Goal: Task Accomplishment & Management: Manage account settings

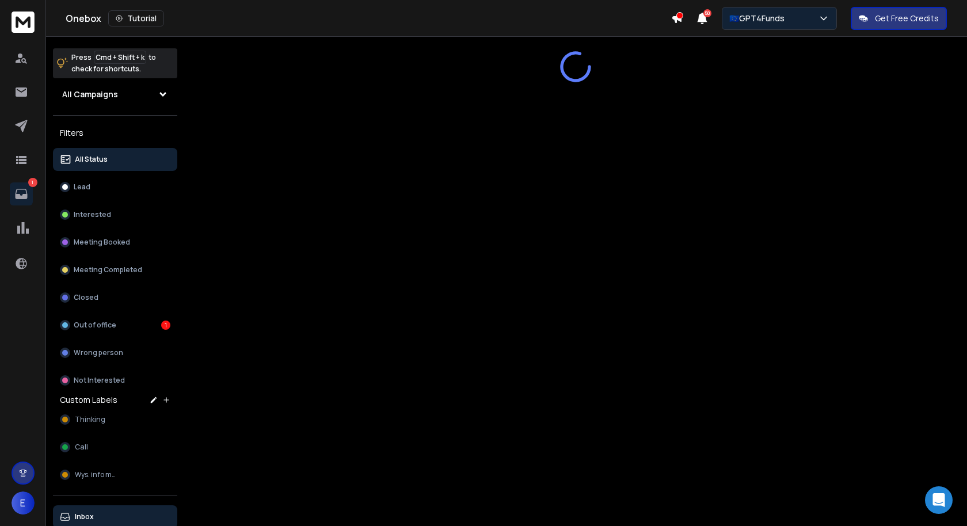
click at [833, 23] on button "🇪🇺GPT4Funds" at bounding box center [779, 18] width 115 height 23
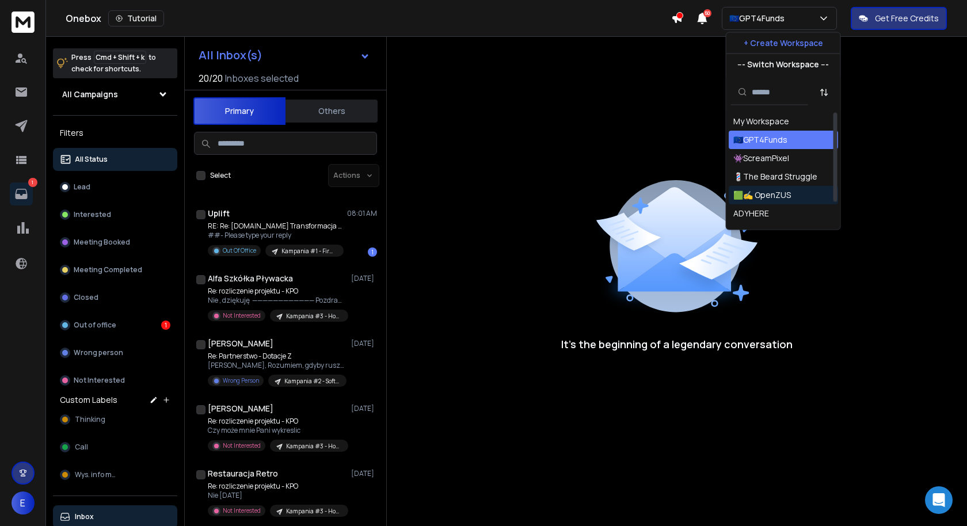
click at [762, 189] on div "🟩✍️ OpenZUS" at bounding box center [762, 195] width 58 height 12
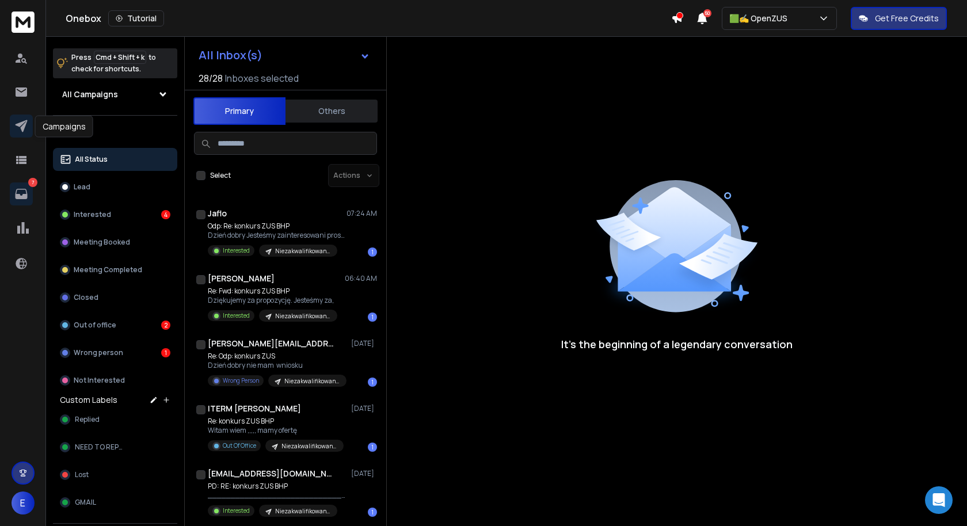
click at [20, 136] on link at bounding box center [21, 126] width 23 height 23
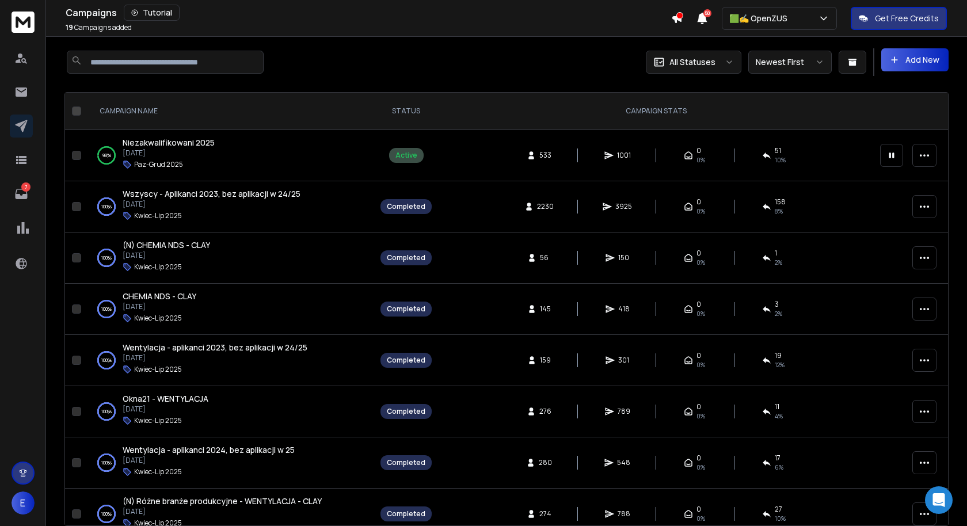
click at [287, 146] on div "98 % Niezakwalifikowani 2025 6 days ago Paz-Grud 2025" at bounding box center [229, 155] width 265 height 37
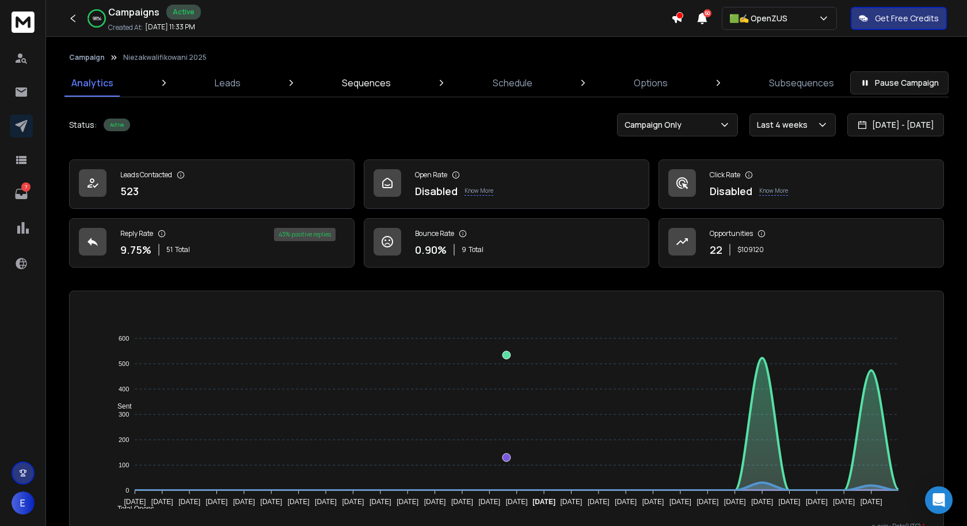
click at [364, 84] on p "Sequences" at bounding box center [366, 83] width 49 height 14
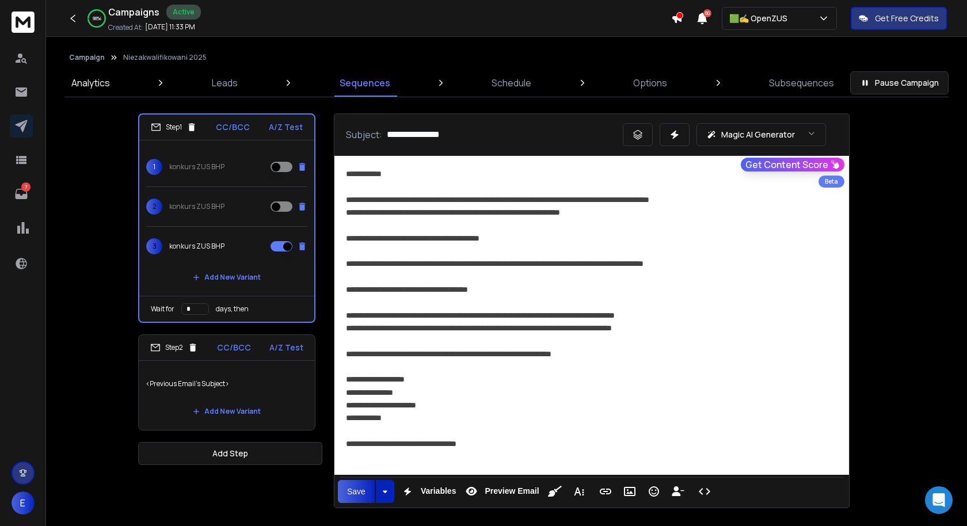
click at [98, 83] on p "Analytics" at bounding box center [90, 83] width 39 height 14
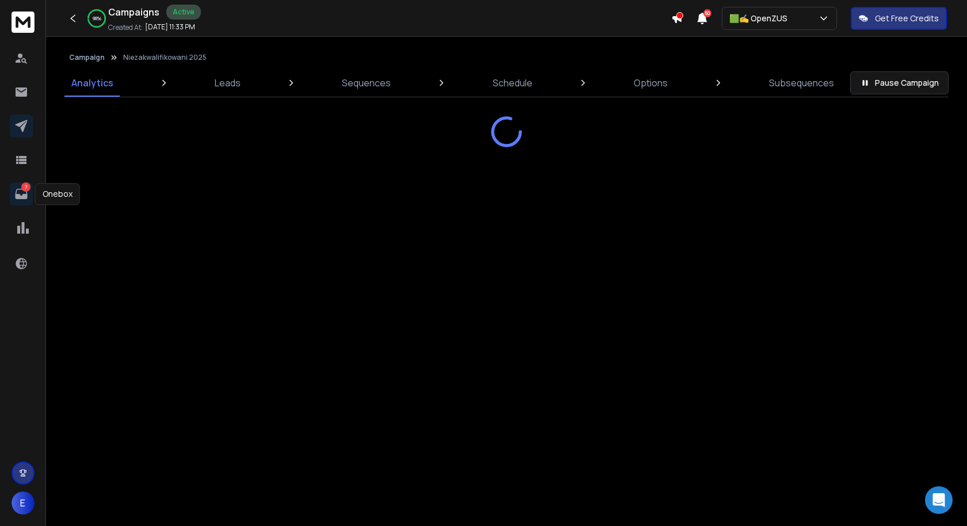
click at [16, 187] on icon at bounding box center [21, 194] width 14 height 14
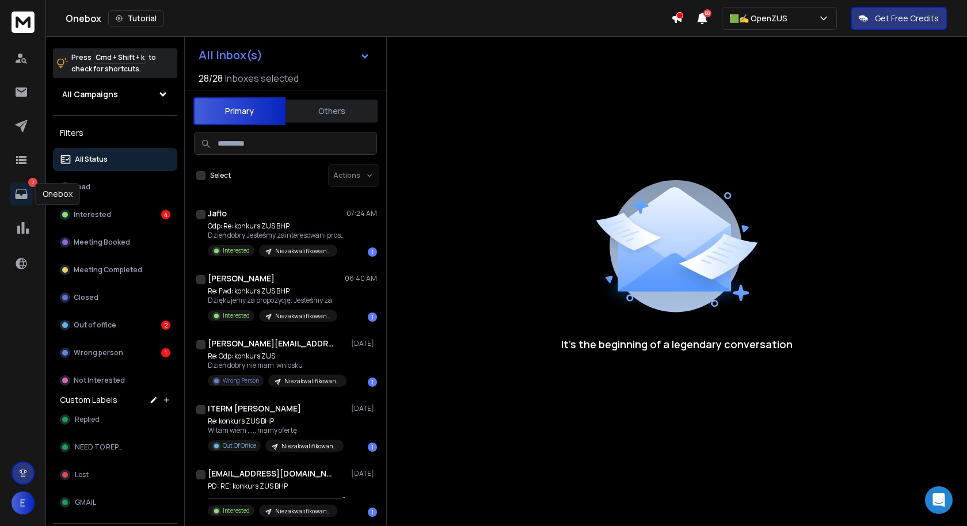
click at [36, 502] on div "7 E" at bounding box center [23, 263] width 46 height 526
click at [20, 499] on span "E" at bounding box center [23, 502] width 23 height 23
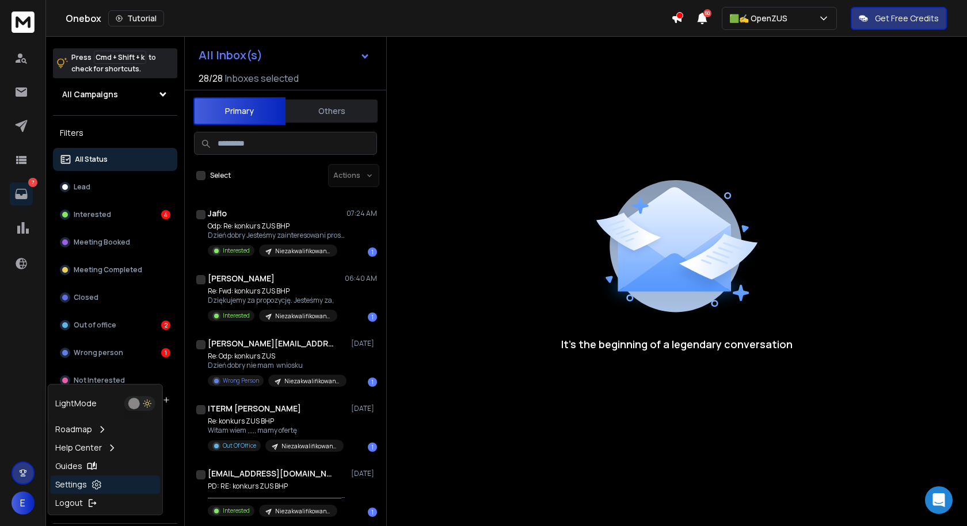
click at [54, 482] on div "Settings" at bounding box center [105, 484] width 109 height 18
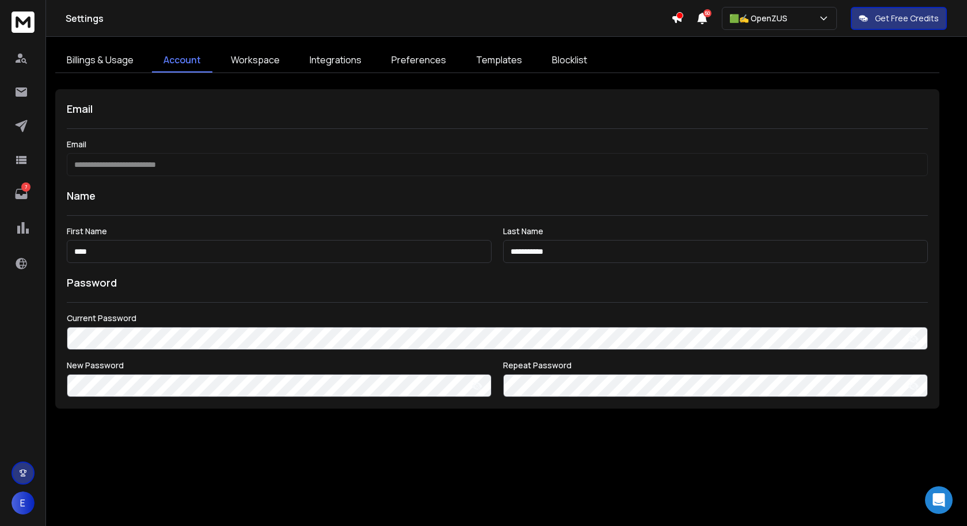
click at [108, 52] on link "Billings & Usage" at bounding box center [100, 60] width 90 height 24
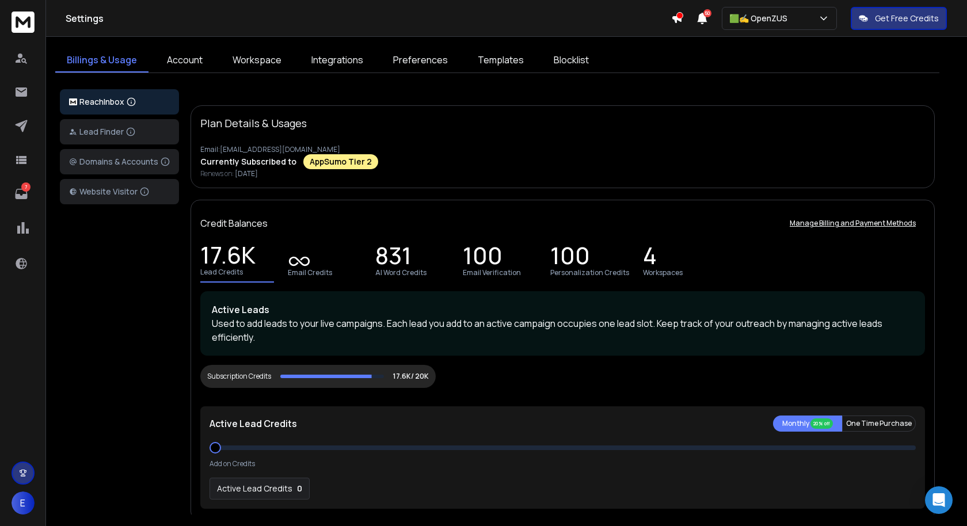
click at [151, 157] on button "Domains & Accounts" at bounding box center [119, 161] width 119 height 25
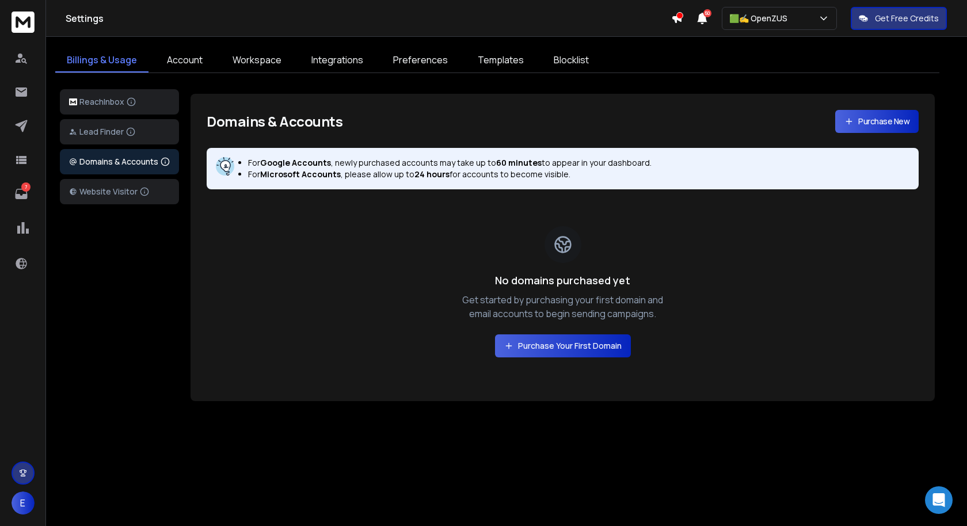
click at [151, 133] on button "Lead Finder" at bounding box center [119, 131] width 119 height 25
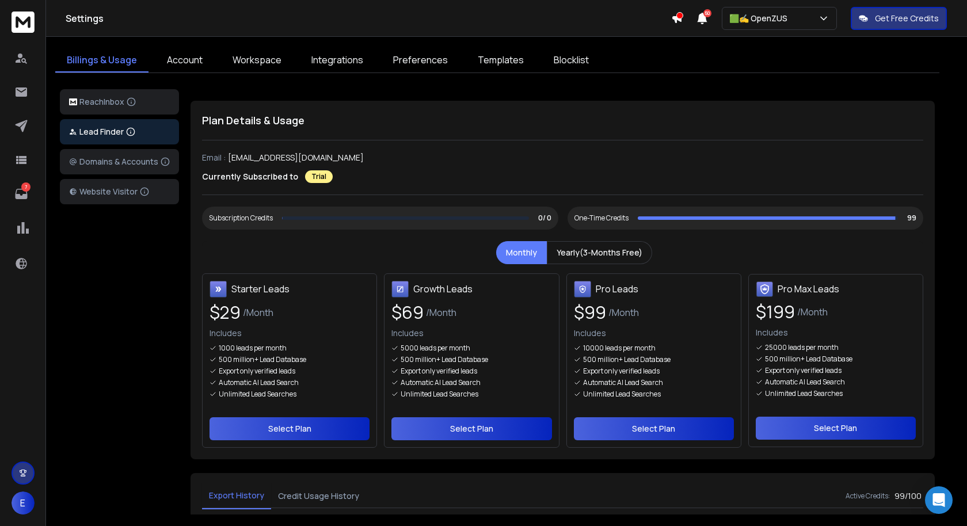
click at [151, 102] on button "ReachInbox" at bounding box center [119, 101] width 119 height 25
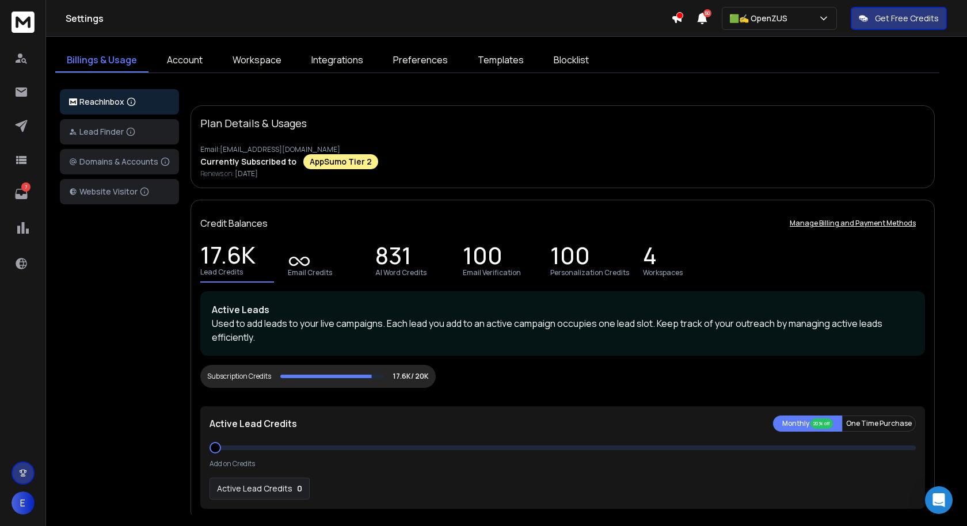
click at [148, 130] on button "Lead Finder" at bounding box center [119, 131] width 119 height 25
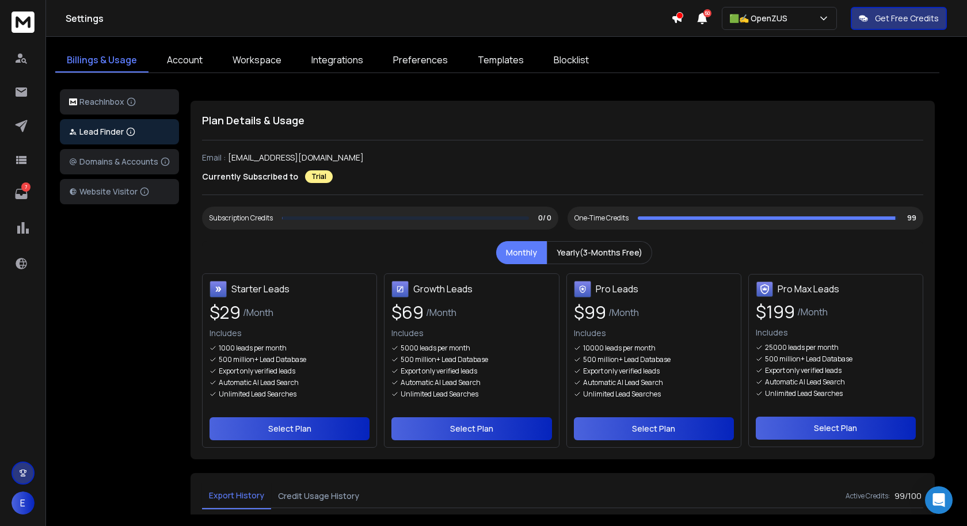
click at [157, 101] on button "ReachInbox" at bounding box center [119, 101] width 119 height 25
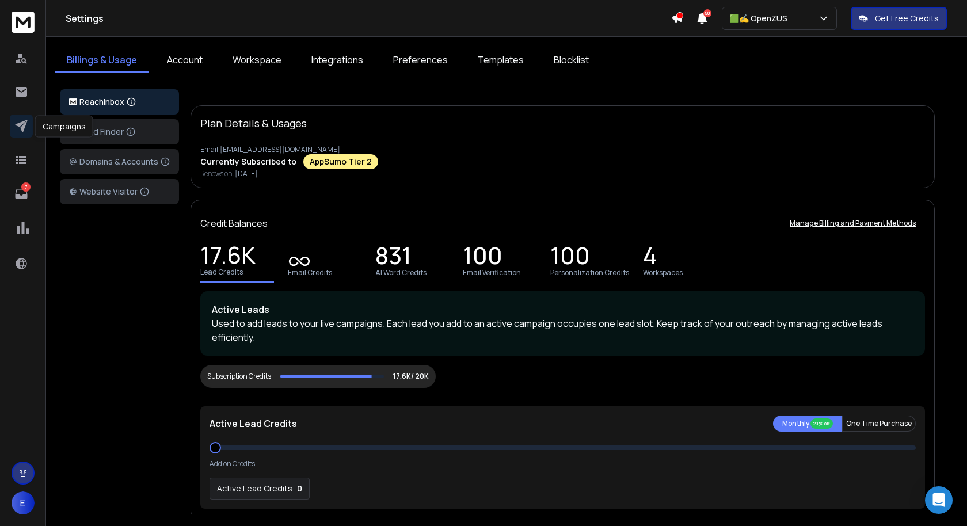
click at [21, 136] on link at bounding box center [21, 126] width 23 height 23
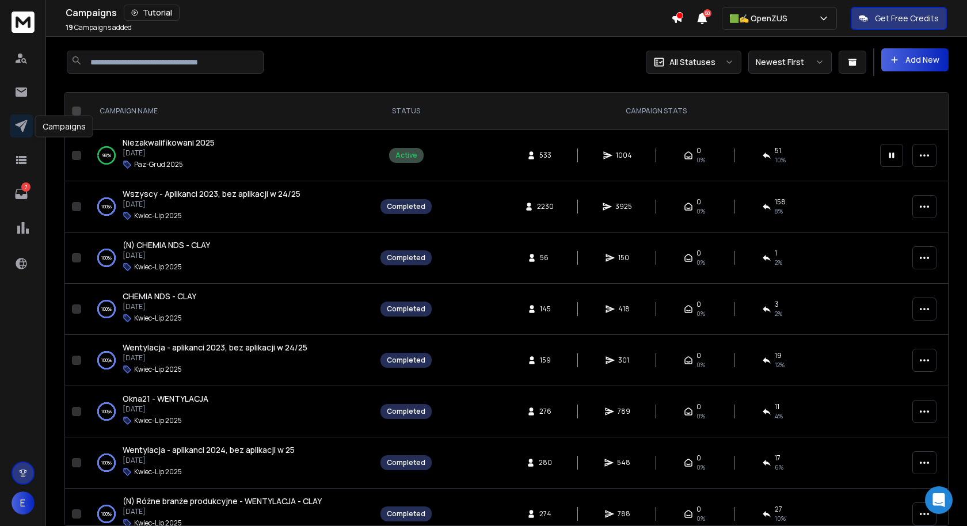
click at [16, 521] on div "7 E" at bounding box center [23, 263] width 46 height 526
click at [25, 508] on span "E" at bounding box center [23, 502] width 23 height 23
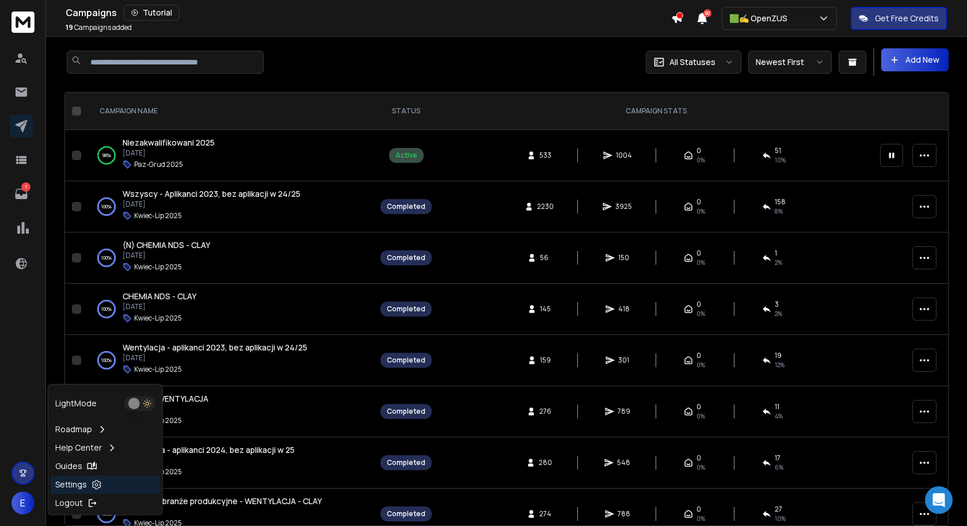
click at [62, 479] on p "Settings" at bounding box center [71, 485] width 32 height 12
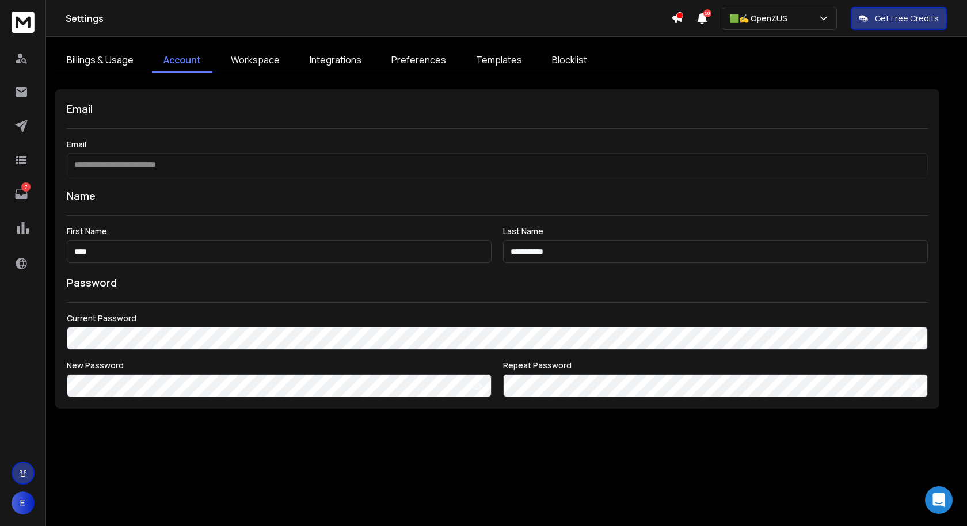
click at [329, 60] on link "Integrations" at bounding box center [335, 60] width 75 height 24
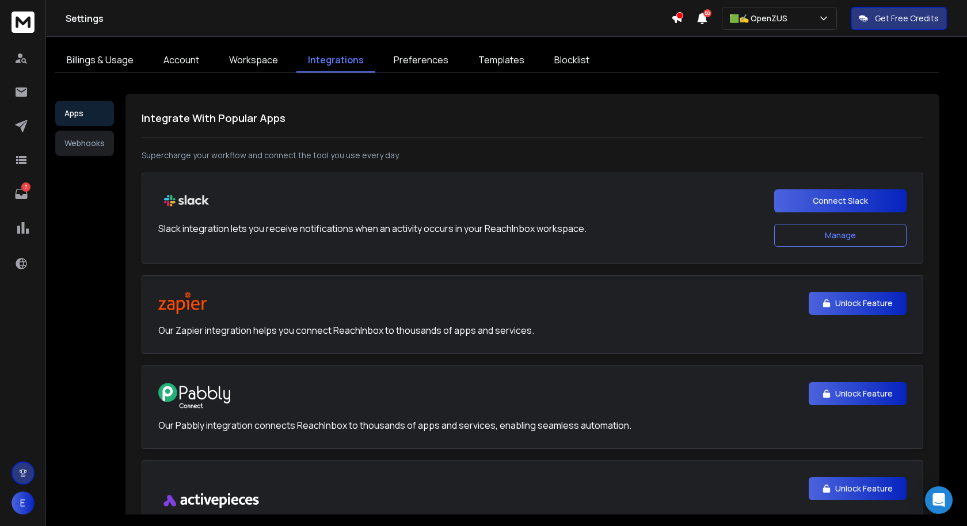
click at [885, 307] on p "Unlock Feature" at bounding box center [864, 303] width 58 height 12
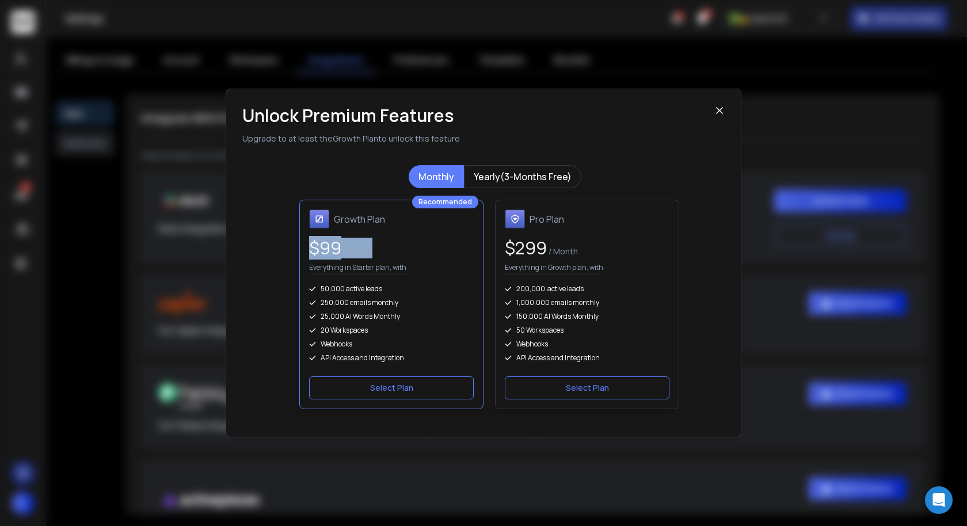
drag, startPoint x: 305, startPoint y: 237, endPoint x: 386, endPoint y: 242, distance: 81.3
click at [386, 242] on div "Recommended Growth Plan $ 99 / Month Everything in Starter plan, with 50,000 ac…" at bounding box center [391, 305] width 184 height 210
click at [386, 242] on div "$ 99 / Month" at bounding box center [391, 248] width 165 height 21
drag, startPoint x: 334, startPoint y: 237, endPoint x: 407, endPoint y: 282, distance: 85.3
click at [407, 282] on div "Growth Plan $ 99 / Month Everything in Starter plan, with 50,000 active leads 2…" at bounding box center [391, 286] width 165 height 154
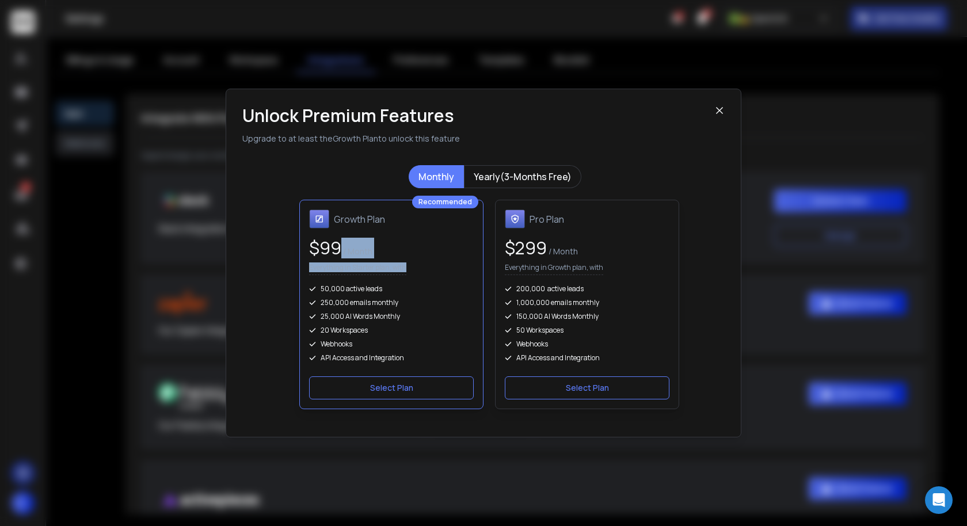
click at [407, 282] on ul "50,000 active leads 250,000 emails monthly 25,000 AI Words Monthly 20 Workspace…" at bounding box center [391, 321] width 165 height 83
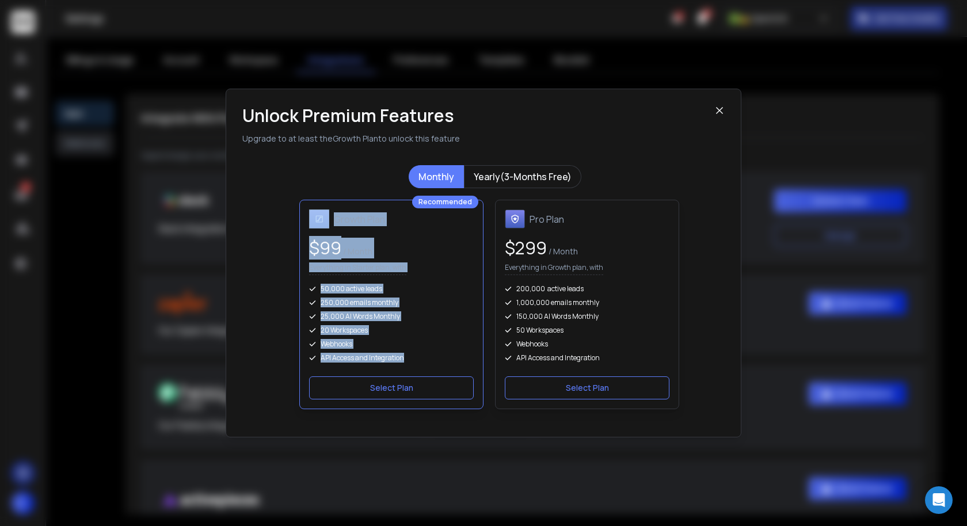
drag, startPoint x: 440, startPoint y: 364, endPoint x: 314, endPoint y: 225, distance: 187.4
click at [315, 225] on div "Growth Plan $ 99 / Month Everything in Starter plan, with 50,000 active leads 2…" at bounding box center [391, 304] width 165 height 190
click at [314, 225] on img at bounding box center [319, 219] width 20 height 20
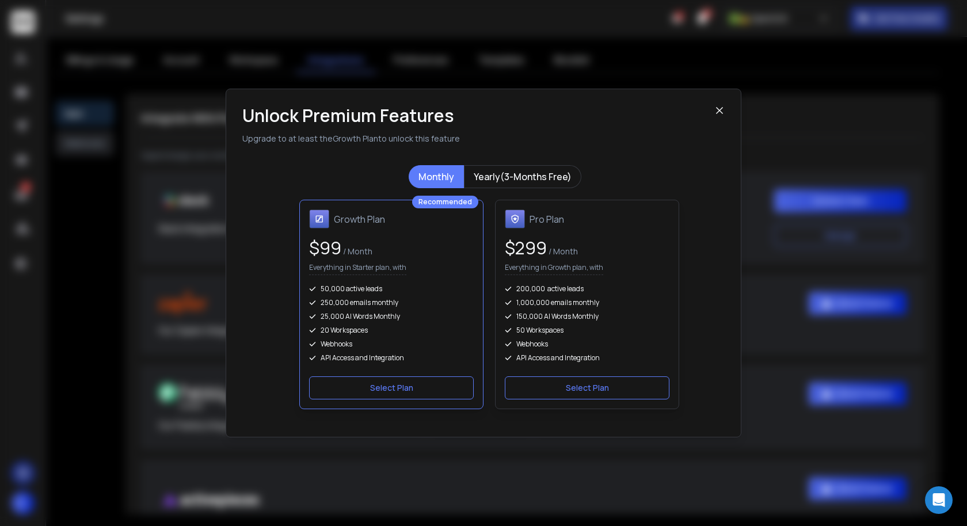
click at [445, 271] on div "Growth Plan $ 99 / Month Everything in Starter plan, with 50,000 active leads 2…" at bounding box center [391, 286] width 165 height 154
click at [715, 108] on icon at bounding box center [719, 110] width 10 height 10
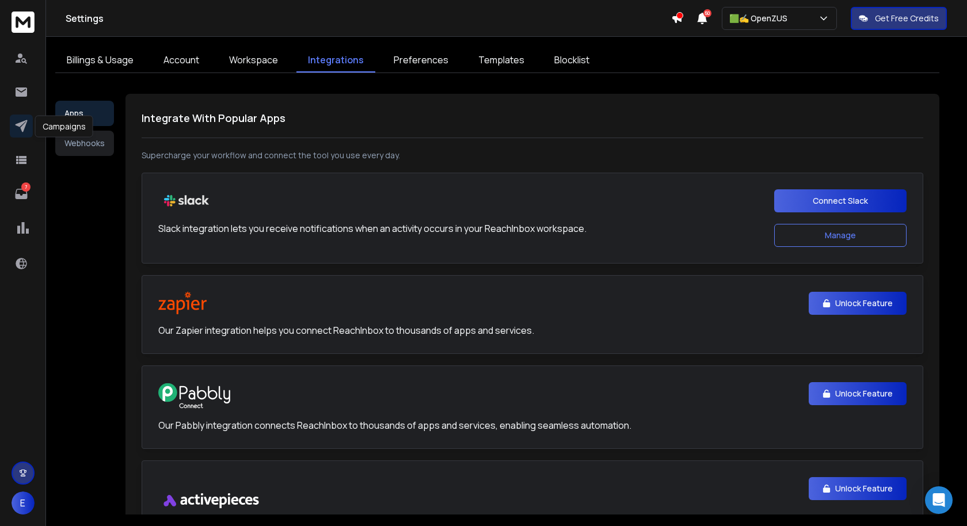
click at [25, 121] on icon at bounding box center [21, 126] width 12 height 12
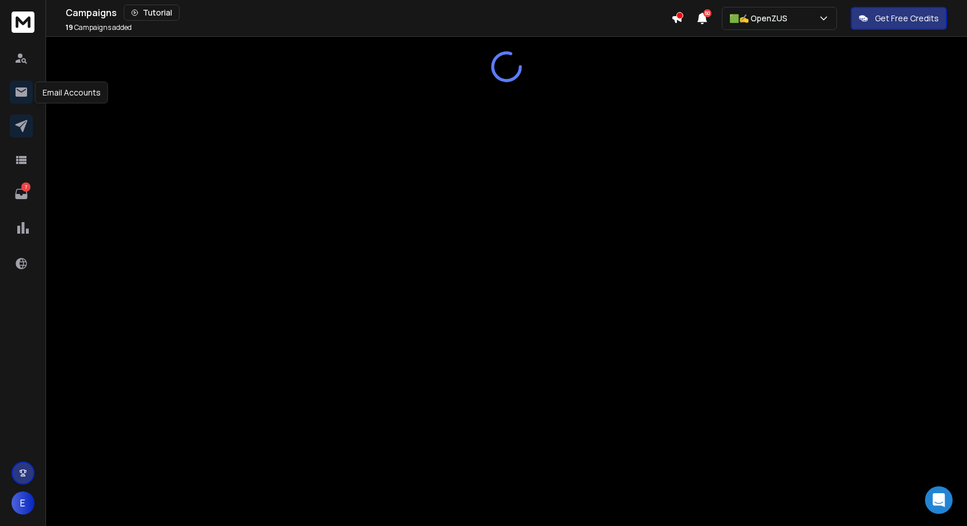
click at [25, 100] on link at bounding box center [21, 92] width 23 height 23
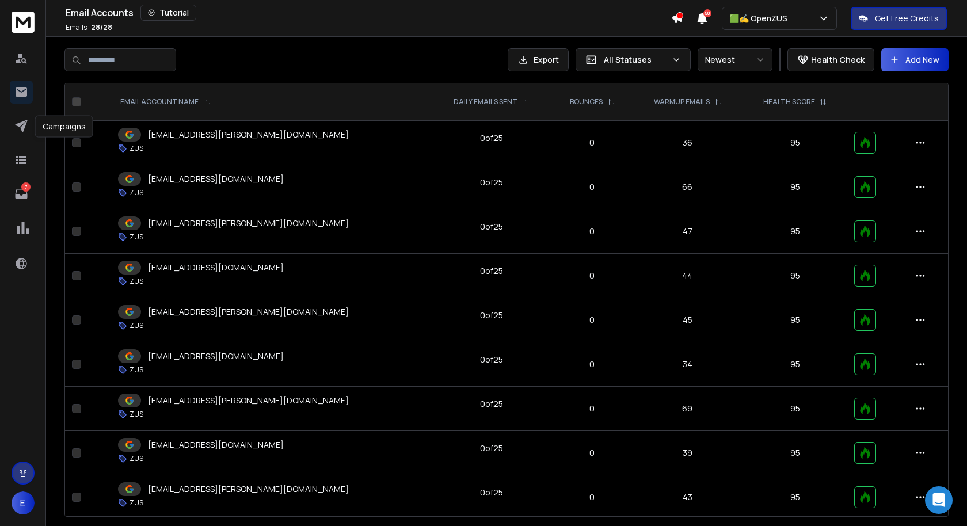
click at [25, 140] on div at bounding box center [23, 128] width 26 height 27
click at [24, 129] on icon at bounding box center [21, 126] width 14 height 14
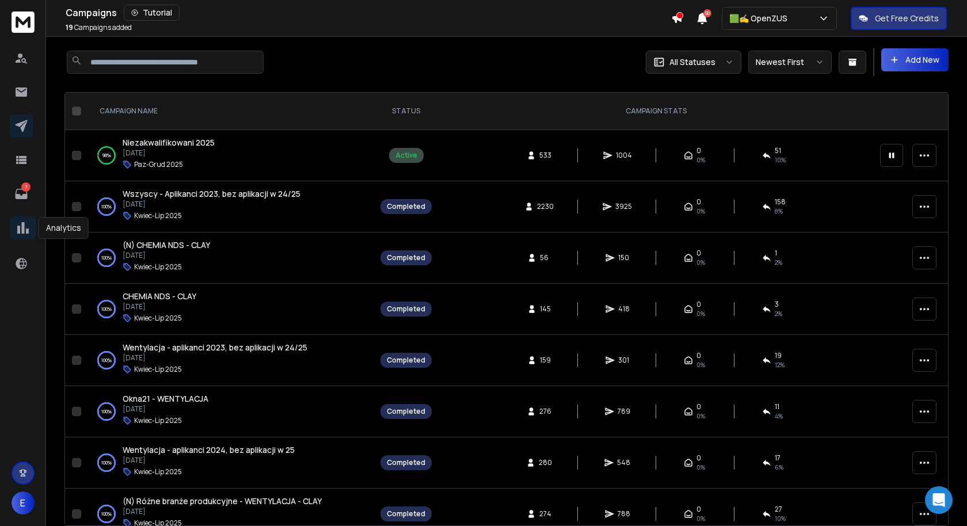
click at [26, 228] on icon at bounding box center [23, 228] width 12 height 12
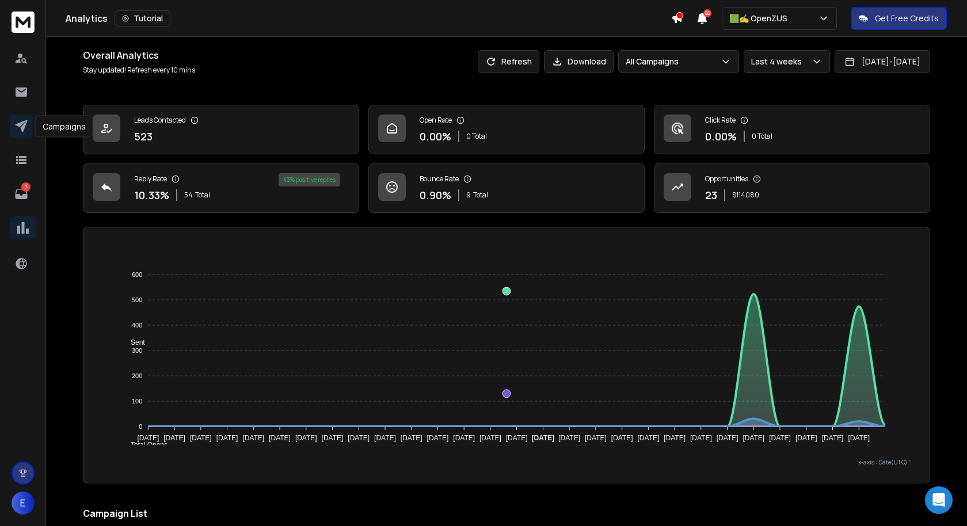
click at [22, 127] on icon at bounding box center [21, 126] width 12 height 12
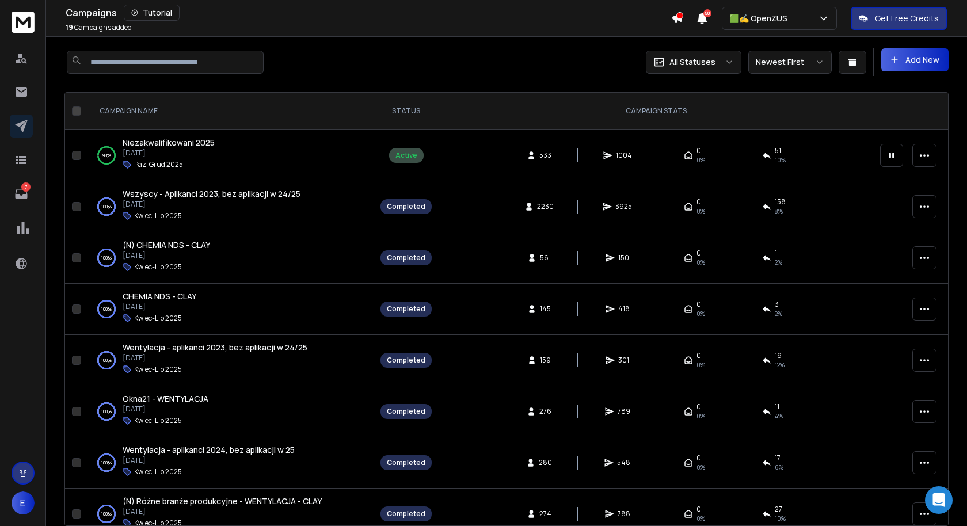
click at [209, 146] on span "Niezakwalifikowani 2025" at bounding box center [169, 142] width 92 height 11
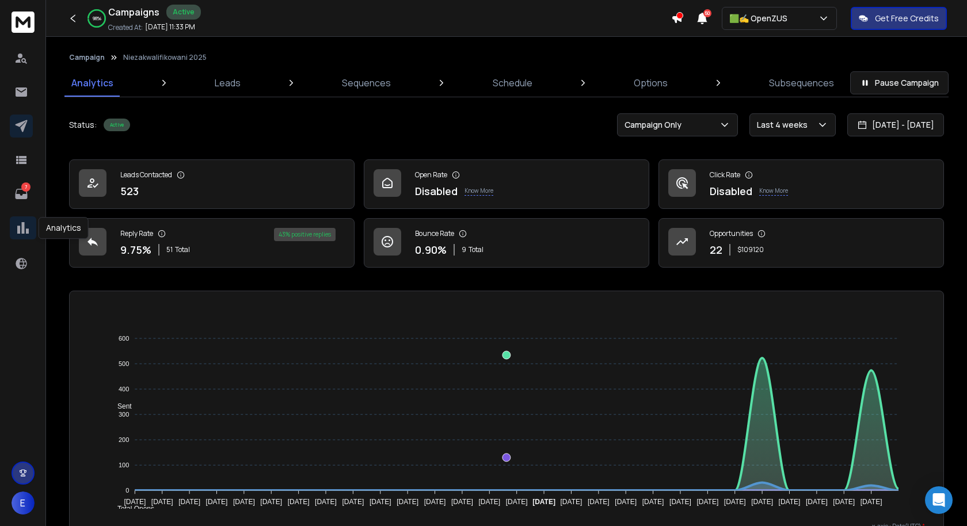
click at [28, 236] on icon at bounding box center [22, 227] width 17 height 17
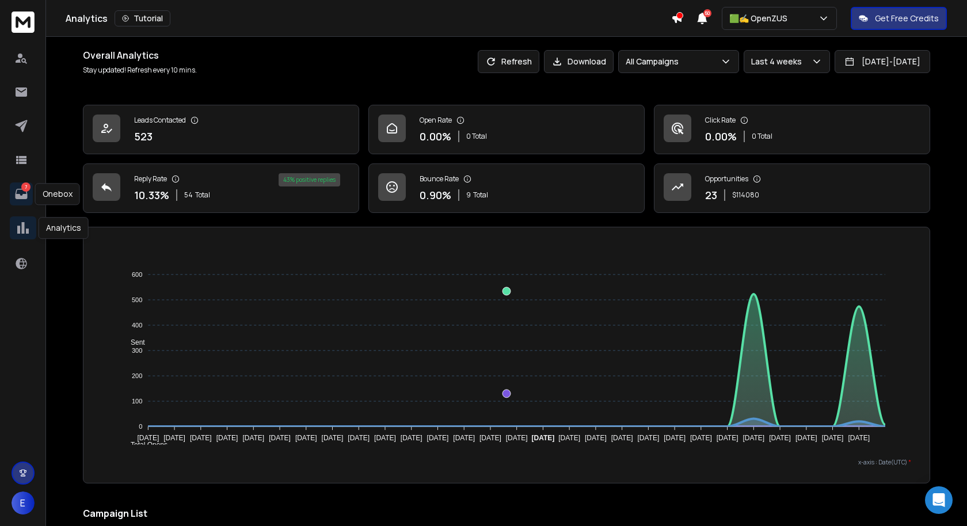
click at [32, 204] on link "7" at bounding box center [21, 193] width 23 height 23
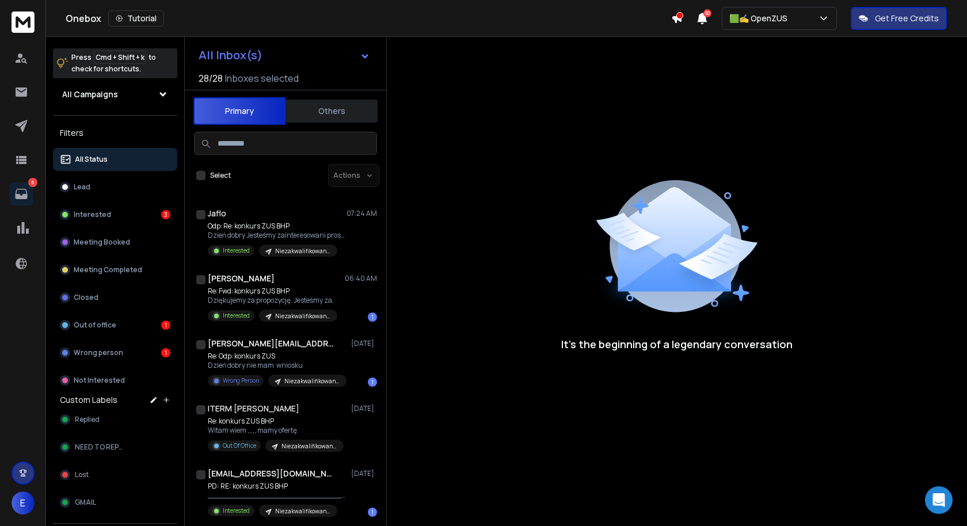
click at [33, 497] on button "E" at bounding box center [23, 502] width 23 height 23
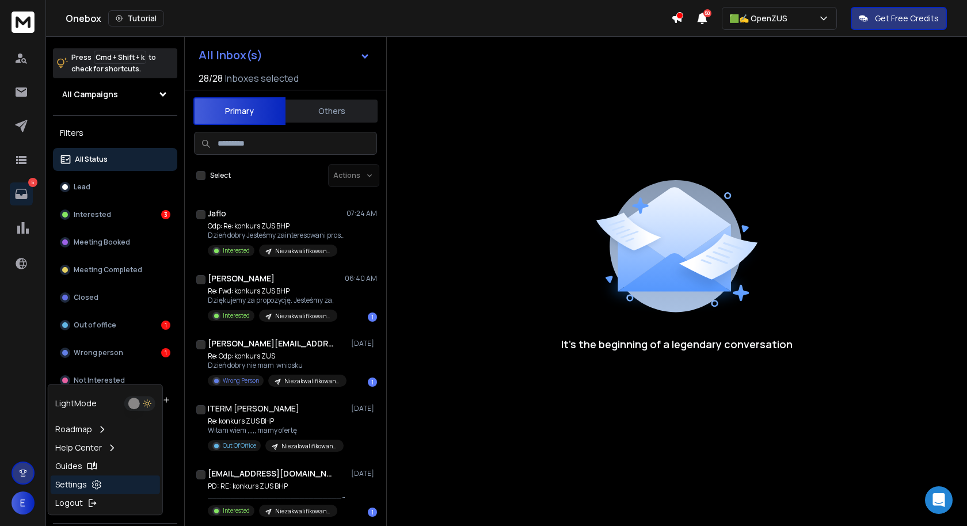
click at [66, 480] on p "Settings" at bounding box center [71, 485] width 32 height 12
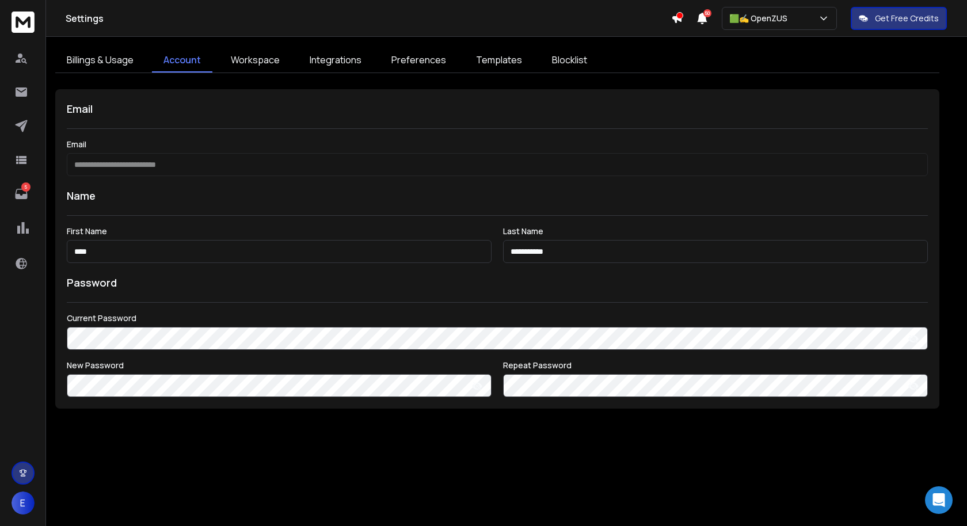
click at [350, 52] on link "Integrations" at bounding box center [335, 60] width 75 height 24
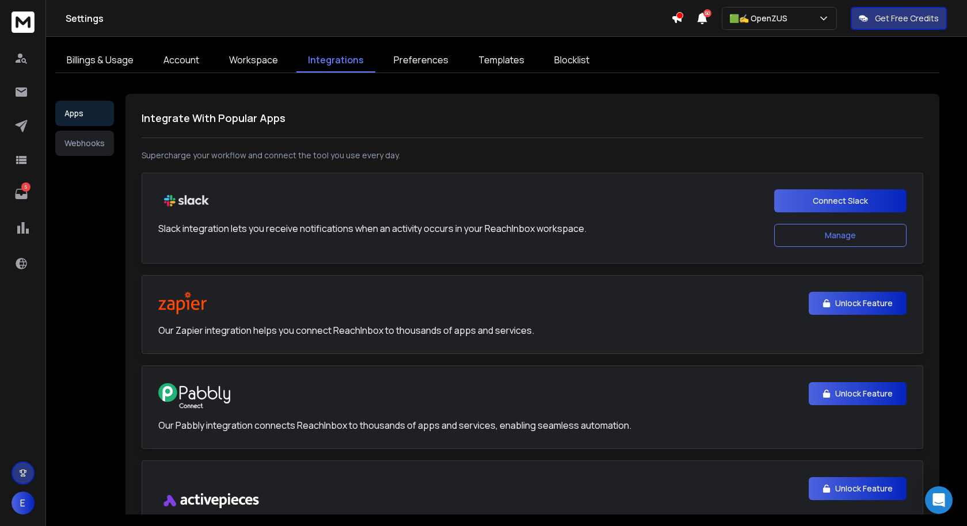
click at [108, 138] on button "Webhooks" at bounding box center [84, 143] width 59 height 25
click at [97, 117] on button "Apps" at bounding box center [84, 113] width 59 height 25
click at [93, 143] on button "Webhooks" at bounding box center [84, 143] width 59 height 25
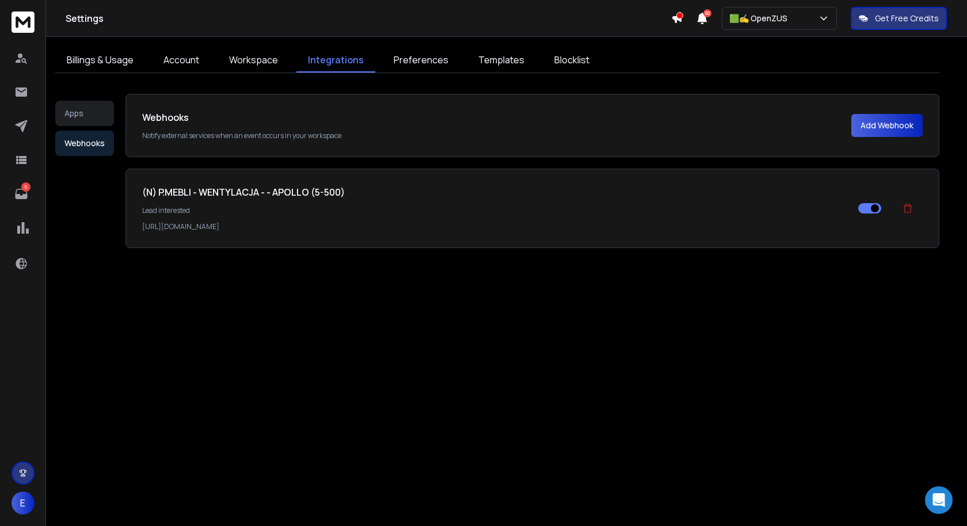
click at [83, 114] on button "Apps" at bounding box center [84, 113] width 59 height 25
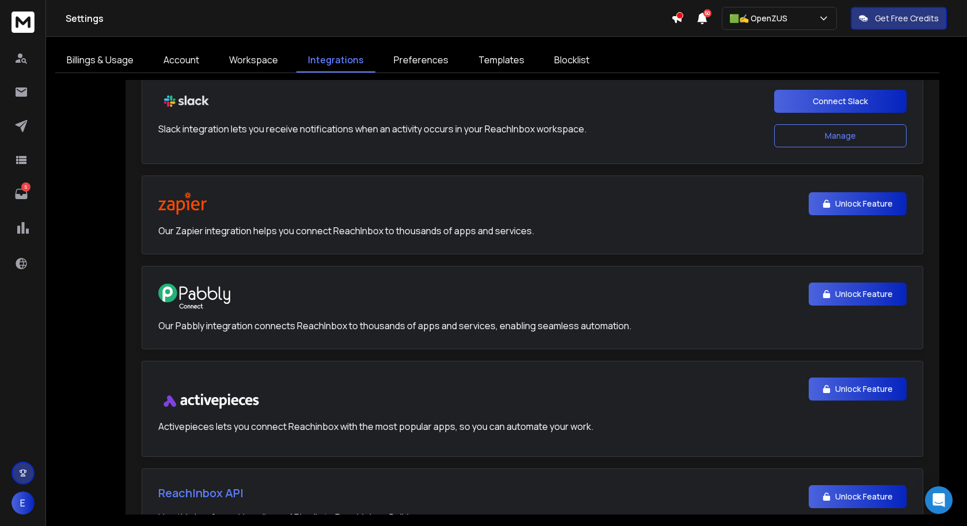
scroll to position [152, 0]
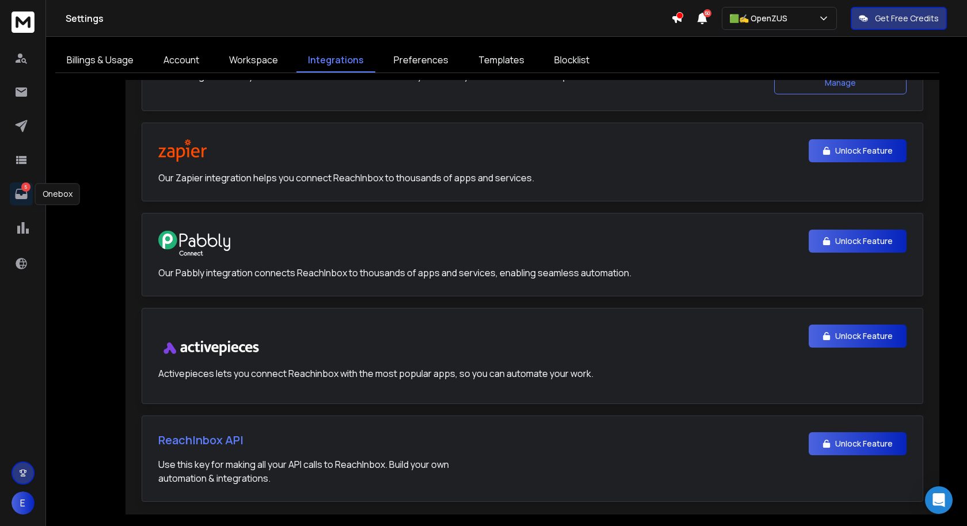
click at [28, 199] on link "5" at bounding box center [21, 193] width 23 height 23
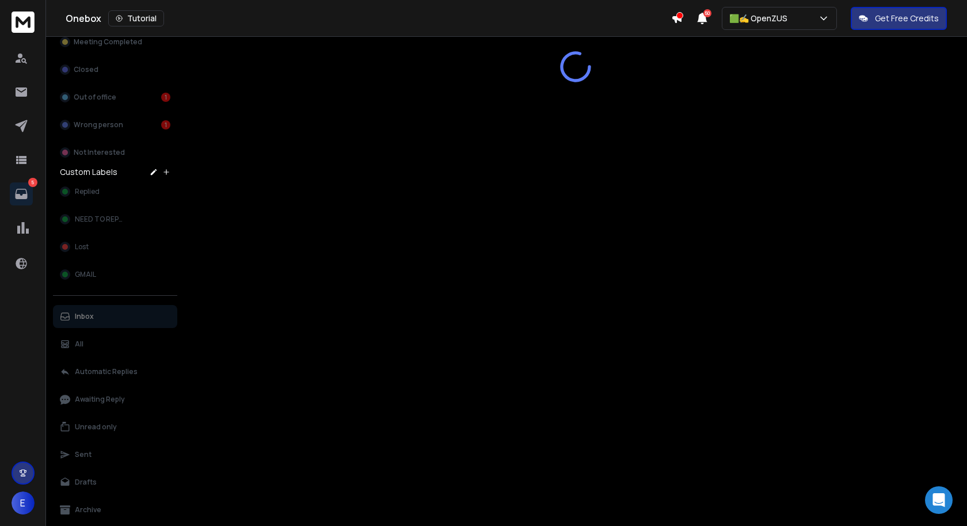
scroll to position [242, 0]
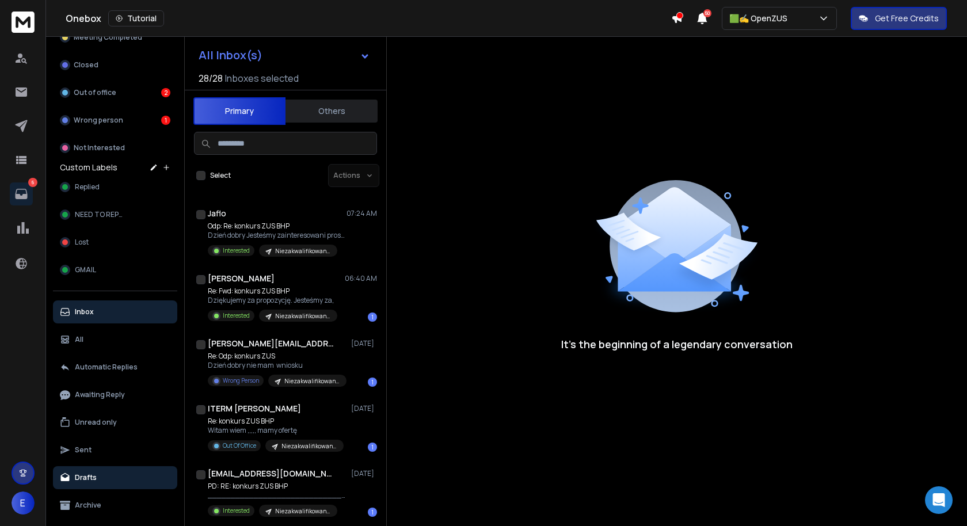
click at [93, 471] on div "Drafts" at bounding box center [78, 478] width 37 height 14
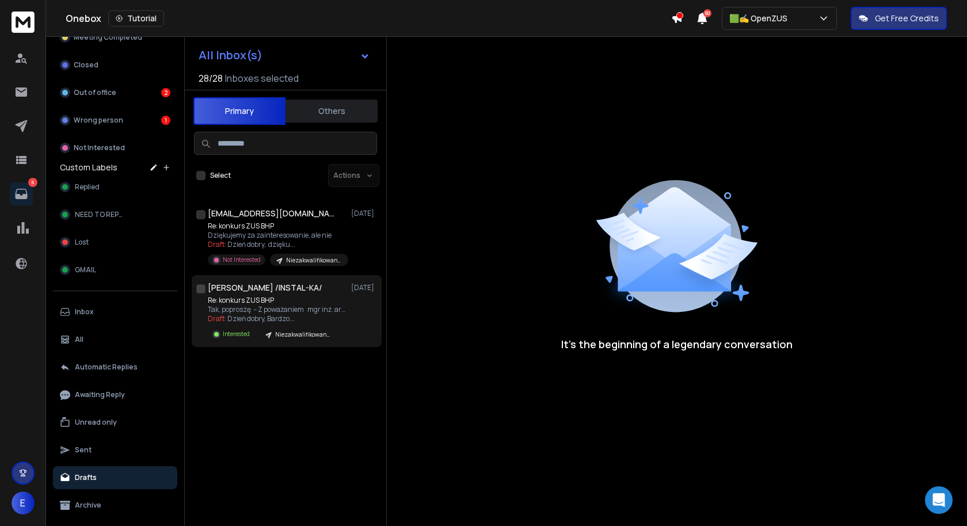
click at [242, 310] on p "Tak, poproszę -- Z poważaniem mgr inż. arch. Katarzyna" at bounding box center [277, 309] width 138 height 9
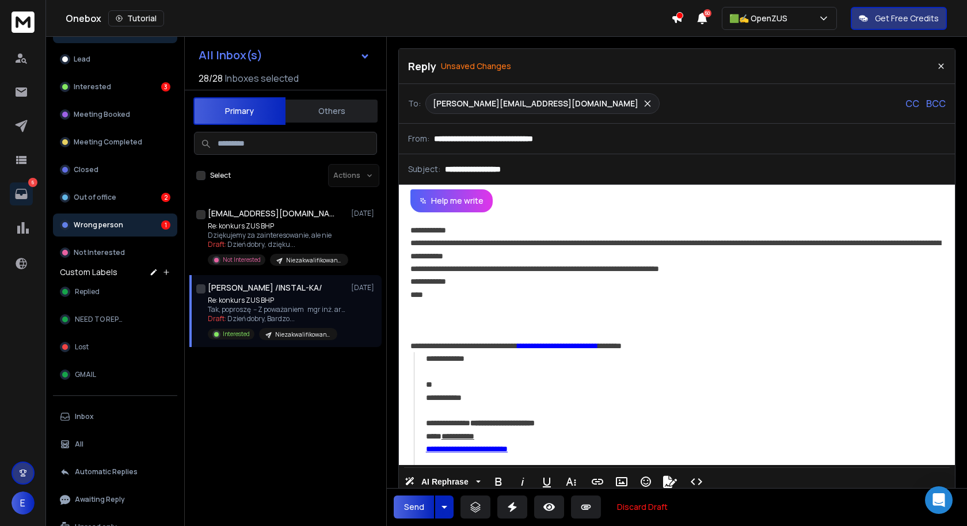
scroll to position [0, 0]
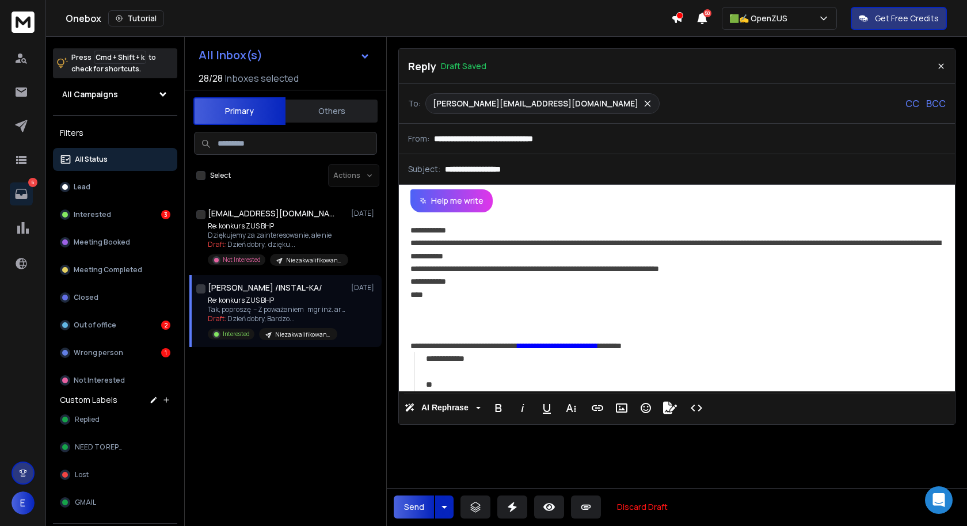
click at [105, 160] on p "All Status" at bounding box center [91, 159] width 33 height 9
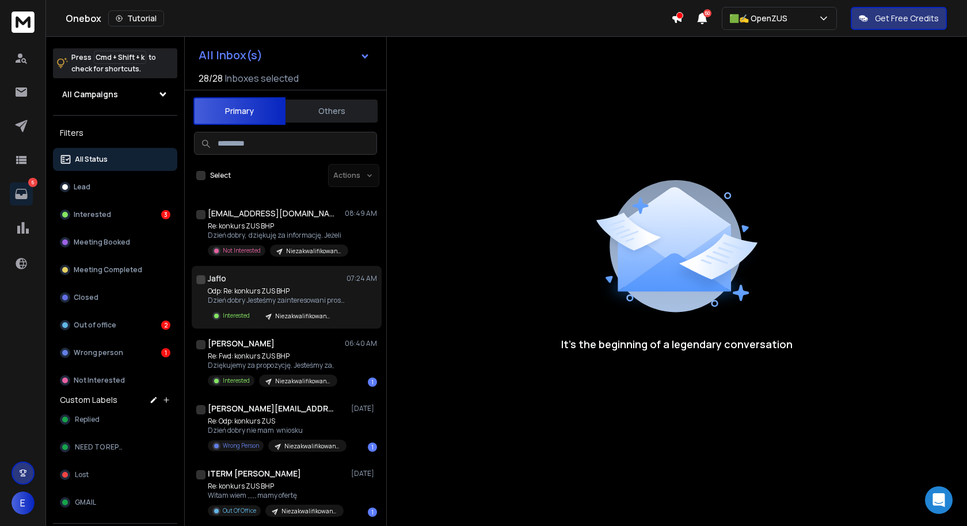
click at [280, 273] on div "Jaflo 07:24 AM" at bounding box center [292, 279] width 169 height 12
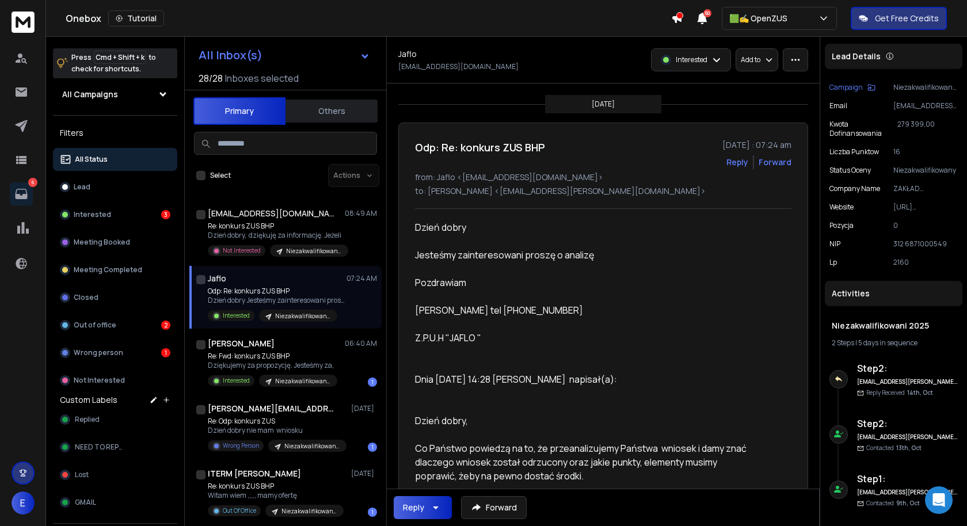
click at [437, 503] on icon "button" at bounding box center [436, 508] width 14 height 14
click at [435, 479] on p "Reply All" at bounding box center [430, 479] width 32 height 12
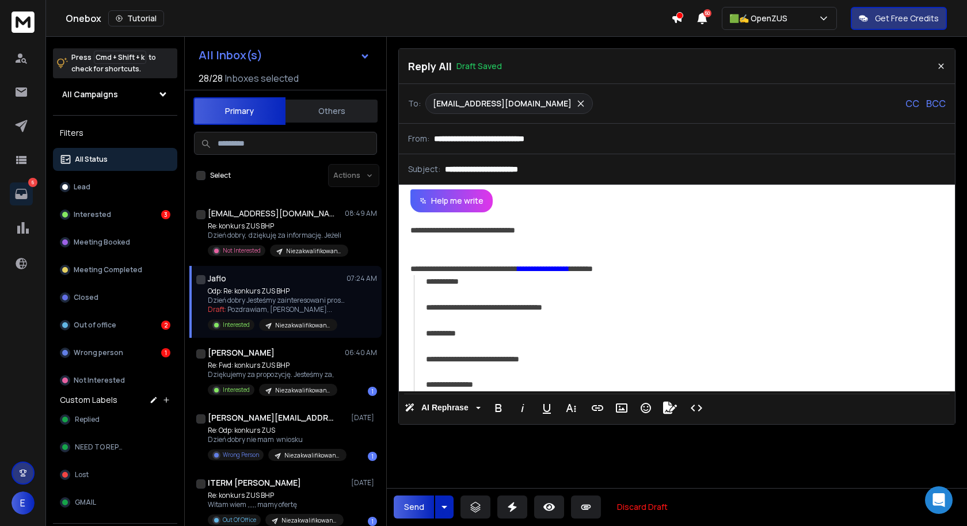
click at [457, 233] on div "**********" at bounding box center [675, 230] width 530 height 13
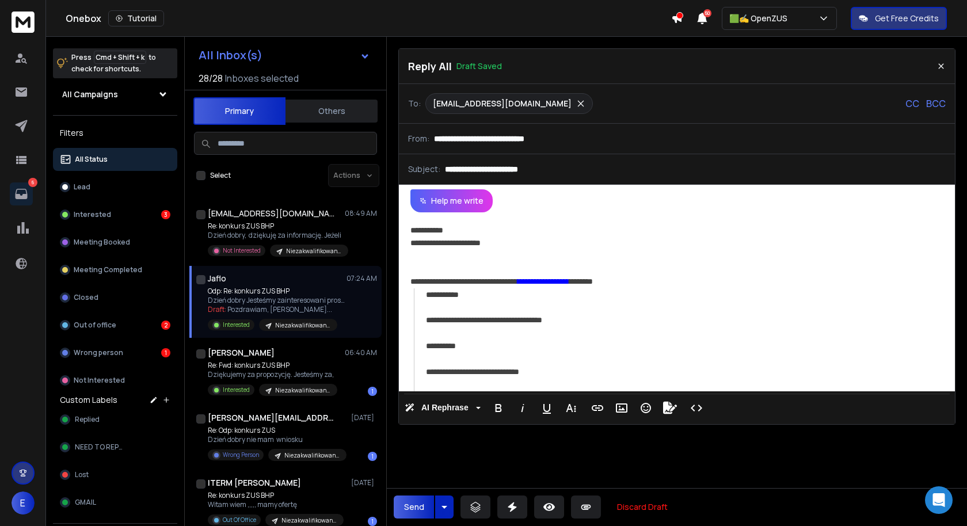
click at [937, 67] on icon at bounding box center [940, 66] width 9 height 9
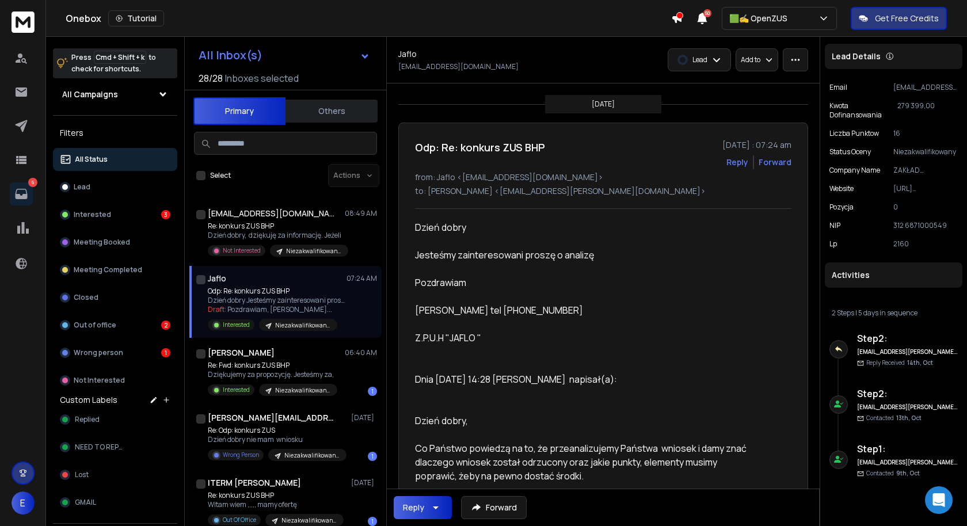
drag, startPoint x: 384, startPoint y: 192, endPoint x: 395, endPoint y: 192, distance: 10.9
click at [394, 192] on div "All Inbox(s) 28 / 28 Inboxes selected Primary Others Select Actions biuro@praxw…" at bounding box center [575, 300] width 783 height 526
click at [381, 73] on div "All Inbox(s) 28 / 28 Inboxes selected Primary Others Select Actions biuro@praxw…" at bounding box center [285, 300] width 201 height 526
drag, startPoint x: 387, startPoint y: 70, endPoint x: 396, endPoint y: 74, distance: 10.3
click at [396, 74] on div "Jaflo Jaflo jaflo.zagorz@wp.pl Lead Add to Lead Add to" at bounding box center [603, 60] width 433 height 47
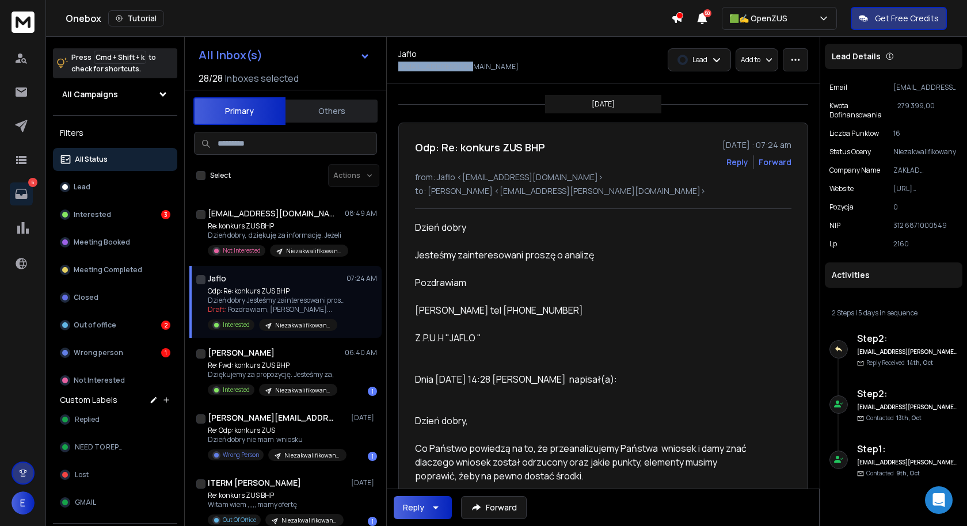
click at [396, 74] on div "Jaflo Jaflo jaflo.zagorz@wp.pl Lead Add to Lead Add to" at bounding box center [603, 60] width 433 height 47
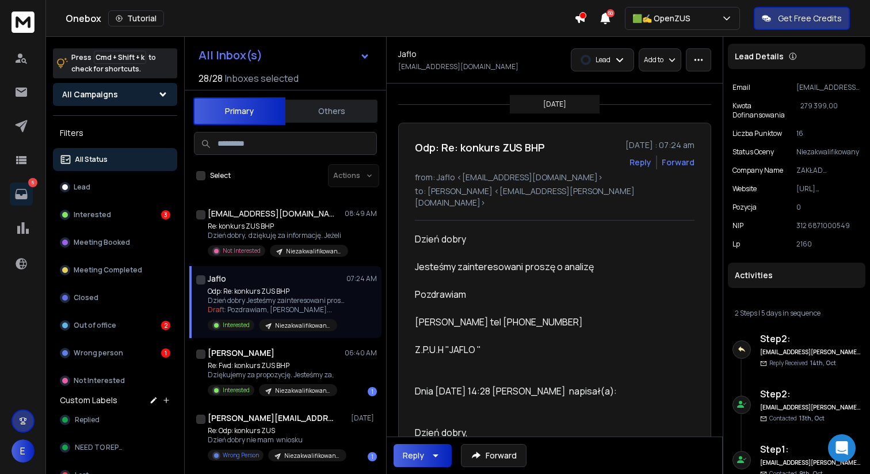
click at [160, 89] on icon at bounding box center [163, 94] width 10 height 10
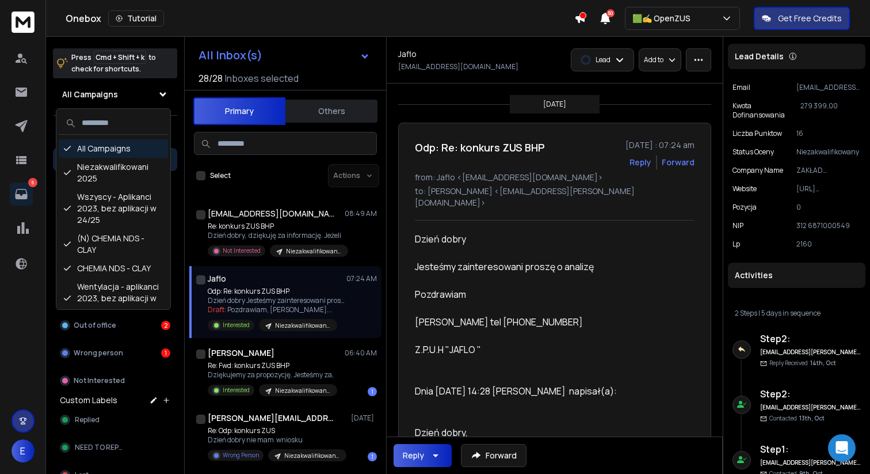
click at [104, 152] on div "All Campaigns" at bounding box center [113, 148] width 109 height 18
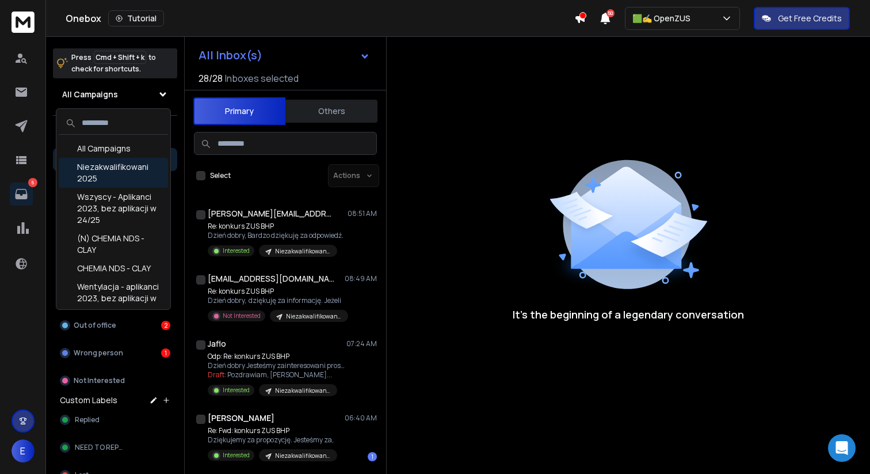
click at [109, 168] on div "Niezakwalifikowani 2025" at bounding box center [113, 173] width 109 height 30
click at [304, 23] on div "Onebox Tutorial" at bounding box center [320, 18] width 509 height 16
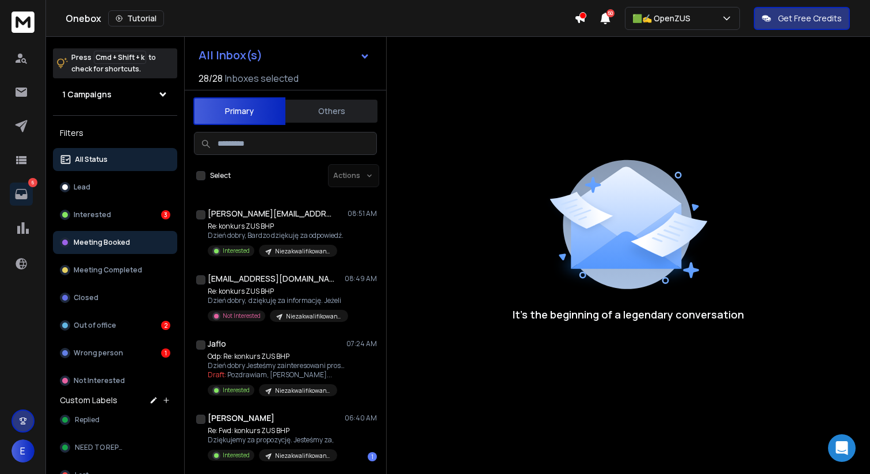
scroll to position [39, 0]
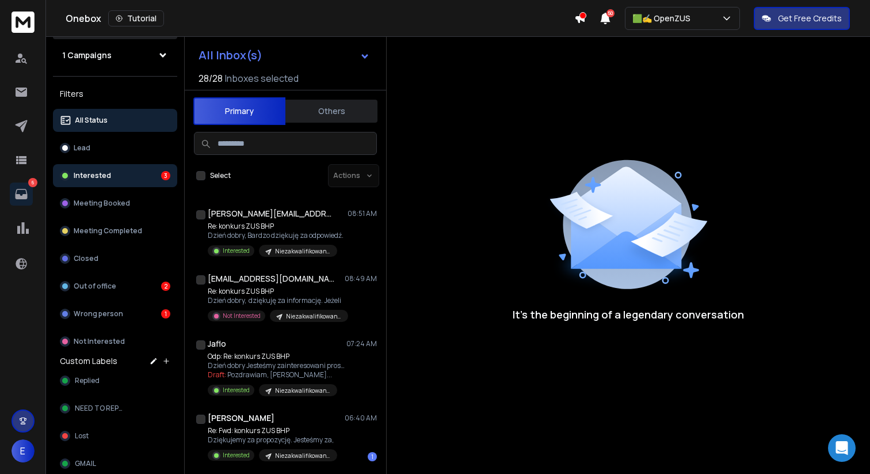
click at [105, 180] on p "Interested" at bounding box center [92, 175] width 37 height 9
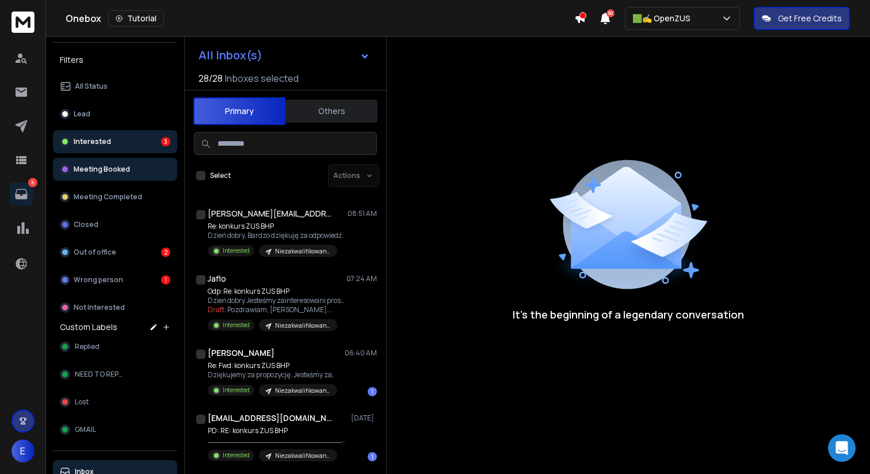
scroll to position [78, 0]
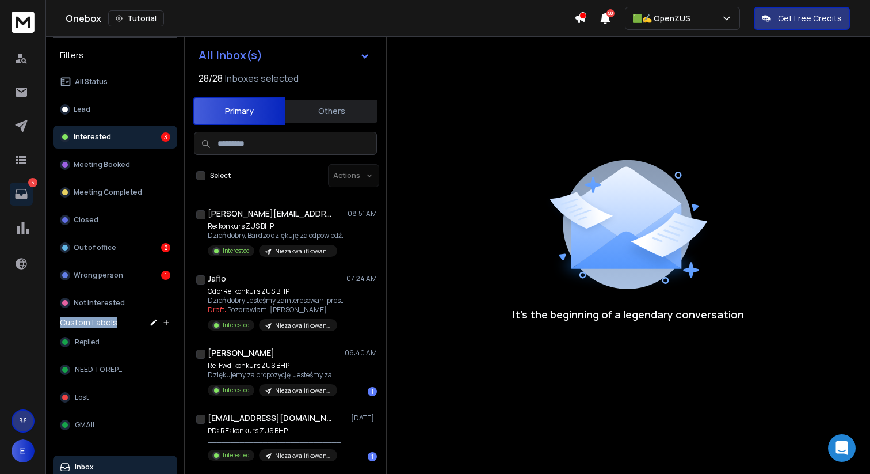
drag, startPoint x: 58, startPoint y: 321, endPoint x: 115, endPoint y: 320, distance: 57.0
click at [115, 320] on div "Custom Labels" at bounding box center [115, 322] width 124 height 16
click at [115, 320] on h3 "Custom Labels" at bounding box center [89, 322] width 58 height 12
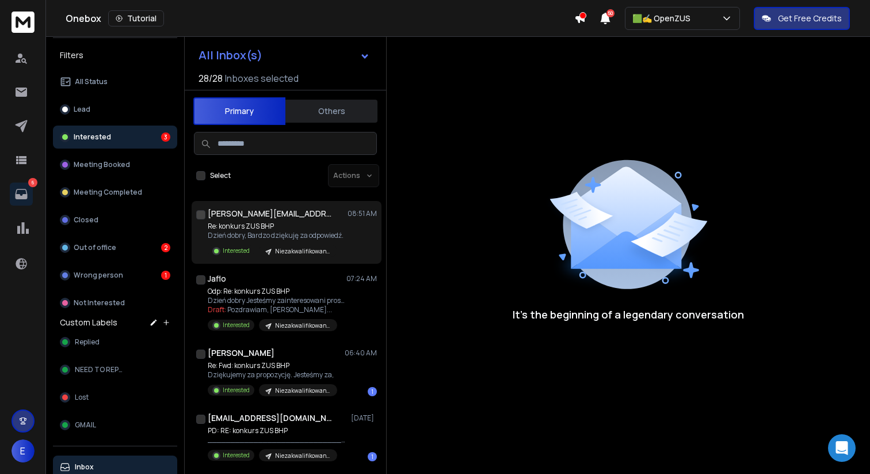
click at [228, 215] on h1 "[PERSON_NAME][EMAIL_ADDRESS][DOMAIN_NAME]" at bounding box center [271, 214] width 127 height 12
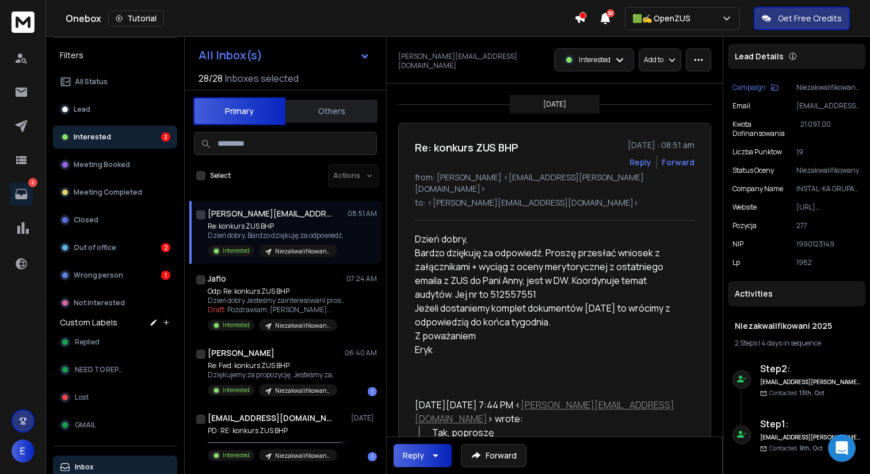
click at [608, 71] on div "katarzyna.gocko@instal-ka.pl Interested Add to Interested Add to" at bounding box center [555, 60] width 336 height 47
click at [609, 68] on div "Interested" at bounding box center [594, 60] width 79 height 22
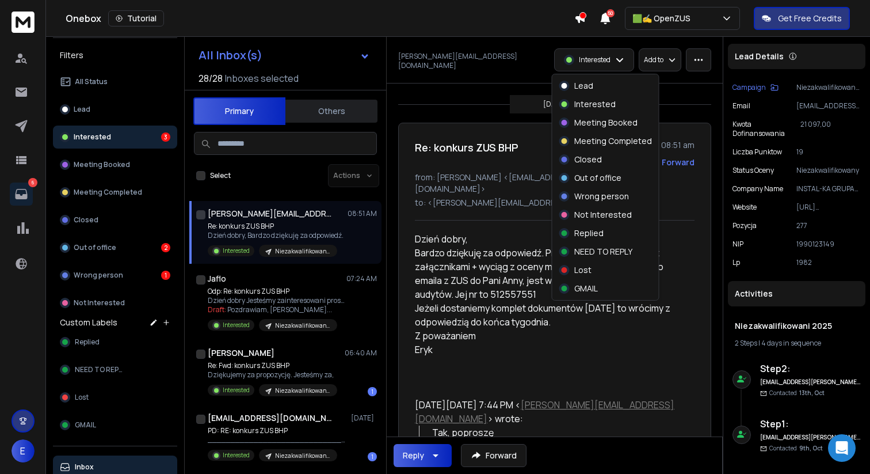
click at [449, 92] on div "katarzyna.gocko@instal-ka.pl Interested Add to Interested Add to Today Re: konk…" at bounding box center [555, 274] width 336 height 474
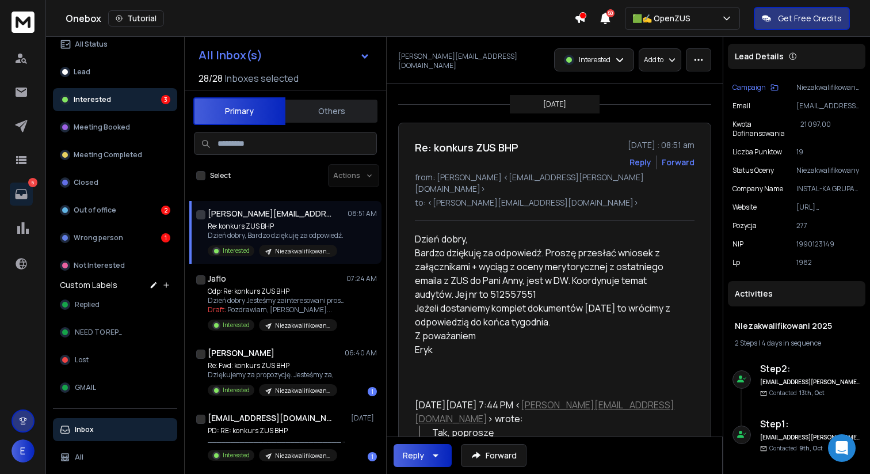
scroll to position [122, 0]
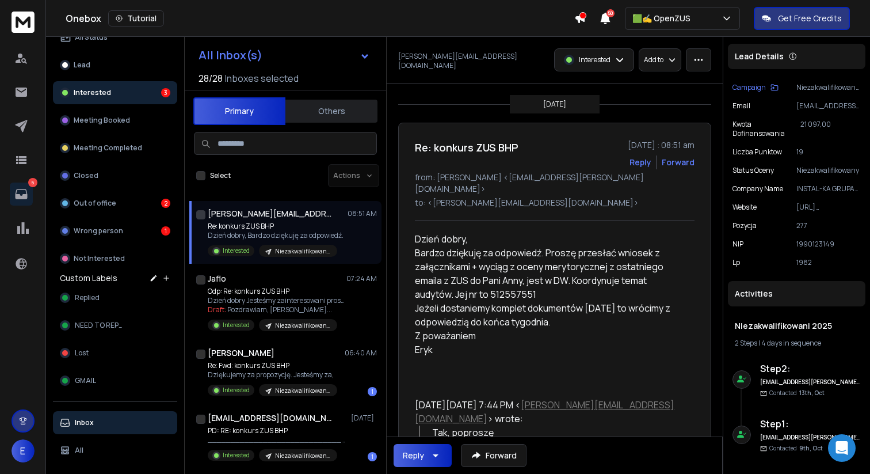
click at [163, 275] on icon at bounding box center [166, 278] width 8 height 8
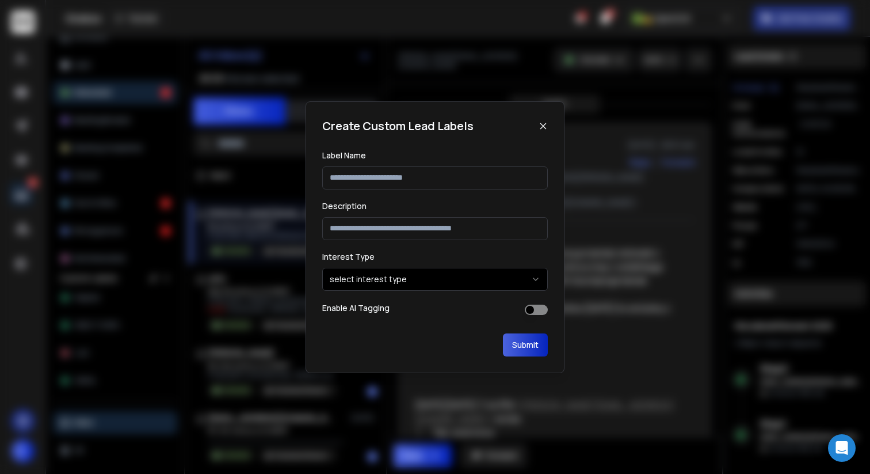
click at [431, 165] on div "Label Name" at bounding box center [435, 168] width 226 height 41
click at [388, 278] on button "select interest type" at bounding box center [435, 279] width 226 height 23
click at [544, 125] on icon at bounding box center [543, 125] width 9 height 9
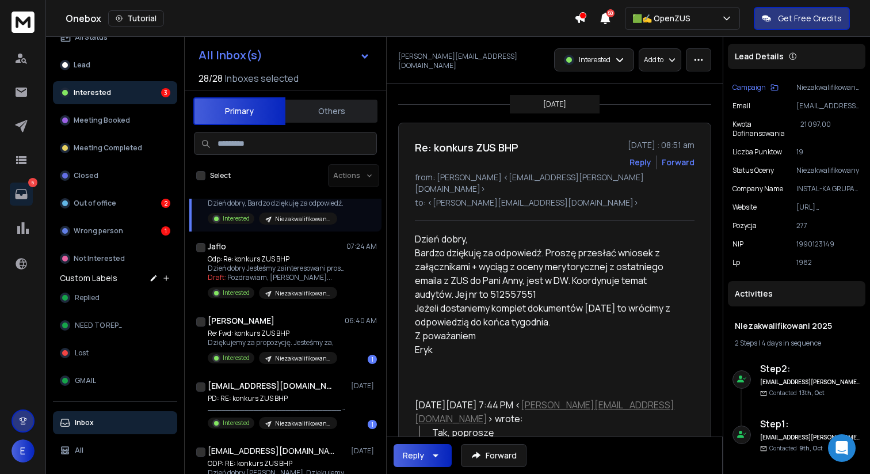
scroll to position [0, 0]
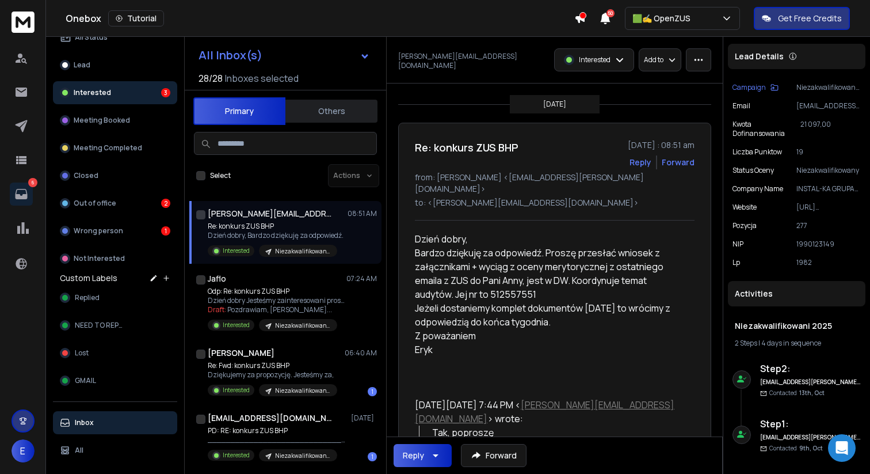
click at [272, 140] on input at bounding box center [285, 143] width 183 height 23
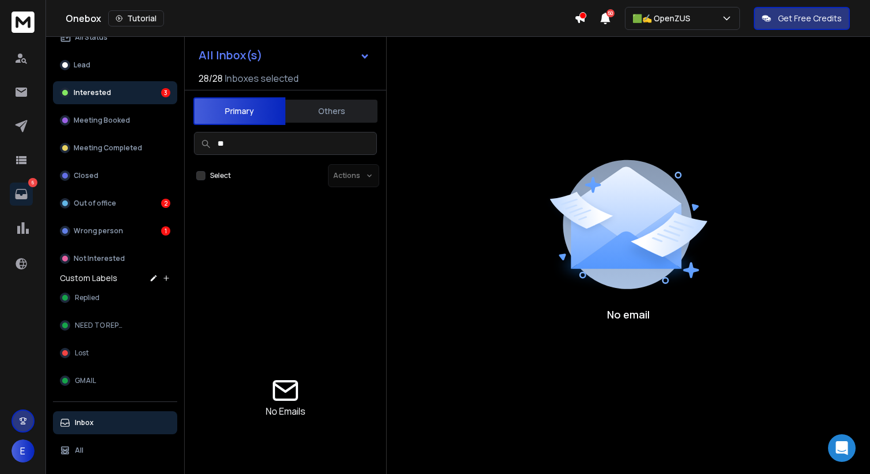
type input "*"
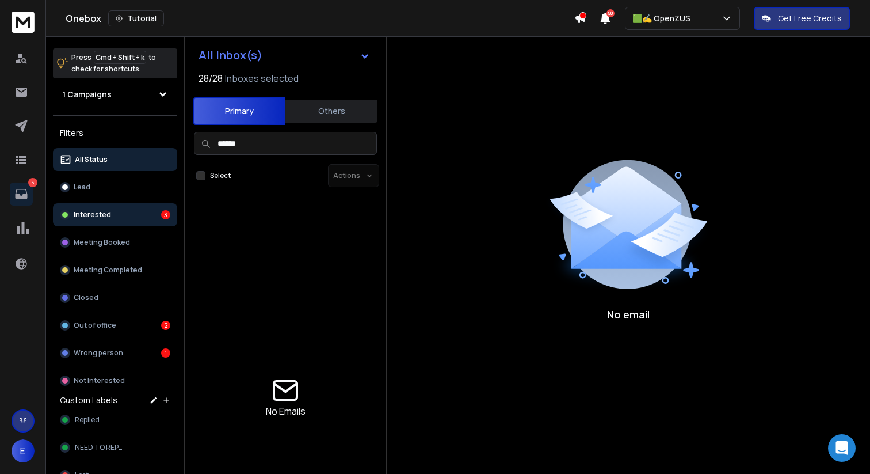
type input "******"
click at [103, 159] on p "All Status" at bounding box center [91, 159] width 33 height 9
click at [336, 147] on input "******" at bounding box center [285, 143] width 183 height 23
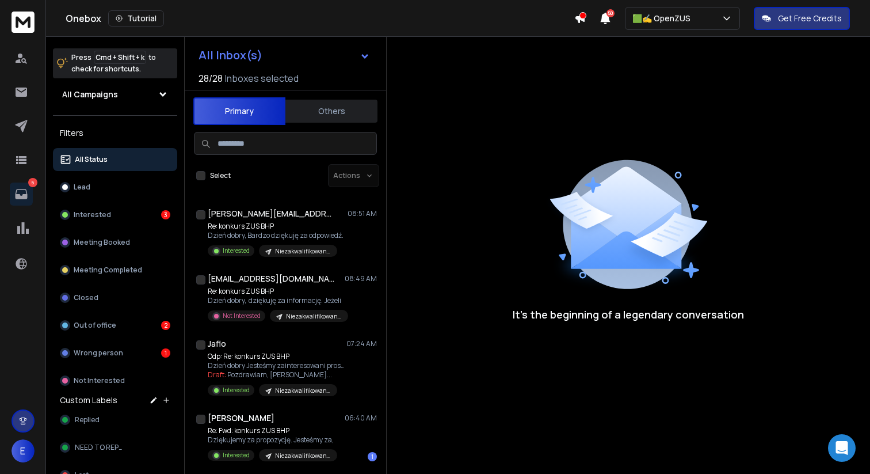
click at [247, 139] on input at bounding box center [285, 143] width 183 height 23
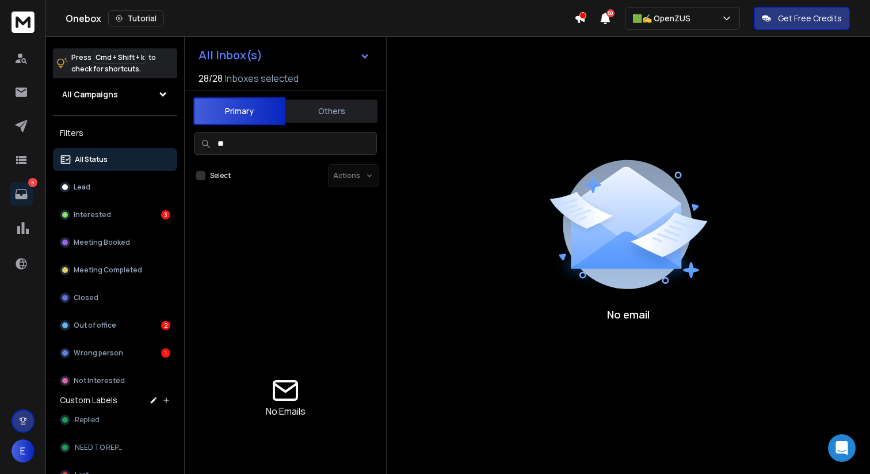
type input "*"
type input "**********"
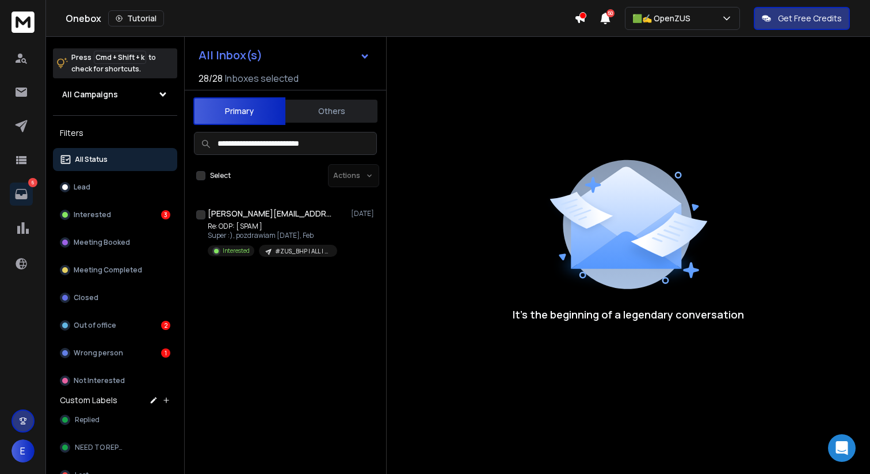
type input "**********"
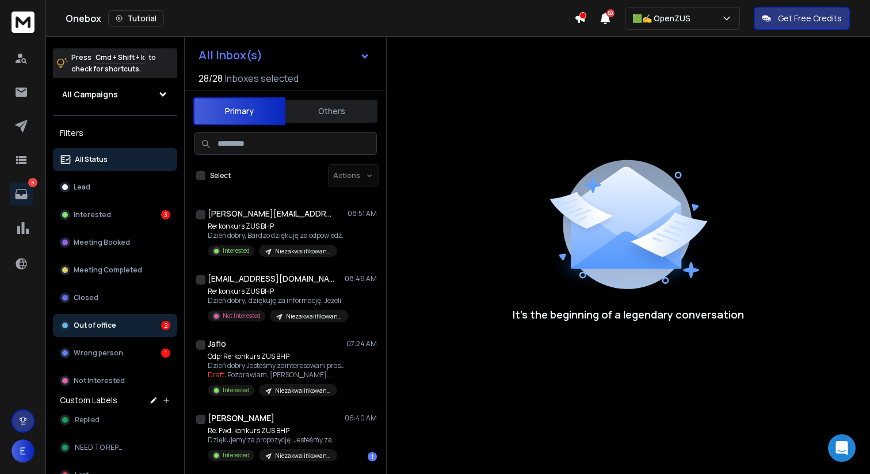
click at [131, 322] on button "Out of office 2" at bounding box center [115, 325] width 124 height 23
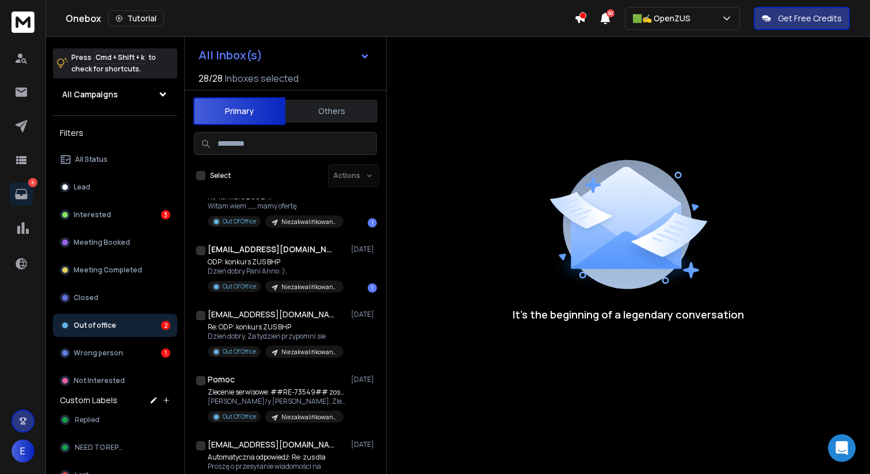
scroll to position [18, 0]
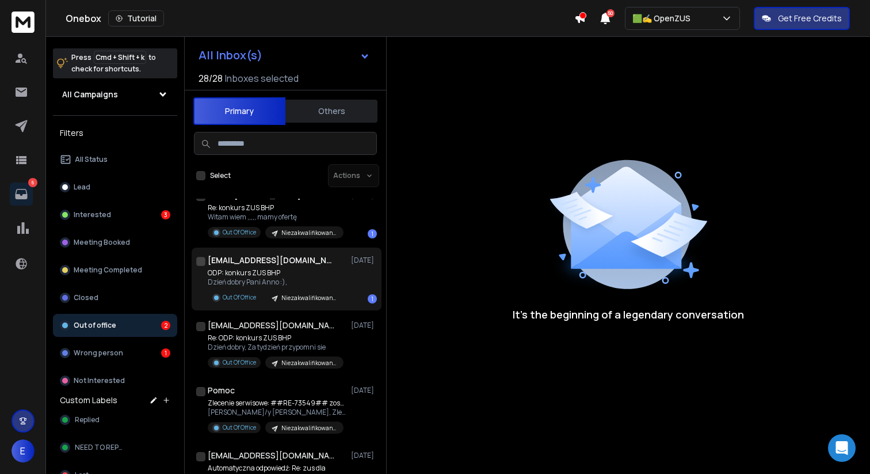
click at [277, 283] on p "Dzień dobry Pani Anno :)," at bounding box center [276, 281] width 136 height 9
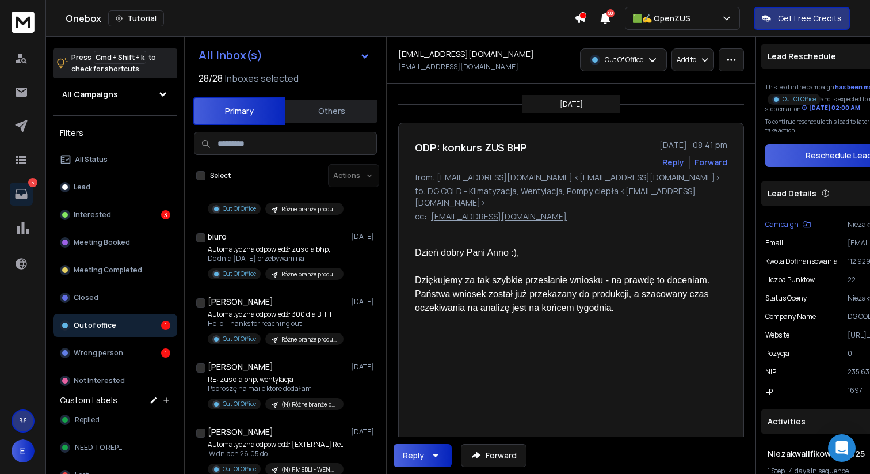
scroll to position [632, 0]
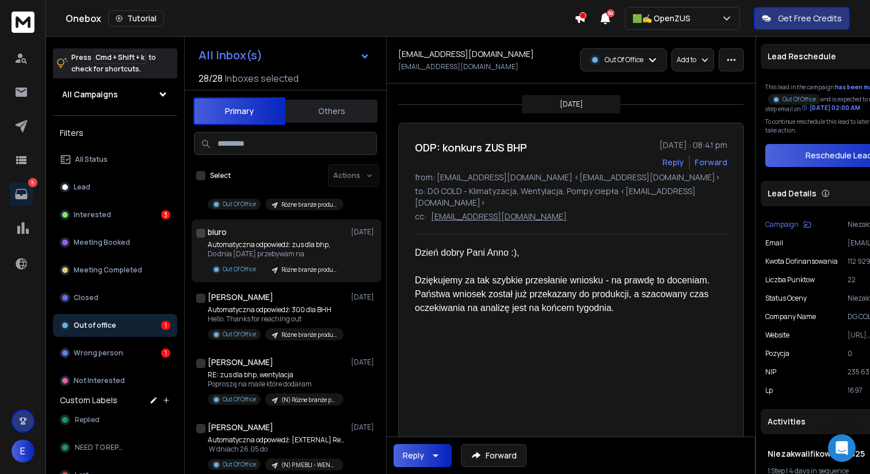
click at [287, 262] on div "Automatyczna odpowiedź: zus dla bhp, Do dnia 23.06.2025 przebywam na Out Of Off…" at bounding box center [276, 257] width 136 height 35
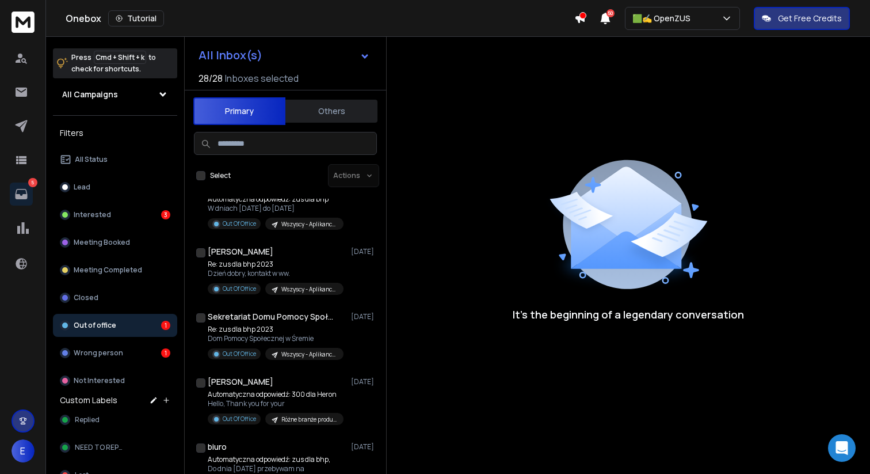
scroll to position [330, 0]
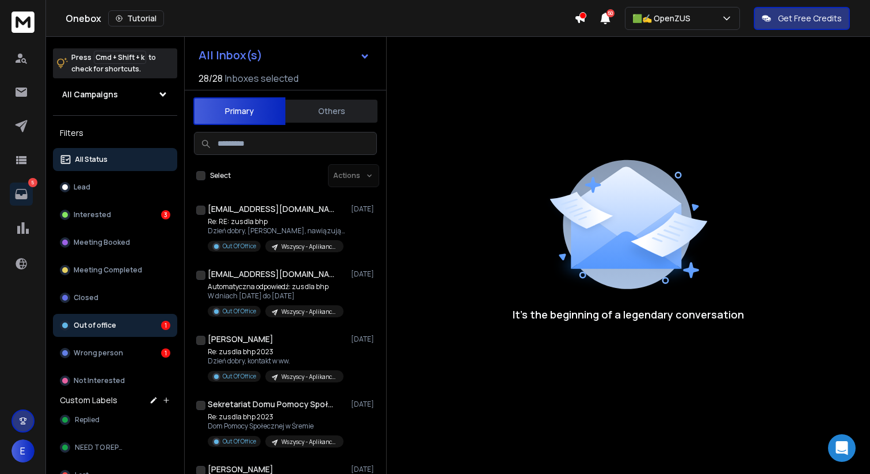
click at [115, 171] on div "All Status Lead Interested 3 Meeting Booked Meeting Completed Closed Out of off…" at bounding box center [115, 270] width 124 height 244
click at [115, 170] on button "All Status" at bounding box center [115, 159] width 124 height 23
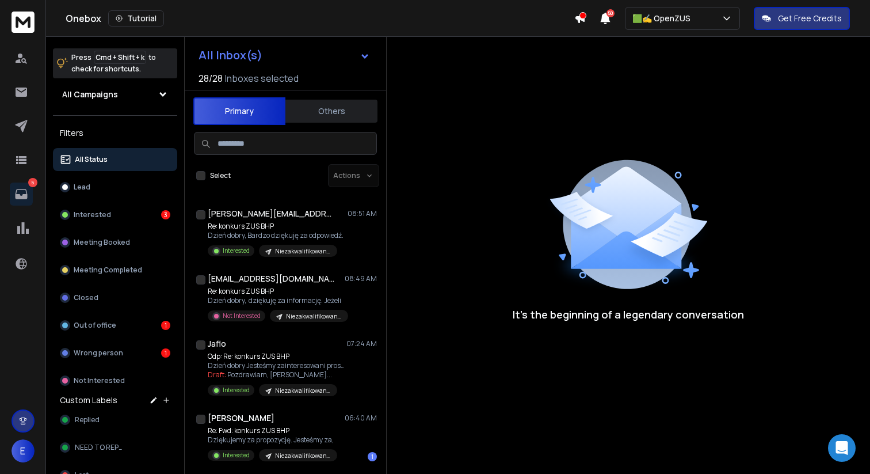
click at [306, 143] on input at bounding box center [285, 143] width 183 height 23
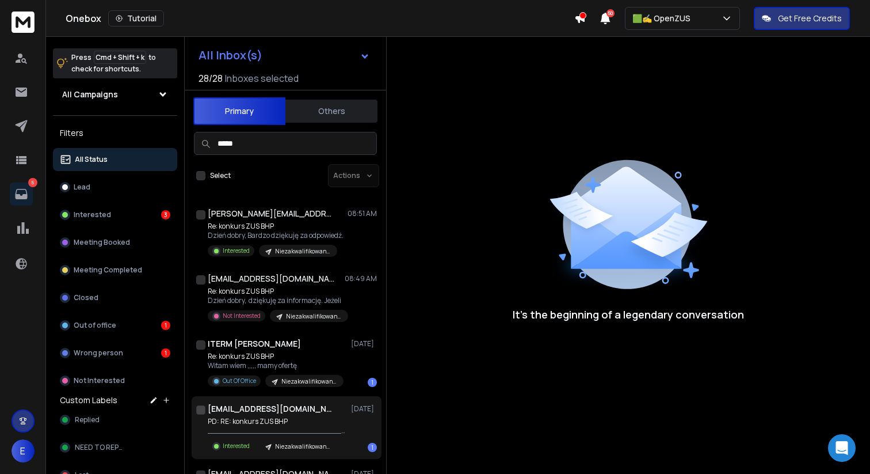
type input "*****"
click at [297, 437] on div "PD: RE: konkurs ZUS BHP ________________________________ Od: biuro@openzus.pl W…" at bounding box center [277, 434] width 138 height 35
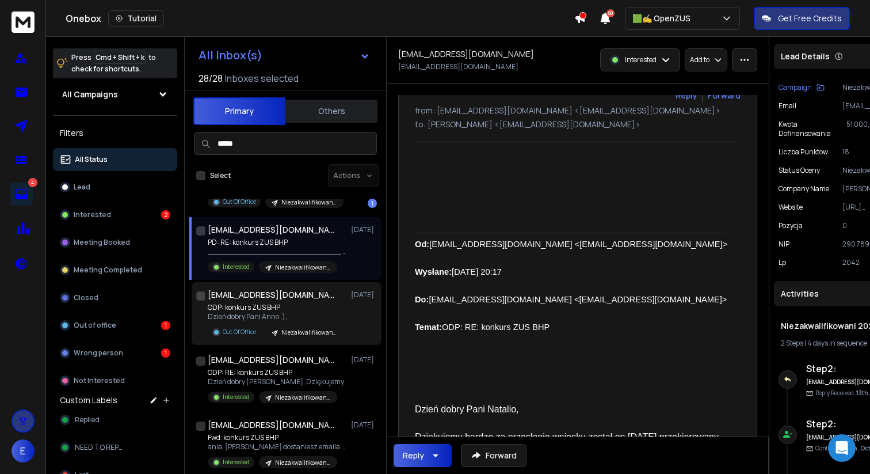
scroll to position [213, 0]
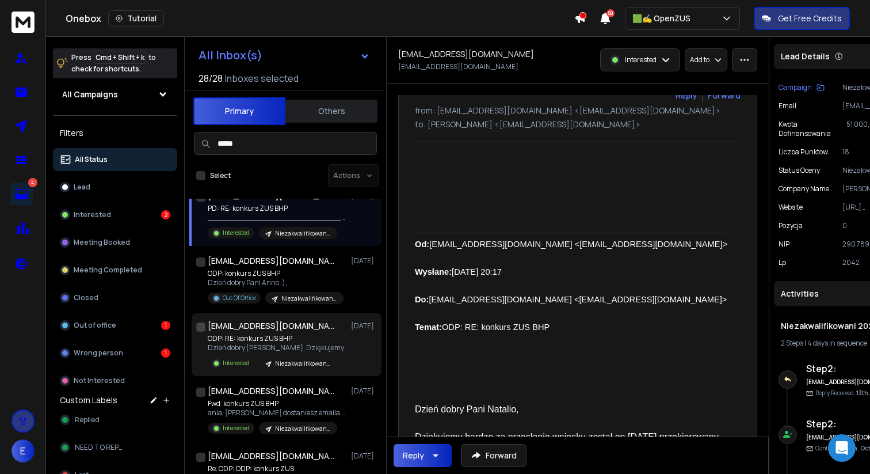
click at [289, 334] on p "ODP: RE: konkurs ZUS BHP" at bounding box center [276, 338] width 136 height 9
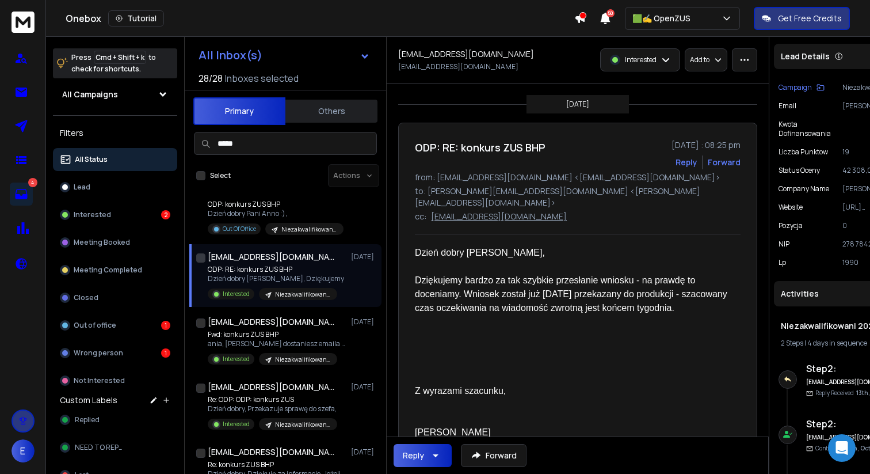
scroll to position [293, 0]
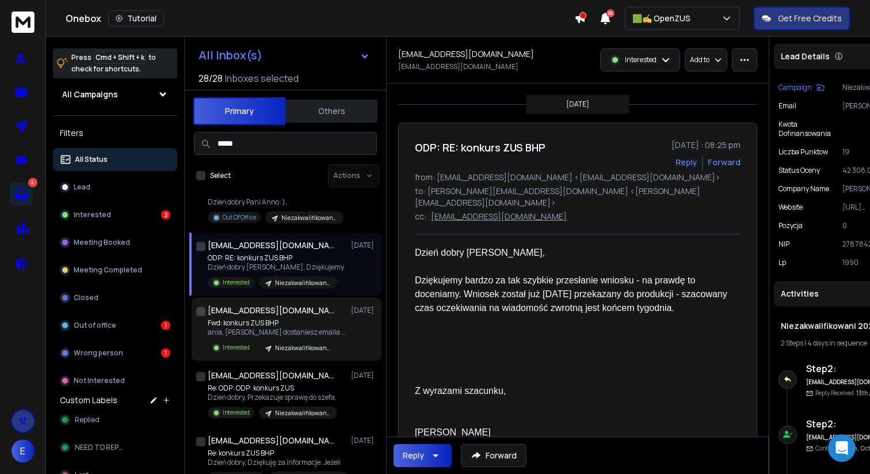
click at [288, 317] on div "biuro@openzus.pl; 13 Oct Fwd: konkurs ZUS BHP ania, zaraz dostaniesz emaila dw …" at bounding box center [292, 328] width 169 height 49
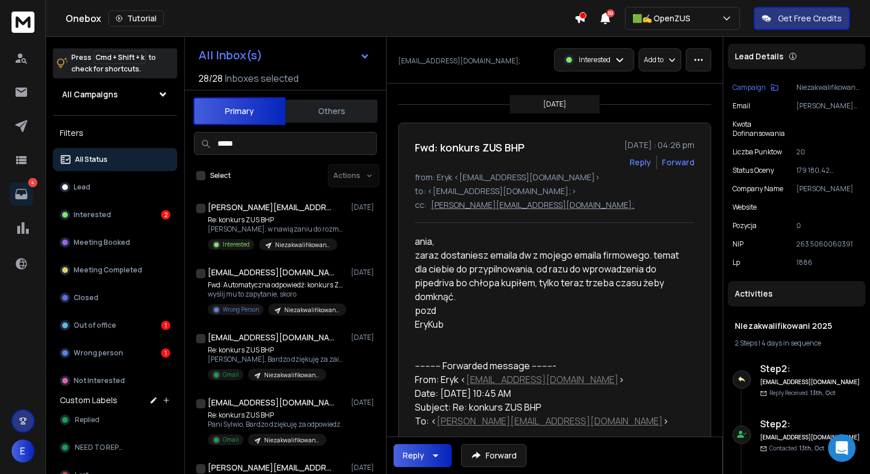
scroll to position [1310, 0]
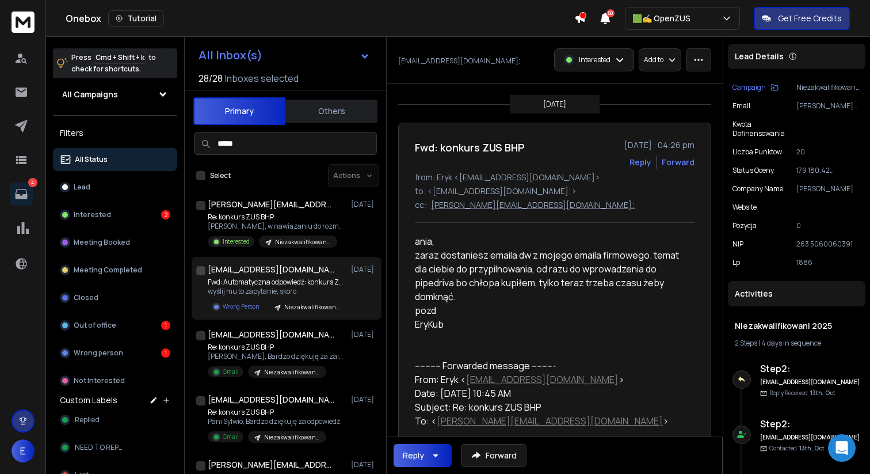
click at [301, 291] on p "wyślij mu to zapytanie, skoro" at bounding box center [277, 291] width 138 height 9
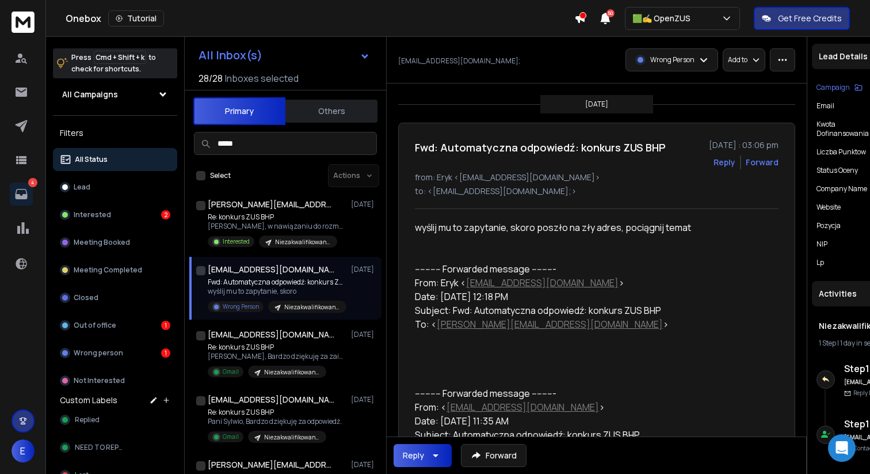
click at [288, 142] on input "*****" at bounding box center [285, 143] width 183 height 23
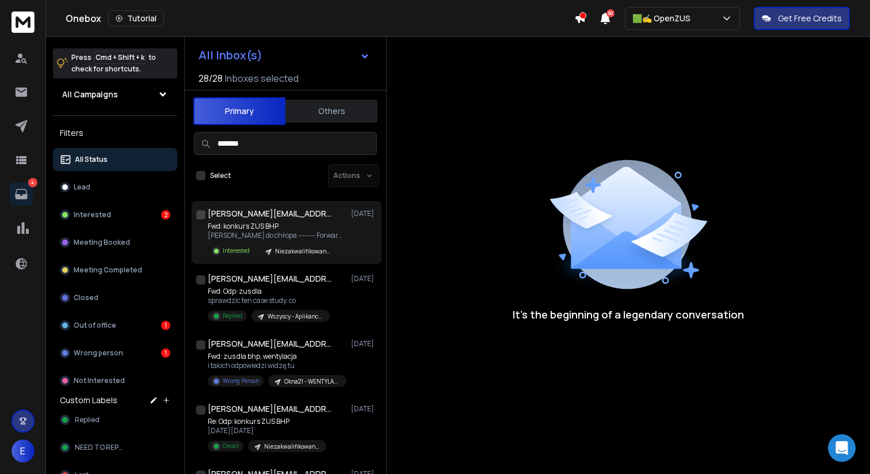
type input "*******"
click at [297, 208] on div "j.banas@openzus.pl 13 Oct" at bounding box center [292, 214] width 169 height 12
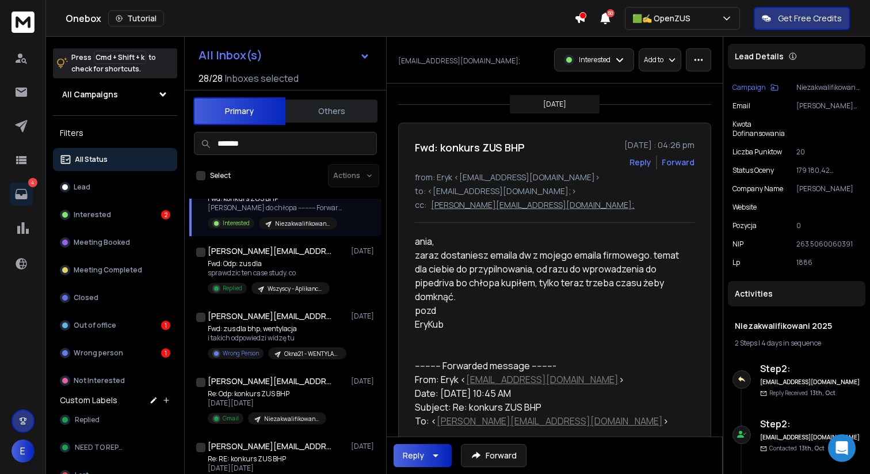
scroll to position [29, 0]
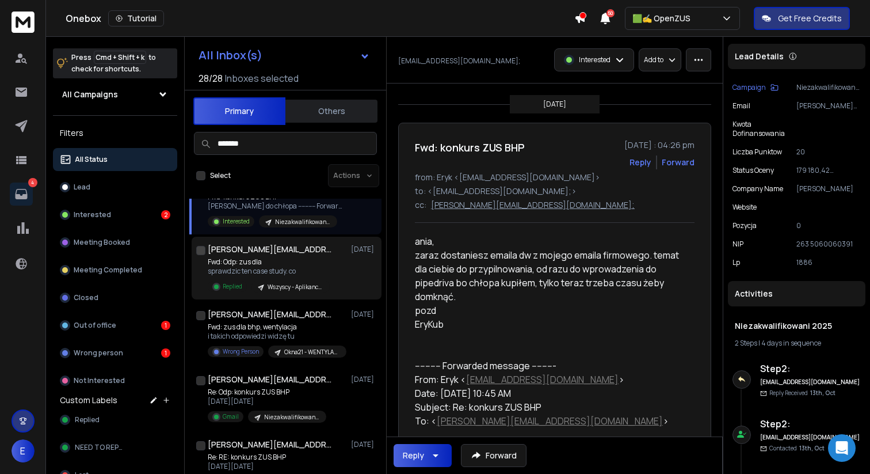
click at [284, 258] on p "Fwd: Odp: zus dla" at bounding box center [269, 261] width 122 height 9
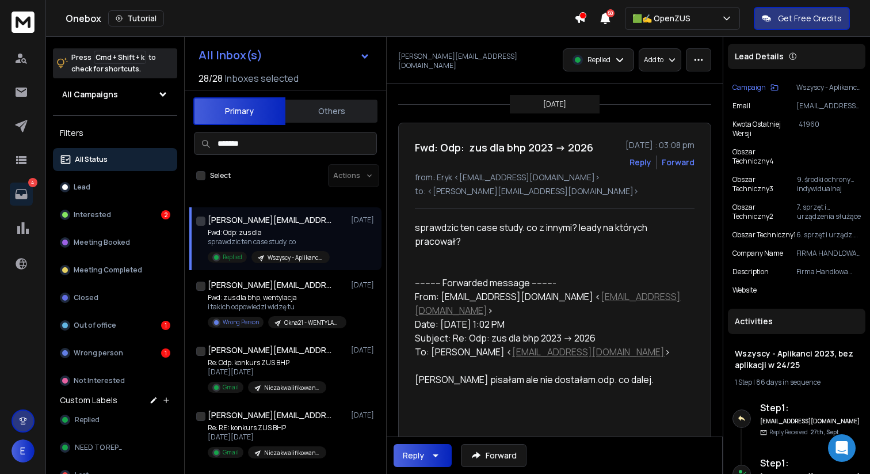
scroll to position [0, 0]
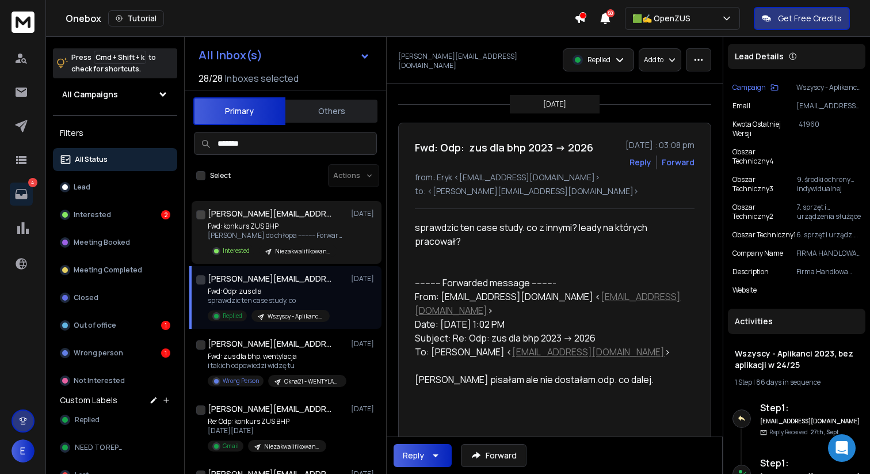
click at [300, 228] on p "Fwd: konkurs ZUS BHP" at bounding box center [277, 226] width 138 height 9
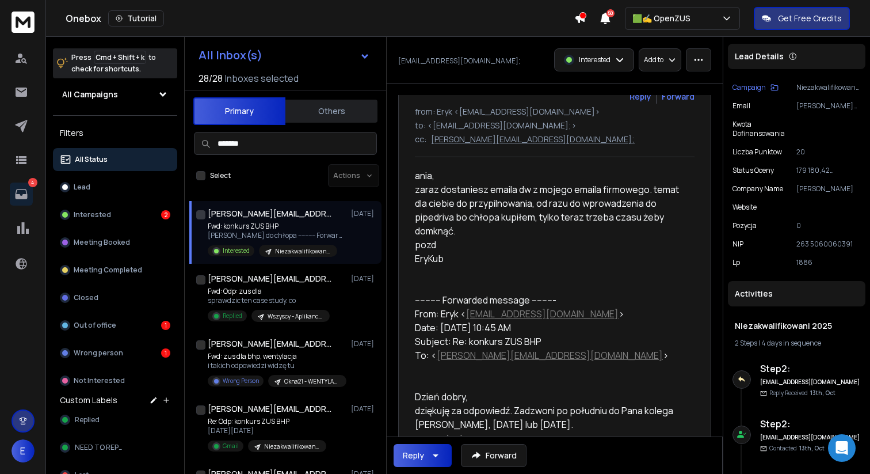
click at [279, 217] on h1 "[PERSON_NAME][EMAIL_ADDRESS][DOMAIN_NAME]" at bounding box center [271, 214] width 127 height 12
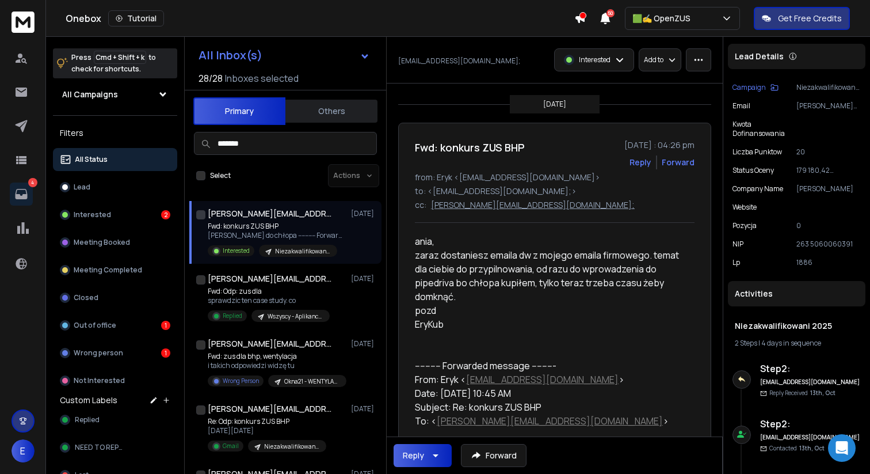
click at [338, 142] on input "*******" at bounding box center [285, 143] width 183 height 23
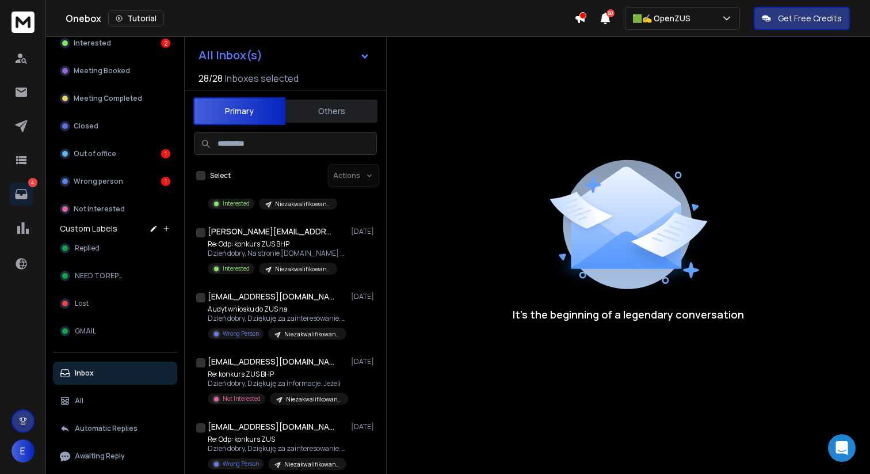
scroll to position [195, 0]
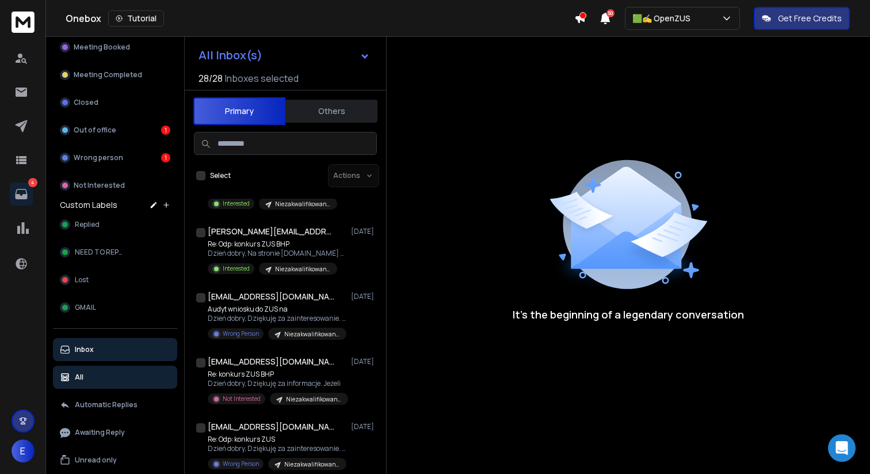
click at [99, 376] on button "All" at bounding box center [115, 376] width 124 height 23
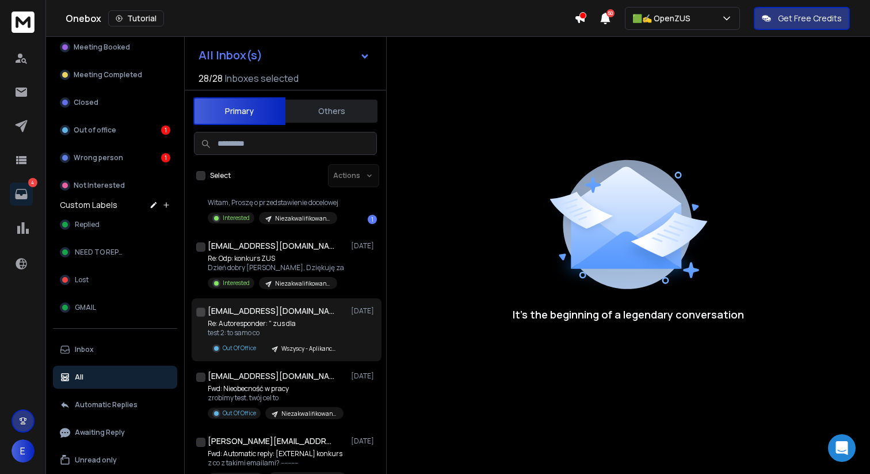
scroll to position [757, 0]
click at [276, 318] on div "biuro@openzus.pl; 13 Oct Re: Autoresponder: " zus dla test 2: to samo co Out Of…" at bounding box center [292, 330] width 169 height 49
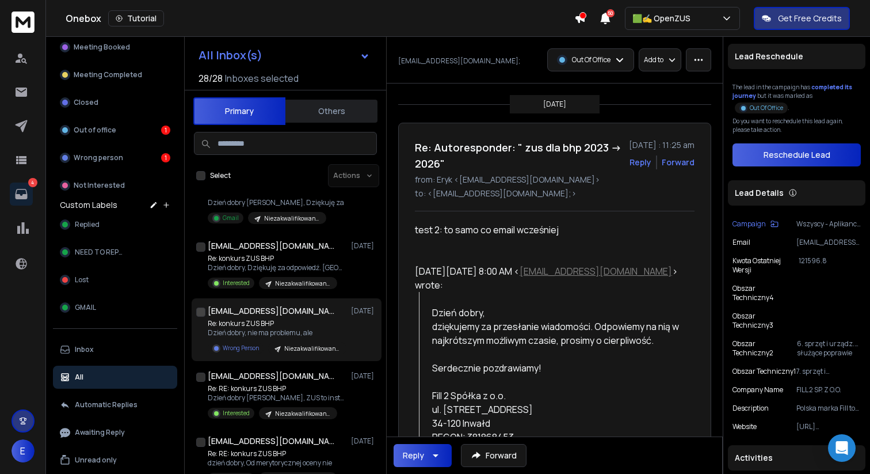
scroll to position [2260, 0]
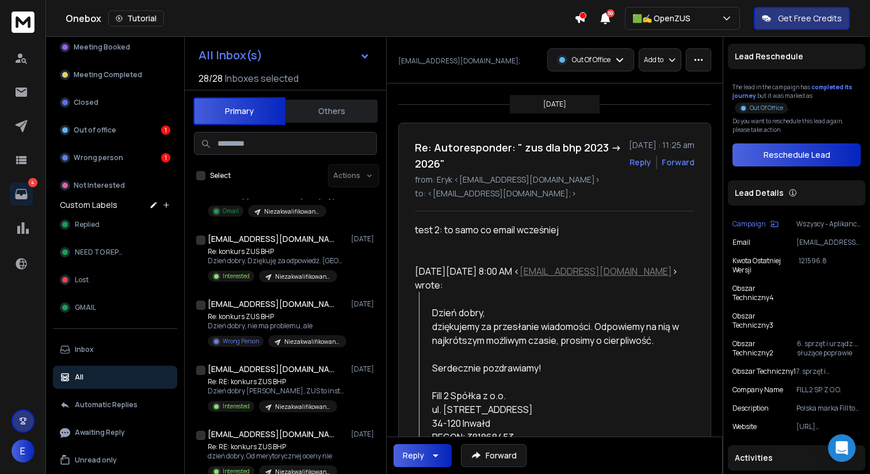
click at [258, 146] on input at bounding box center [285, 143] width 183 height 23
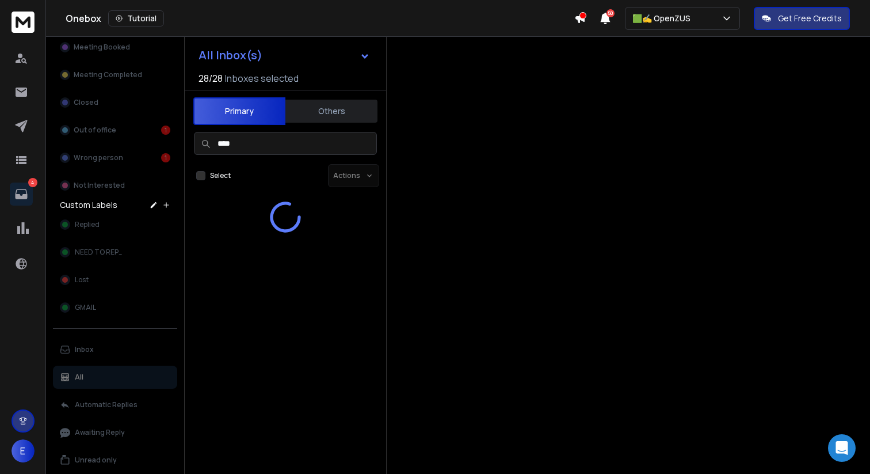
scroll to position [0, 0]
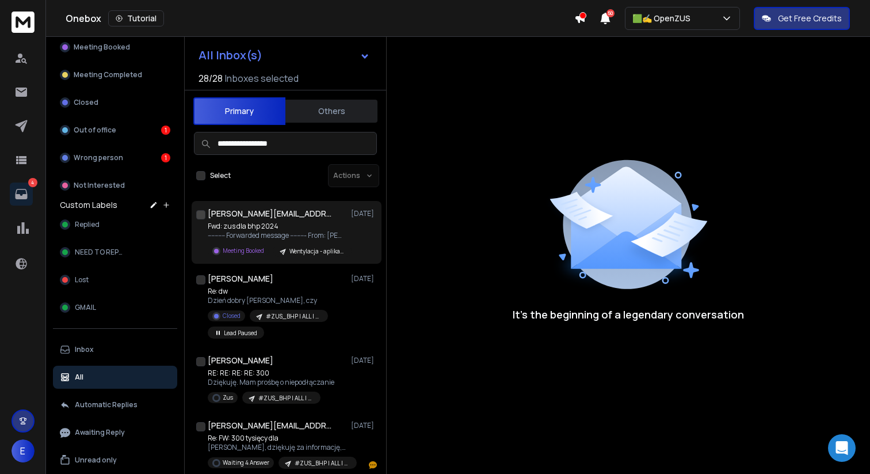
type input "**********"
click at [301, 217] on div "j.banas@openzus.pl +1 16 Jun" at bounding box center [292, 214] width 169 height 12
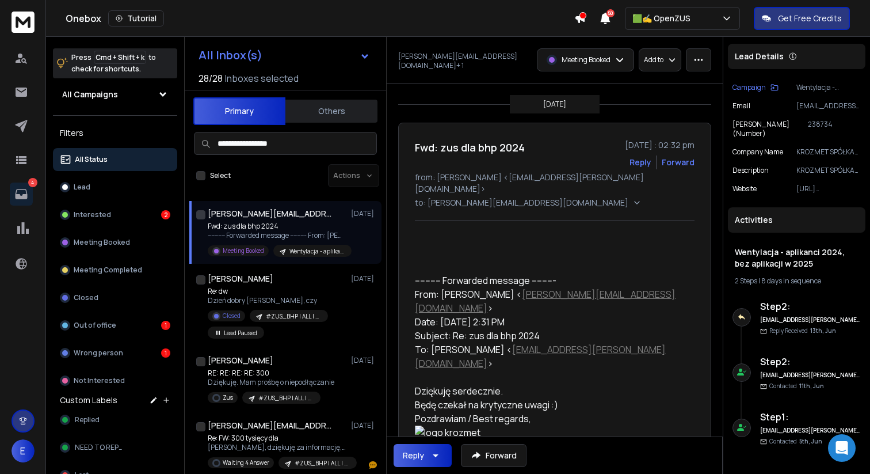
click at [83, 153] on button "All Status" at bounding box center [115, 159] width 124 height 23
click at [113, 97] on h1 "All Campaigns" at bounding box center [90, 93] width 56 height 12
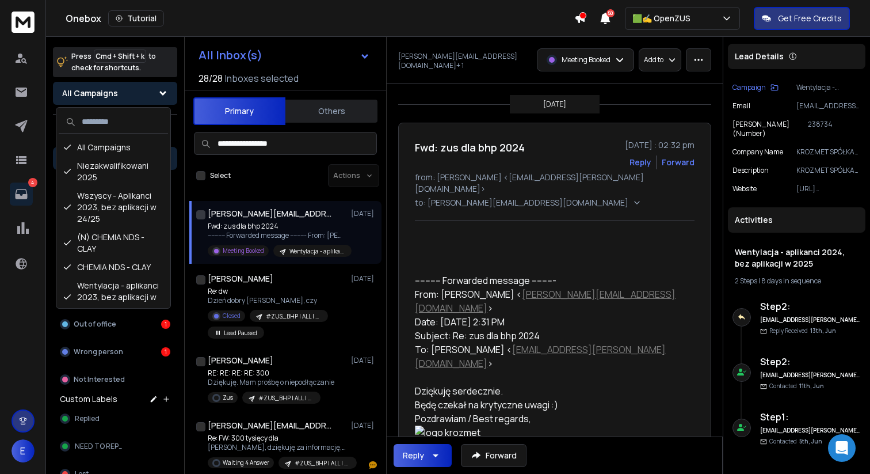
click at [113, 97] on h1 "All Campaigns" at bounding box center [90, 93] width 56 height 12
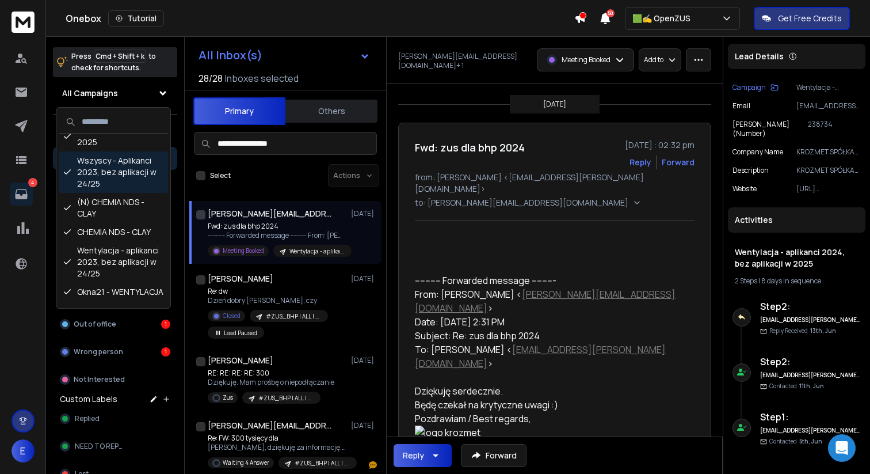
scroll to position [134, 0]
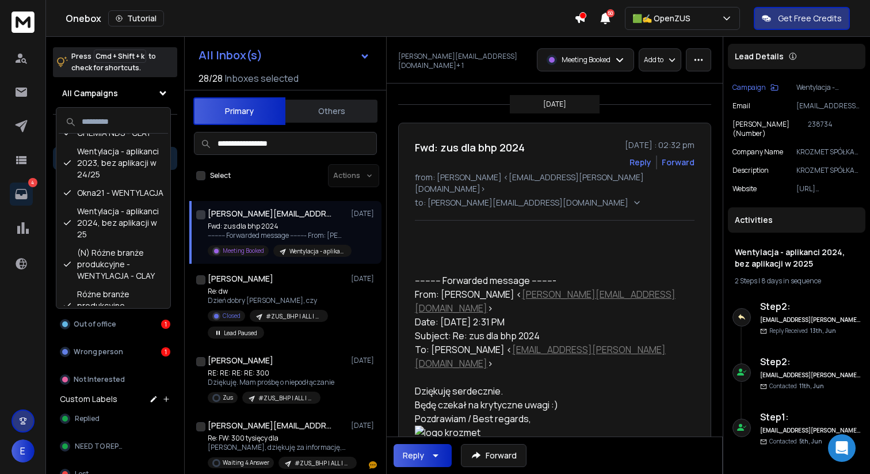
click at [274, 69] on div "**********" at bounding box center [285, 274] width 201 height 474
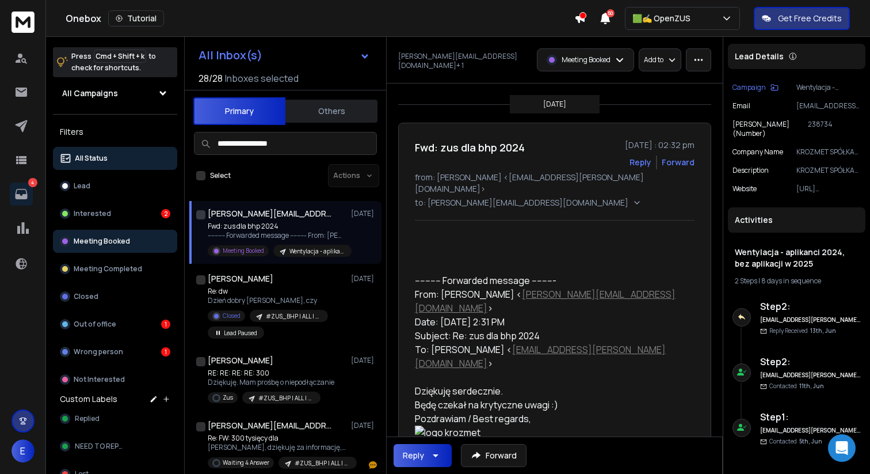
scroll to position [294, 0]
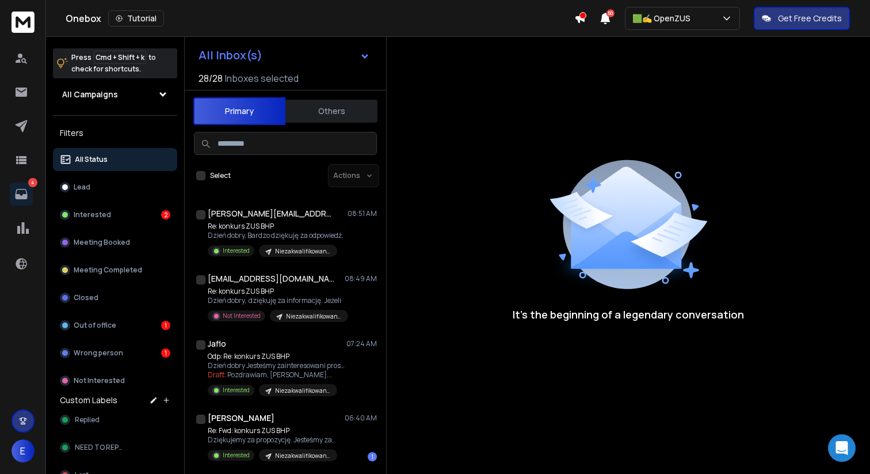
scroll to position [294, 0]
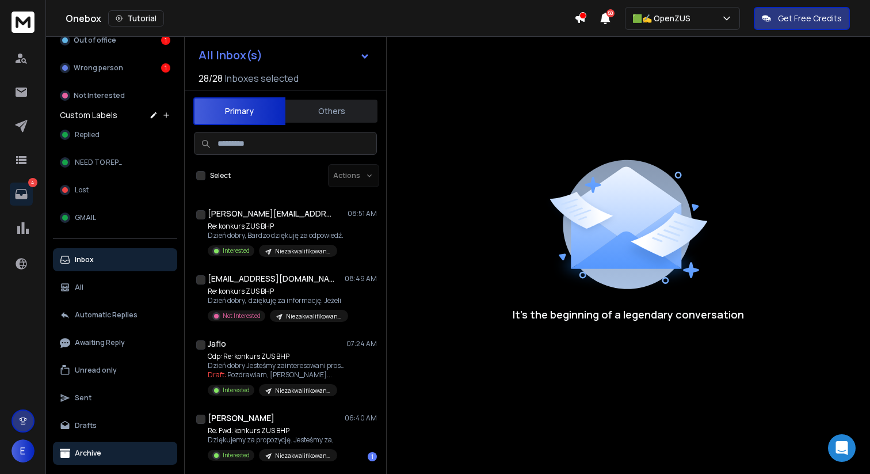
click at [108, 441] on button "Archive" at bounding box center [115, 452] width 124 height 23
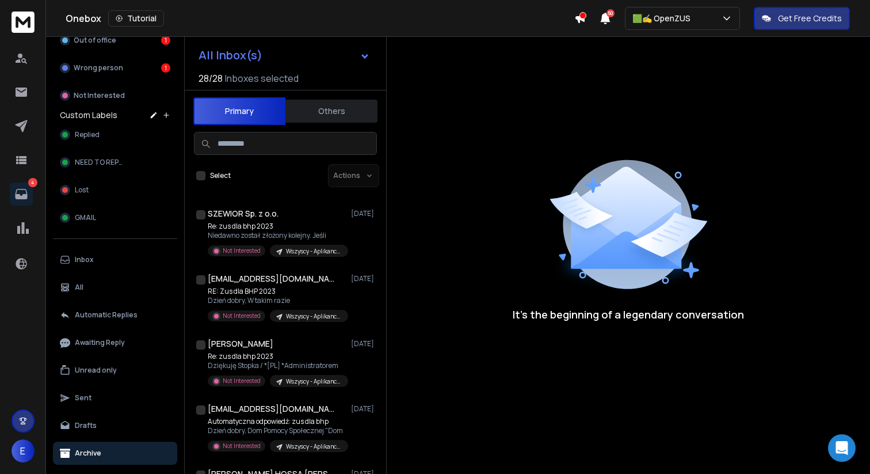
click at [124, 265] on div "Inbox All Automatic Replies Awaiting Reply Unread only Sent Drafts Archive" at bounding box center [115, 356] width 124 height 216
click at [125, 261] on button "Inbox" at bounding box center [115, 259] width 124 height 23
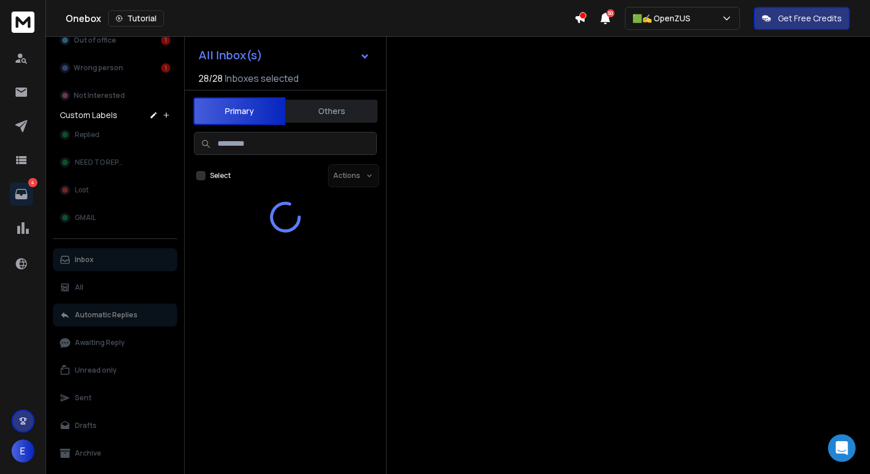
click at [110, 310] on p "Automatic Replies" at bounding box center [106, 314] width 63 height 9
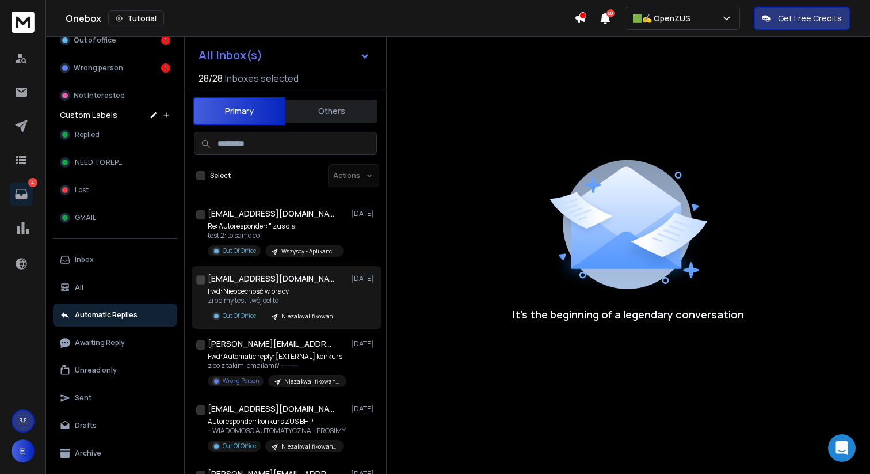
click at [278, 296] on p "zrobimy test. twój cel to" at bounding box center [276, 300] width 136 height 9
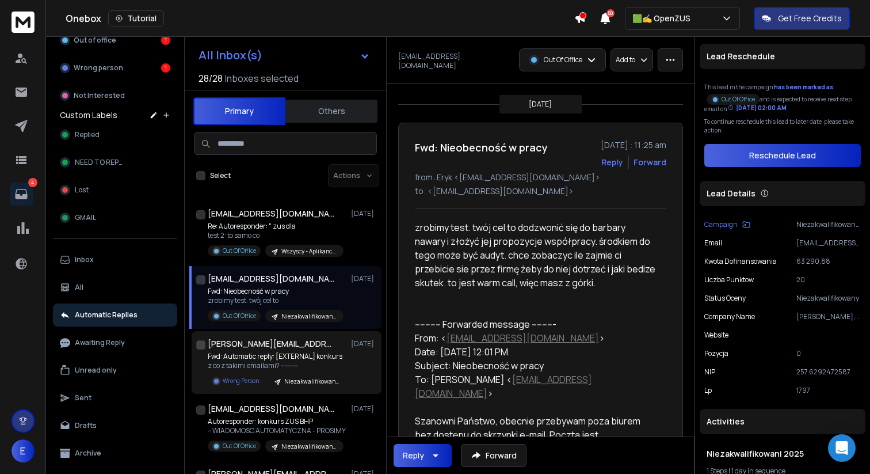
click at [277, 352] on p "Fwd: Automatic reply: [EXTERNAL] konkurs" at bounding box center [277, 356] width 138 height 9
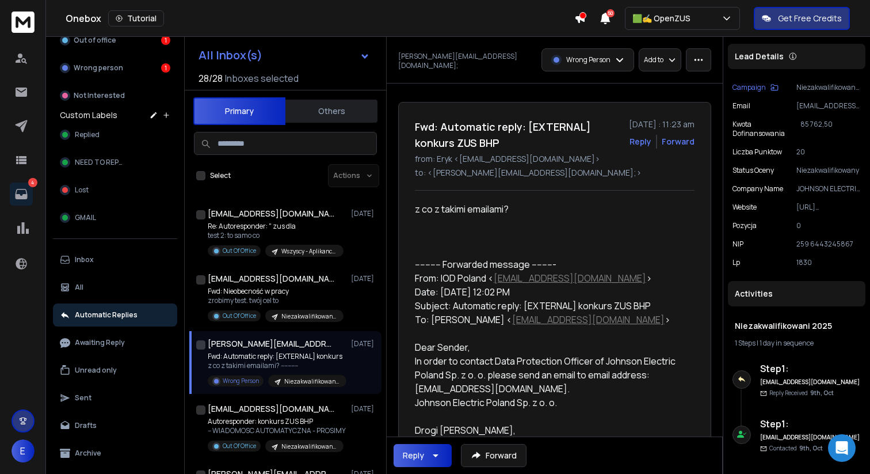
scroll to position [21, 0]
click at [91, 285] on button "All" at bounding box center [115, 287] width 124 height 23
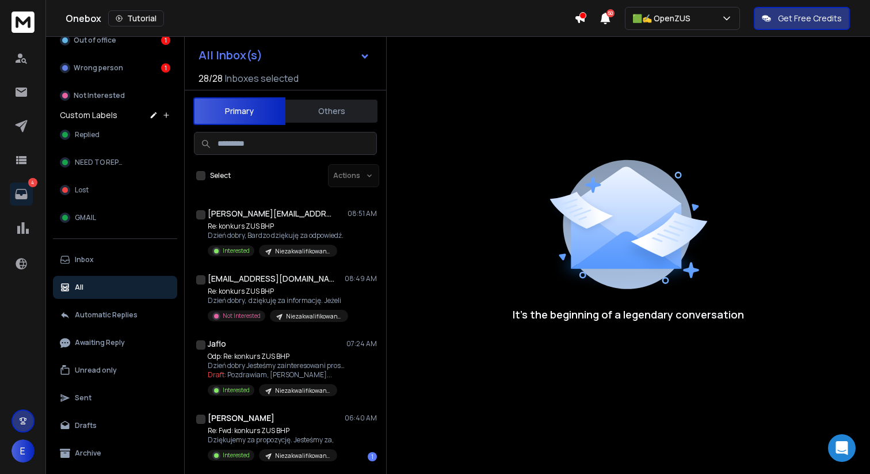
click at [280, 143] on input at bounding box center [285, 143] width 183 height 23
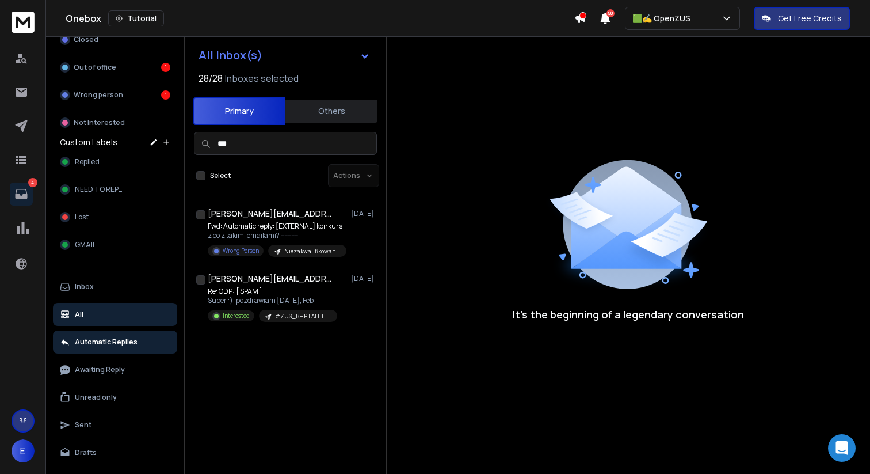
scroll to position [235, 0]
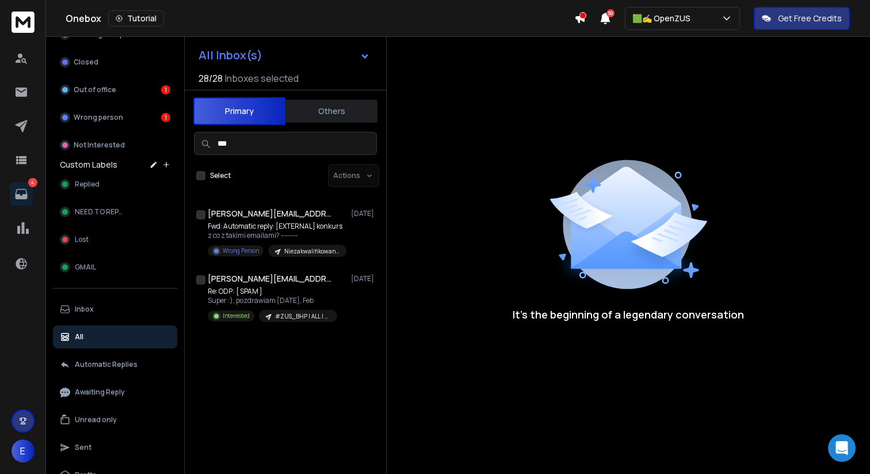
click at [20, 312] on div "4 E" at bounding box center [23, 237] width 46 height 474
click at [95, 327] on button "All" at bounding box center [115, 336] width 124 height 23
click at [256, 144] on input "***" at bounding box center [285, 143] width 183 height 23
type input "*"
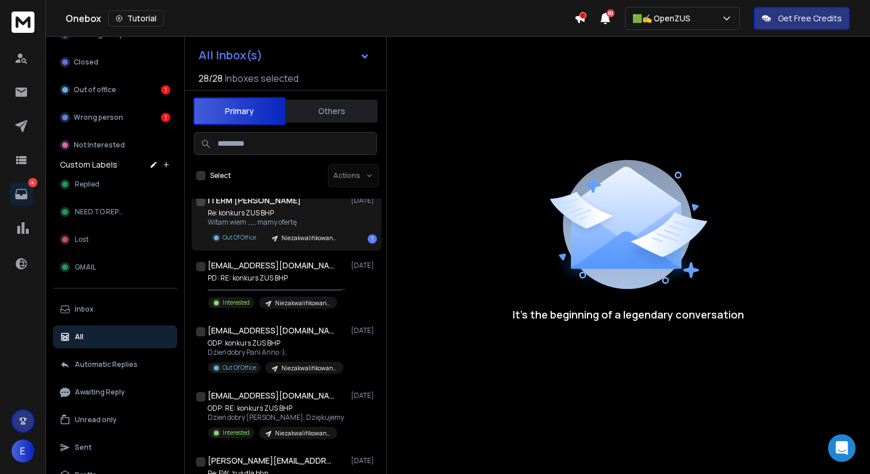
scroll to position [356, 0]
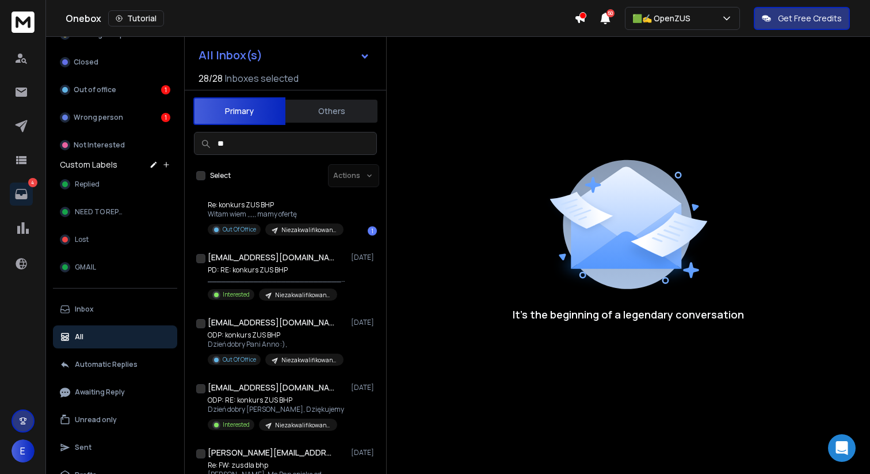
type input "***"
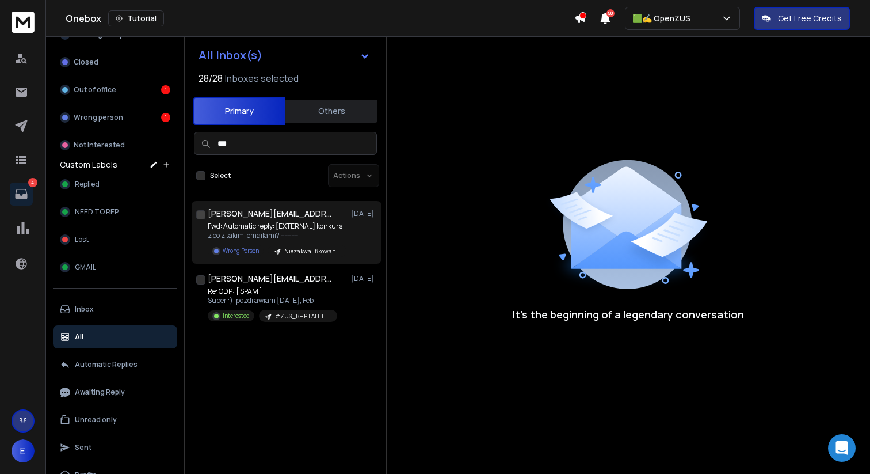
click at [240, 218] on h1 "[PERSON_NAME][EMAIL_ADDRESS][DOMAIN_NAME];" at bounding box center [271, 214] width 127 height 12
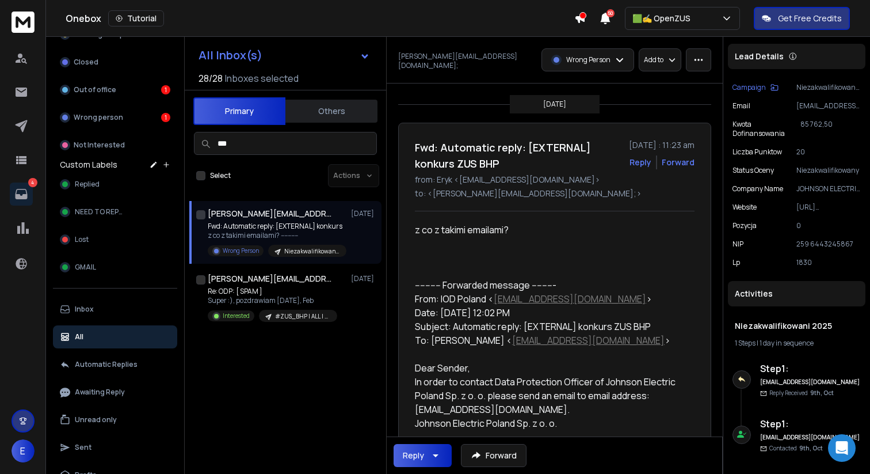
click at [563, 61] on div "Wrong Person" at bounding box center [587, 60] width 91 height 22
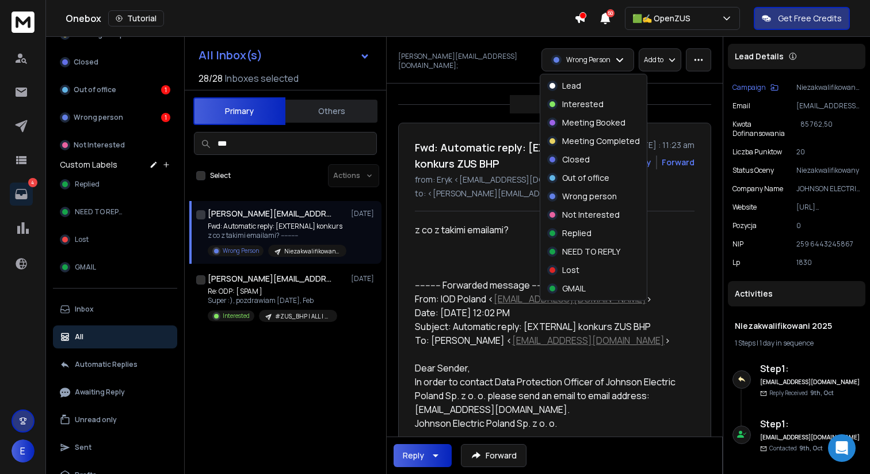
click at [475, 249] on div at bounding box center [550, 243] width 270 height 14
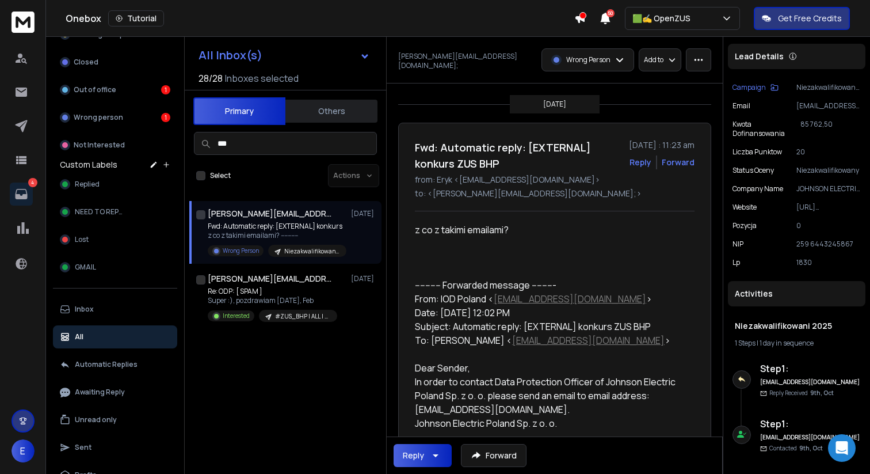
click at [164, 162] on icon at bounding box center [166, 165] width 8 height 8
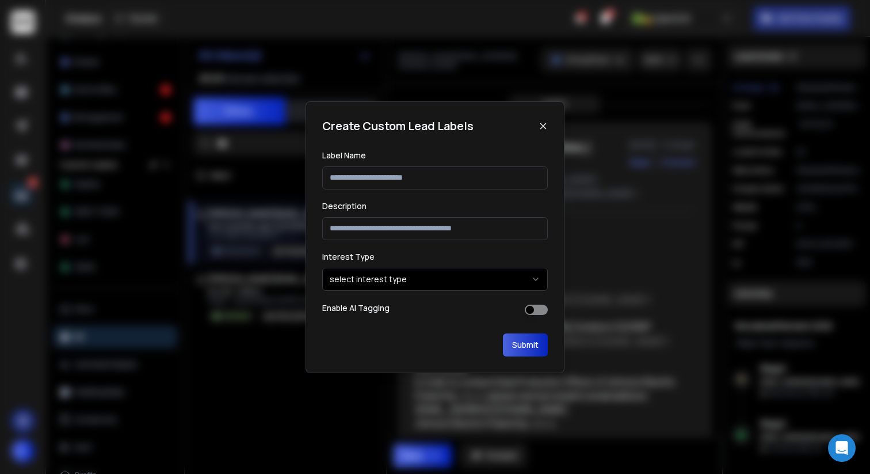
click at [541, 126] on icon at bounding box center [543, 125] width 9 height 9
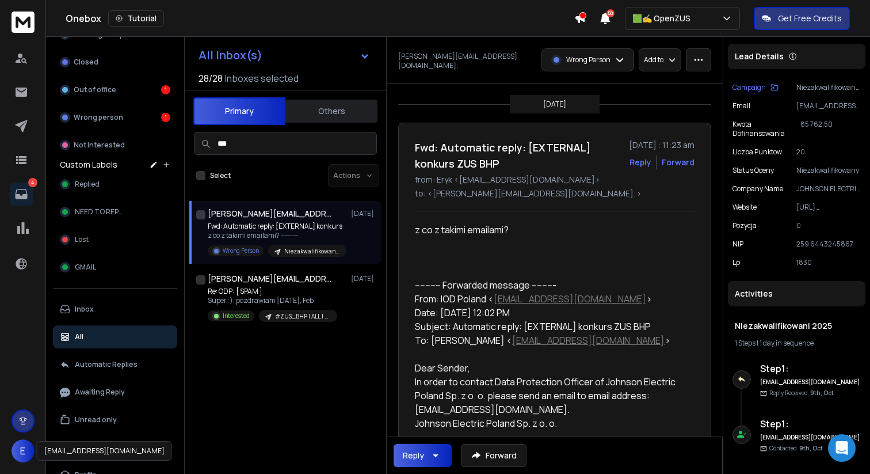
click at [24, 447] on span "E" at bounding box center [23, 450] width 23 height 23
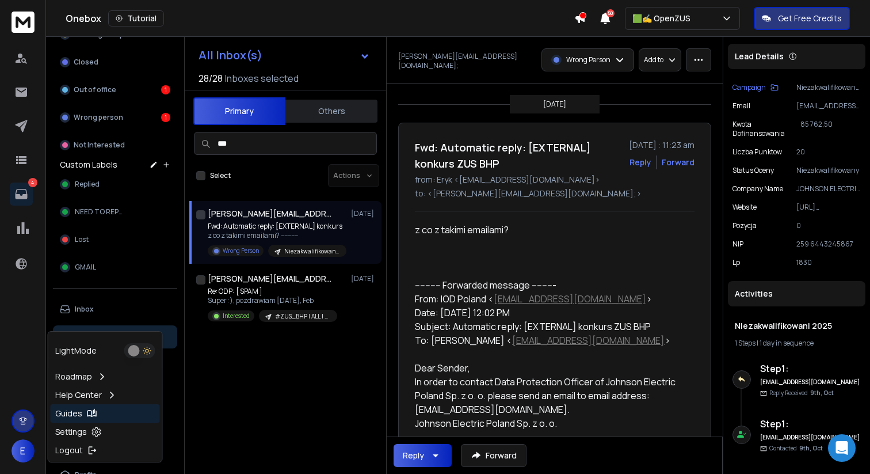
click at [22, 385] on div "4 E" at bounding box center [23, 237] width 46 height 474
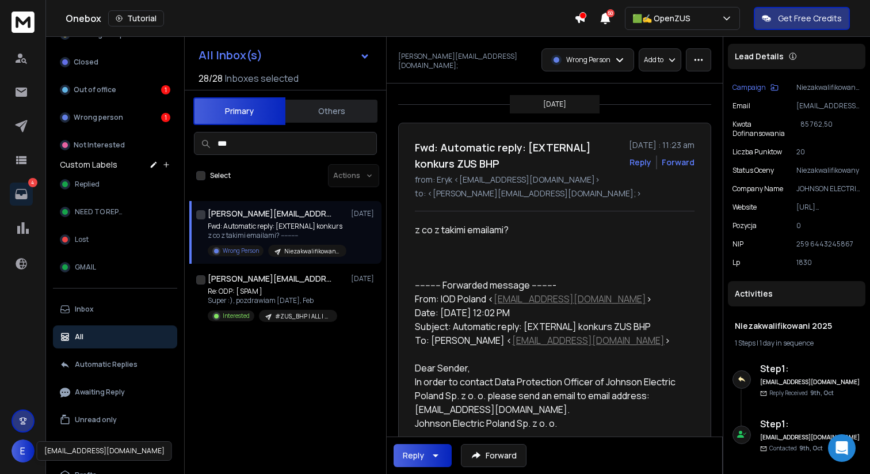
click at [27, 455] on span "E" at bounding box center [23, 450] width 23 height 23
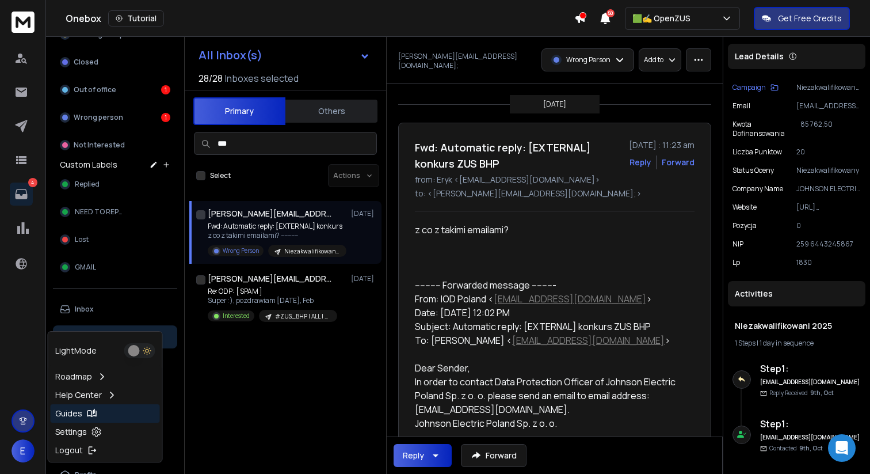
click at [78, 416] on p "Guides" at bounding box center [68, 413] width 27 height 12
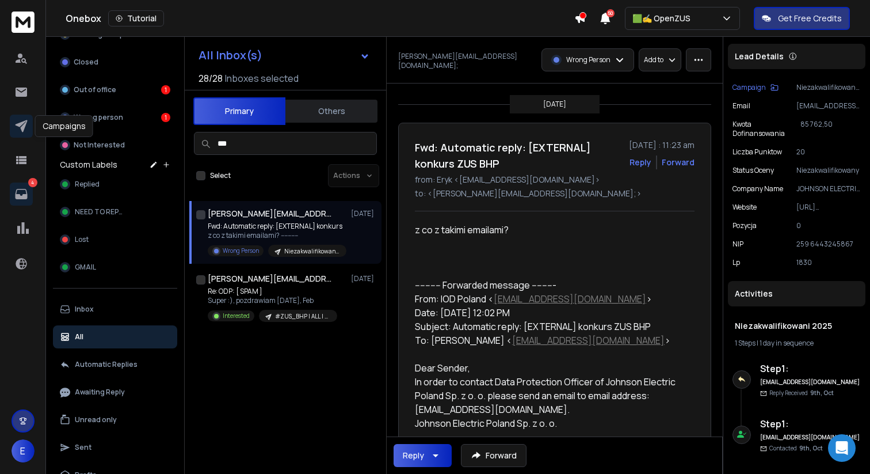
click at [32, 134] on link at bounding box center [21, 126] width 23 height 23
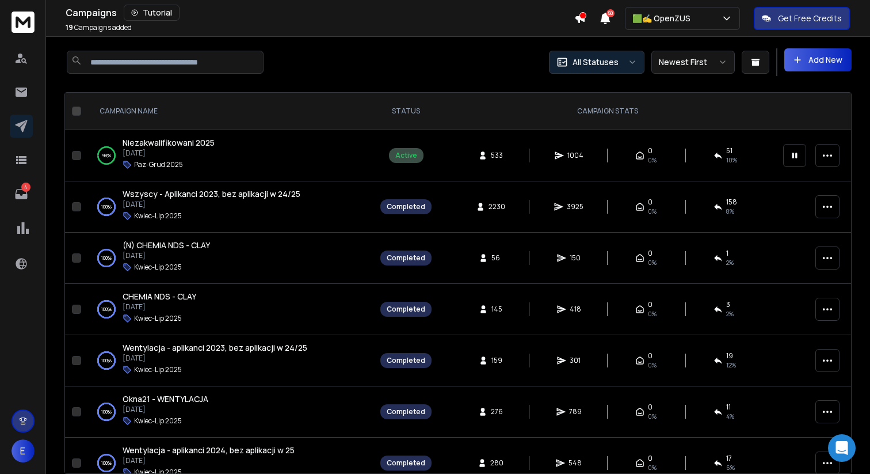
click at [609, 59] on p "All Statuses" at bounding box center [596, 62] width 46 height 12
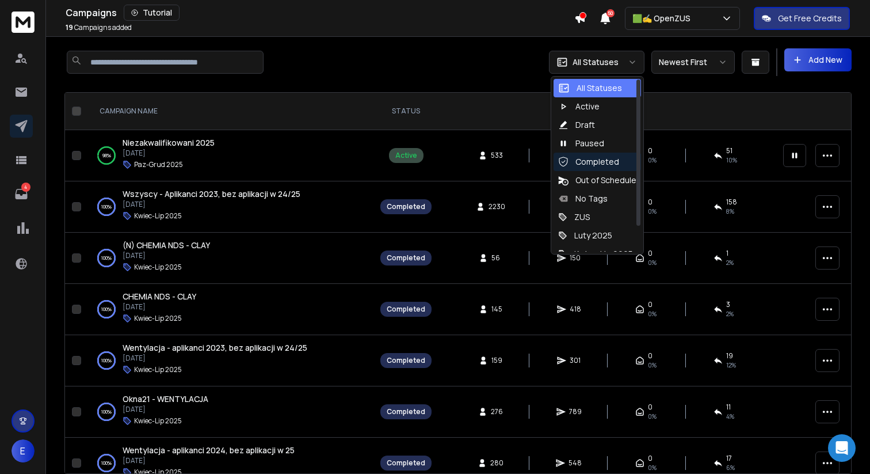
scroll to position [30, 0]
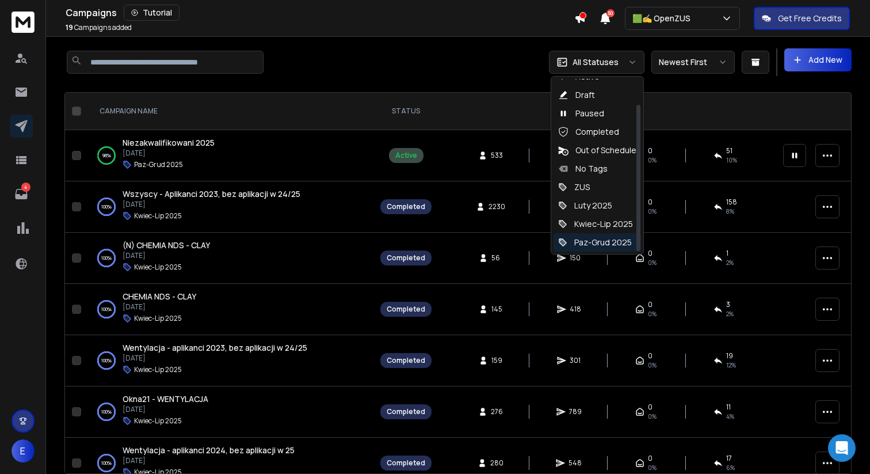
click at [621, 242] on div "Paz-Grud 2025" at bounding box center [595, 242] width 74 height 12
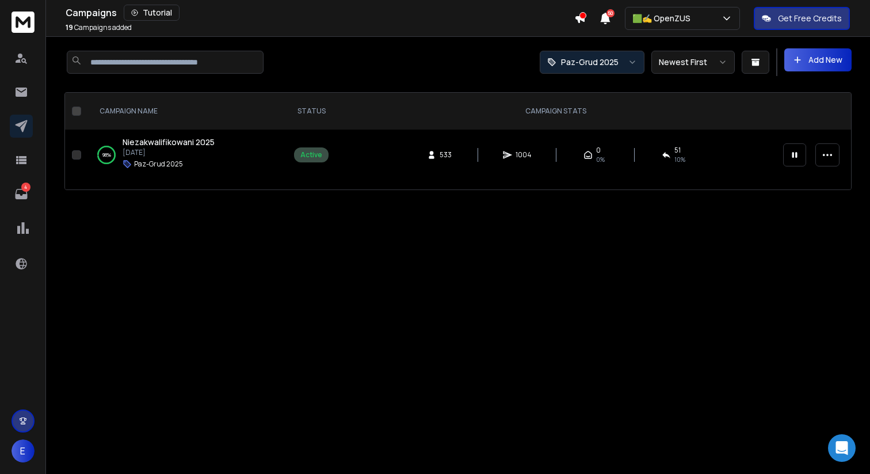
click at [574, 65] on p "Paz-Grud 2025" at bounding box center [590, 62] width 58 height 12
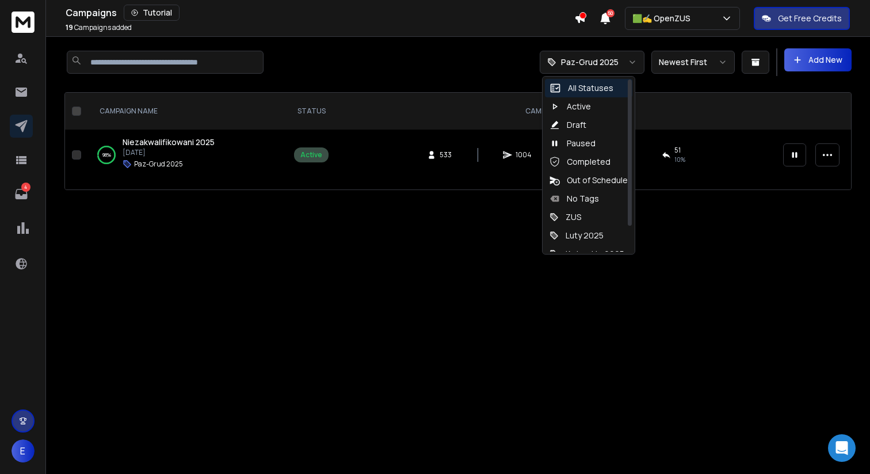
click at [497, 56] on div "Campaigns 19 Campaigns Added Paz-Grud 2025 Newest First Add New" at bounding box center [655, 62] width 394 height 28
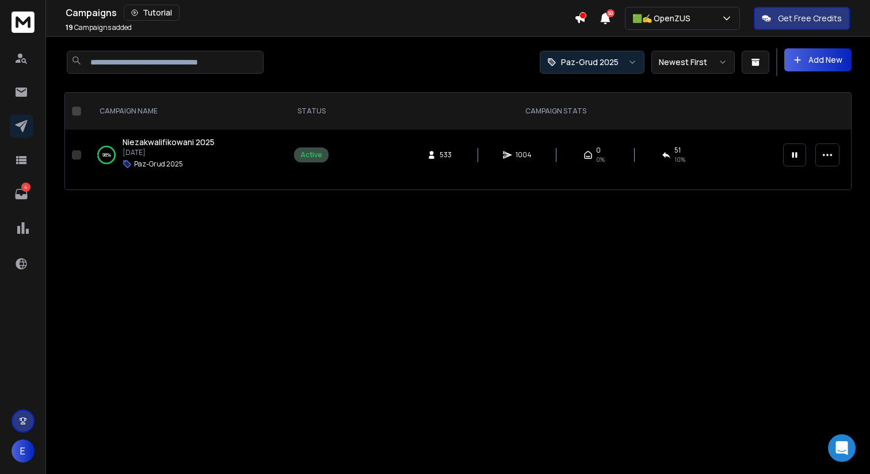
click at [559, 63] on div "Paz-Grud 2025" at bounding box center [582, 62] width 71 height 12
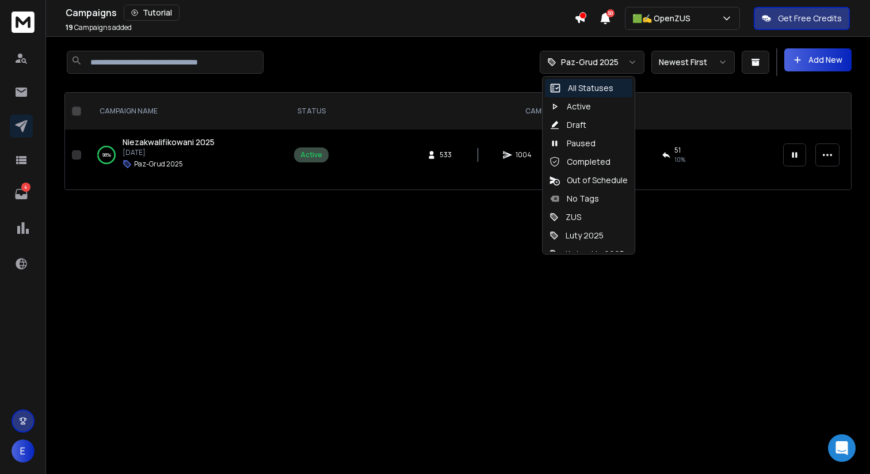
click at [563, 78] on div "All Statuses Active Draft Paused Completed Out of Schedule No Tags ZUS [DATE] K…" at bounding box center [589, 165] width 92 height 177
click at [563, 82] on div "All Statuses" at bounding box center [588, 88] width 87 height 18
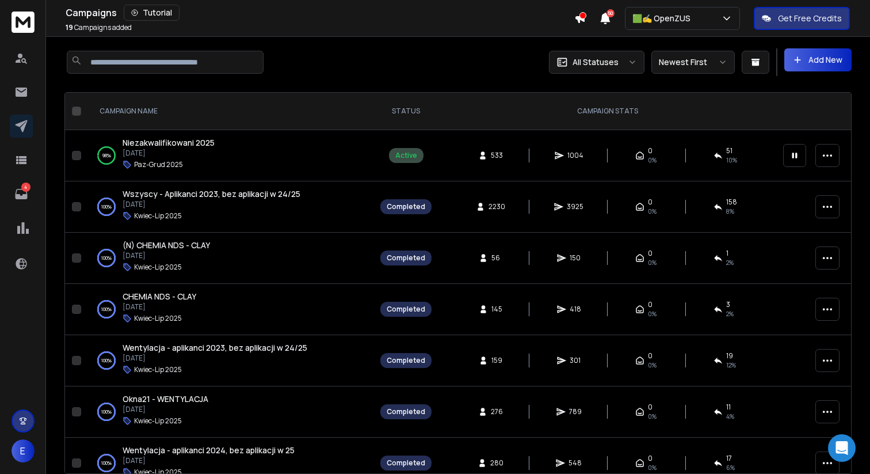
click at [181, 144] on span "Niezakwalifikowani 2025" at bounding box center [169, 142] width 92 height 11
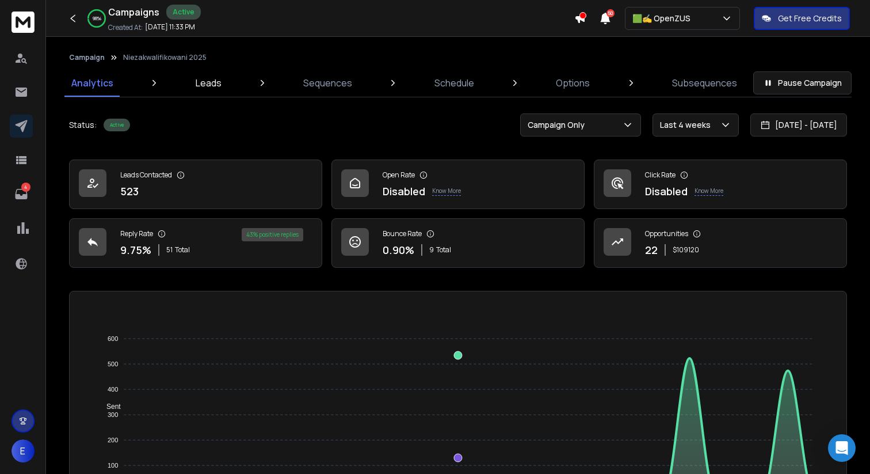
click at [215, 86] on p "Leads" at bounding box center [209, 83] width 26 height 14
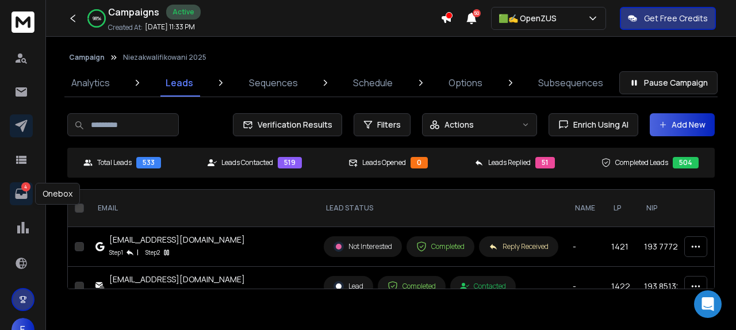
click at [14, 184] on link "4" at bounding box center [21, 193] width 23 height 23
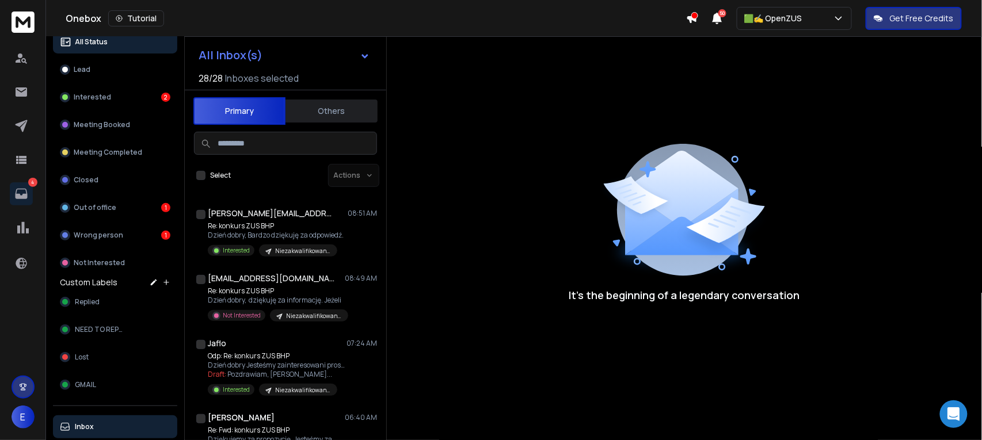
scroll to position [128, 0]
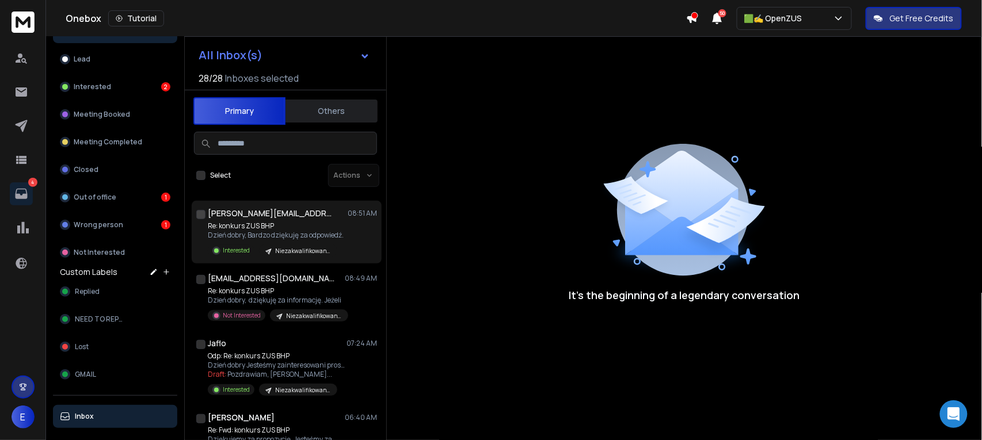
click at [287, 223] on p "Re: konkurs ZUS BHP" at bounding box center [276, 226] width 136 height 9
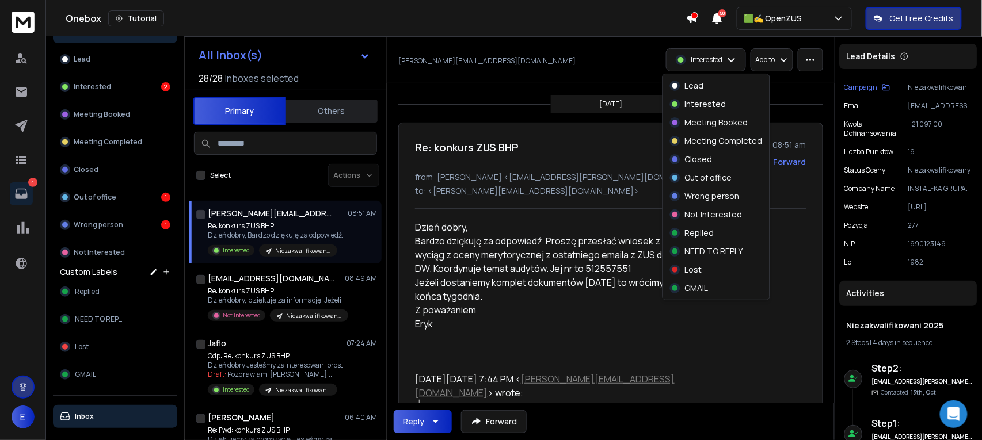
click at [710, 55] on p "Interested" at bounding box center [706, 59] width 32 height 9
click at [680, 67] on div "Interested" at bounding box center [705, 60] width 79 height 22
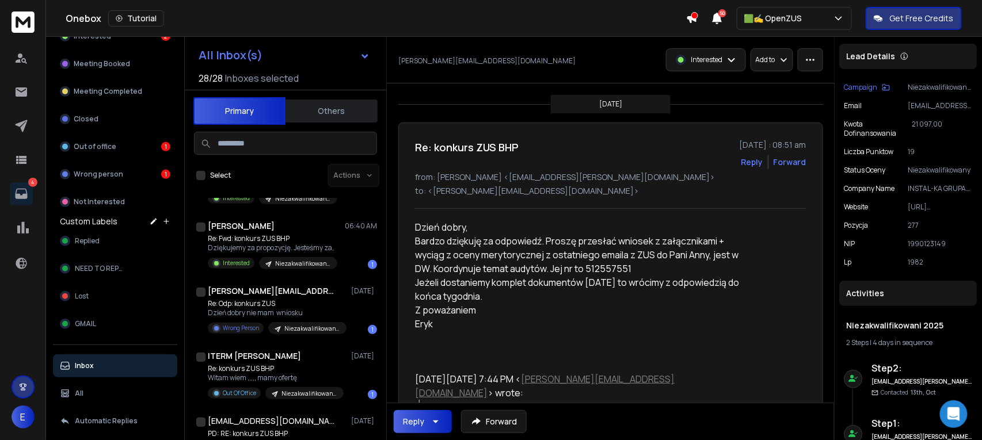
scroll to position [330, 0]
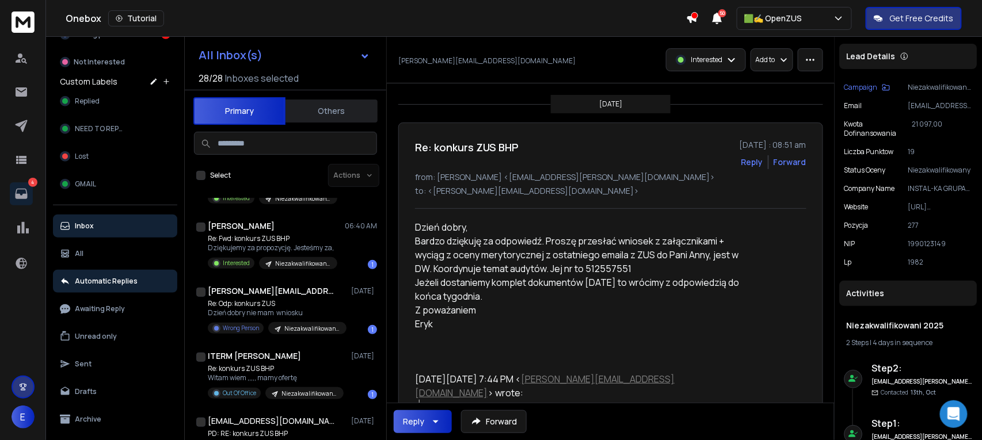
click at [91, 277] on p "Automatic Replies" at bounding box center [106, 281] width 63 height 9
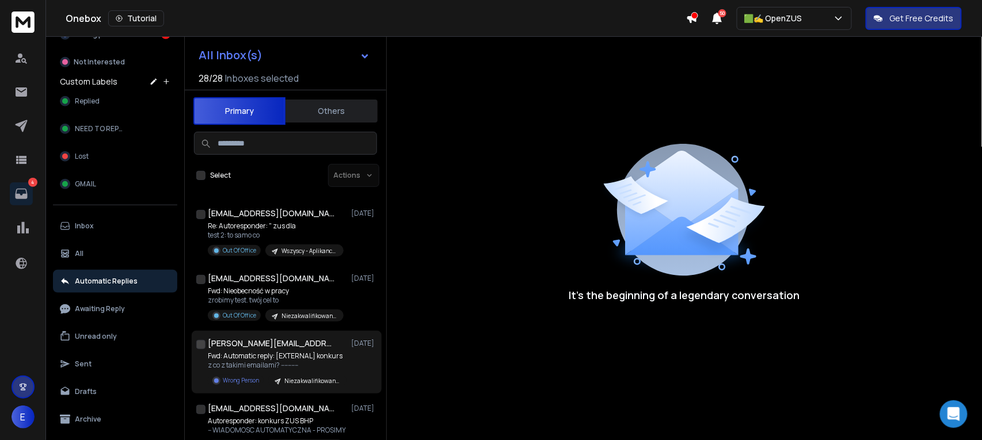
click at [243, 350] on div "j.banas@openzus.pl; 13 Oct Fwd: Automatic reply: [EXTERNAL] konkurs z co z taki…" at bounding box center [292, 362] width 169 height 49
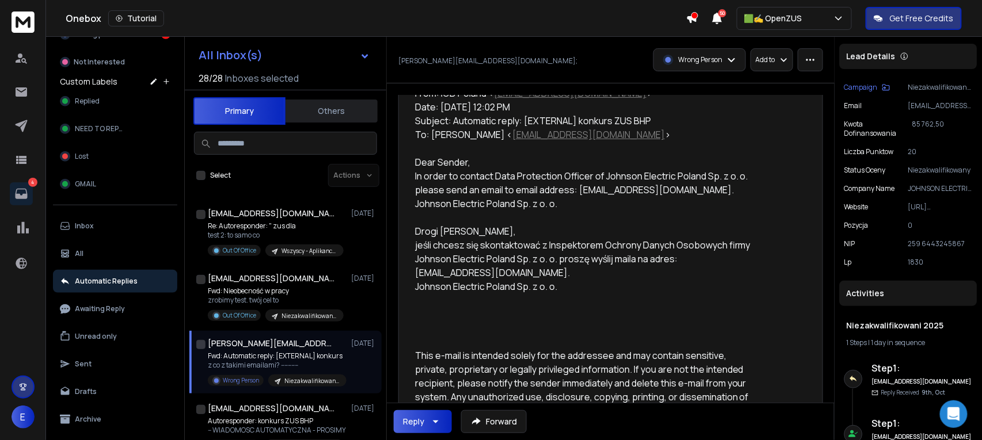
scroll to position [211, 0]
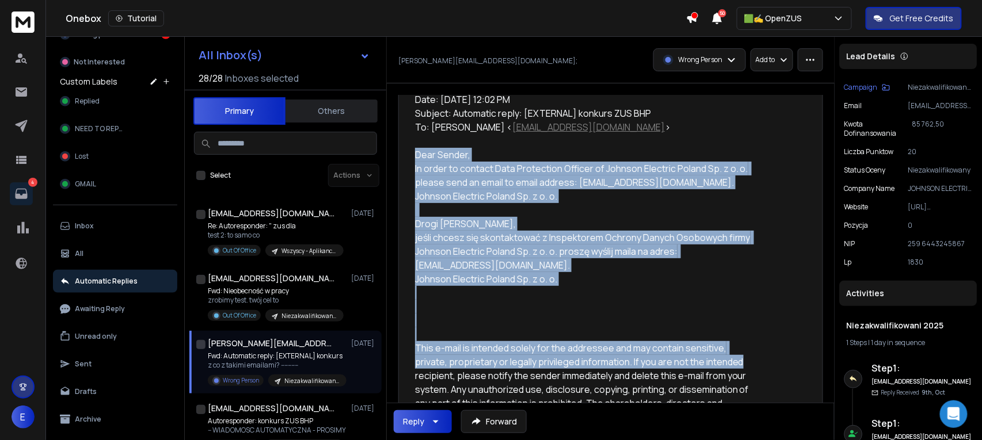
drag, startPoint x: 405, startPoint y: 156, endPoint x: 743, endPoint y: 346, distance: 387.5
click at [743, 346] on div "Fwd: Automatic reply: [EXTERNAL] konkurs ZUS BHP 13 October 2025 : 11:23 am Rep…" at bounding box center [610, 201] width 425 height 579
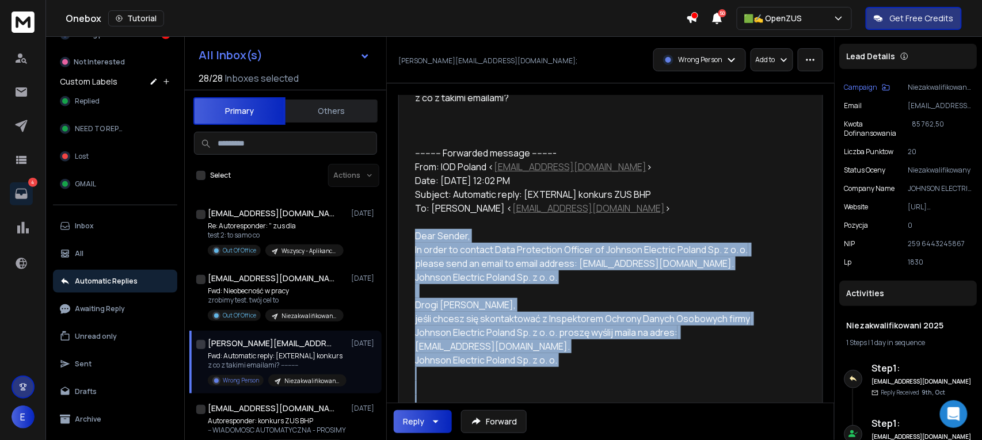
scroll to position [129, 0]
drag, startPoint x: 635, startPoint y: 170, endPoint x: 493, endPoint y: 170, distance: 142.1
click at [492, 170] on div "From: IOD Poland < iod.poland@johnsonelectric.com >" at bounding box center [583, 167] width 336 height 14
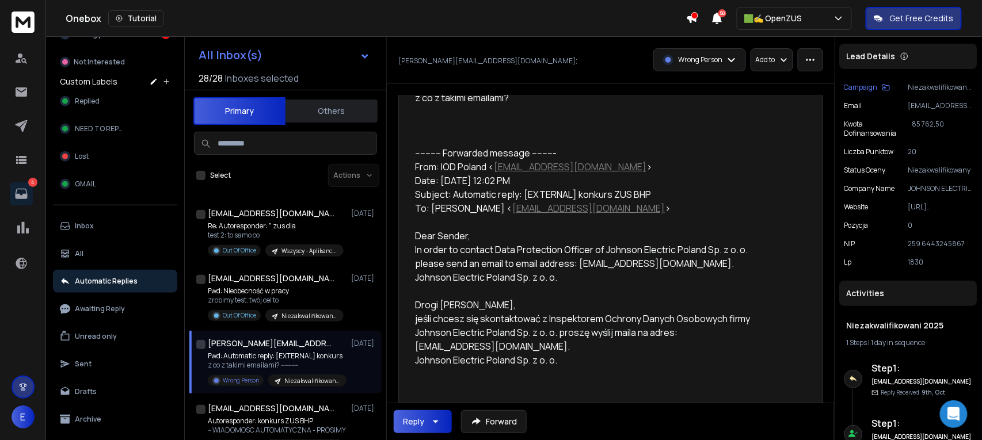
click at [660, 110] on div at bounding box center [583, 112] width 336 height 14
click at [691, 52] on div "Wrong Person" at bounding box center [699, 60] width 91 height 22
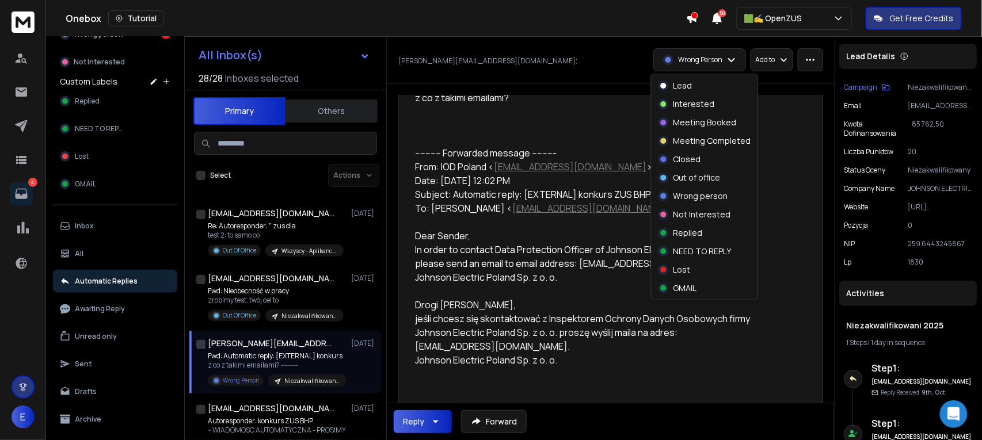
click at [555, 143] on div at bounding box center [583, 139] width 336 height 14
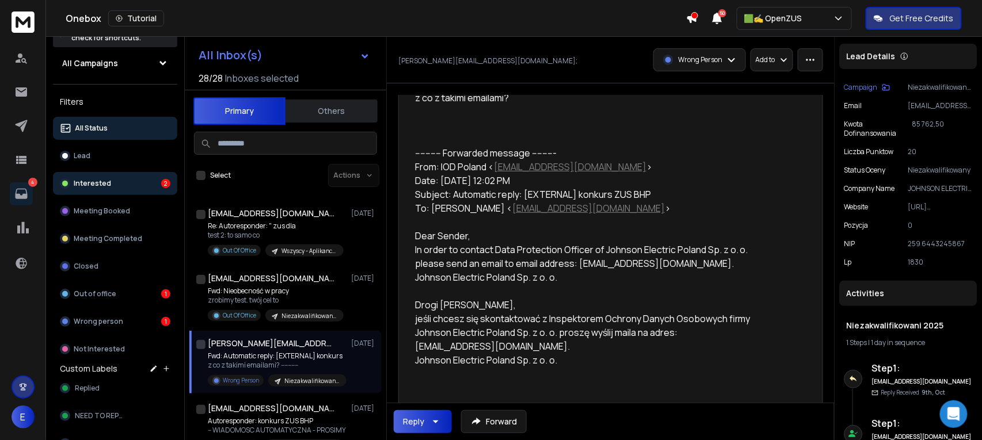
scroll to position [0, 0]
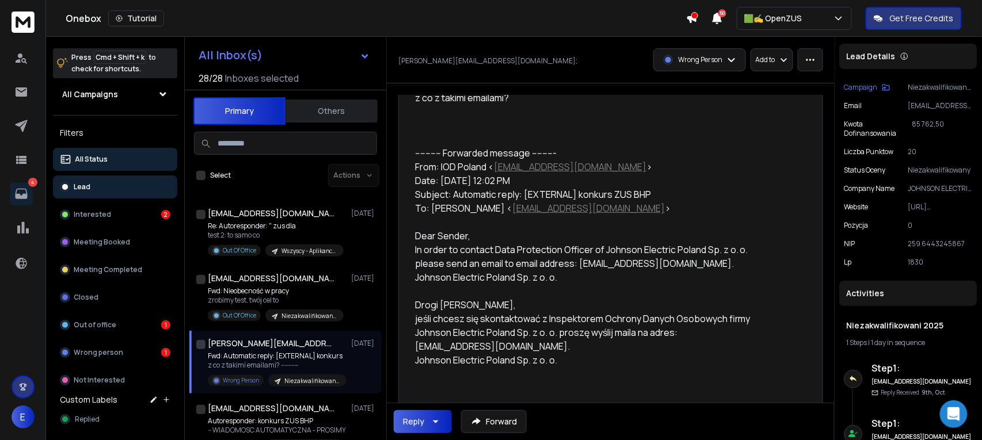
drag, startPoint x: 120, startPoint y: 207, endPoint x: 120, endPoint y: 190, distance: 17.3
click at [120, 191] on div "All Status Lead Interested 2 Meeting Booked Meeting Completed Closed Out of off…" at bounding box center [115, 270] width 124 height 244
click at [78, 155] on p "All Status" at bounding box center [91, 159] width 33 height 9
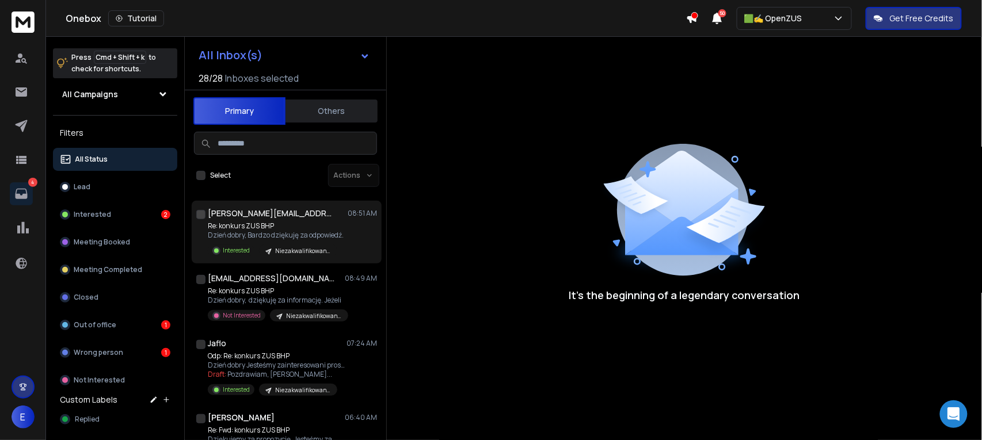
click at [255, 230] on p "Re: konkurs ZUS BHP" at bounding box center [276, 226] width 136 height 9
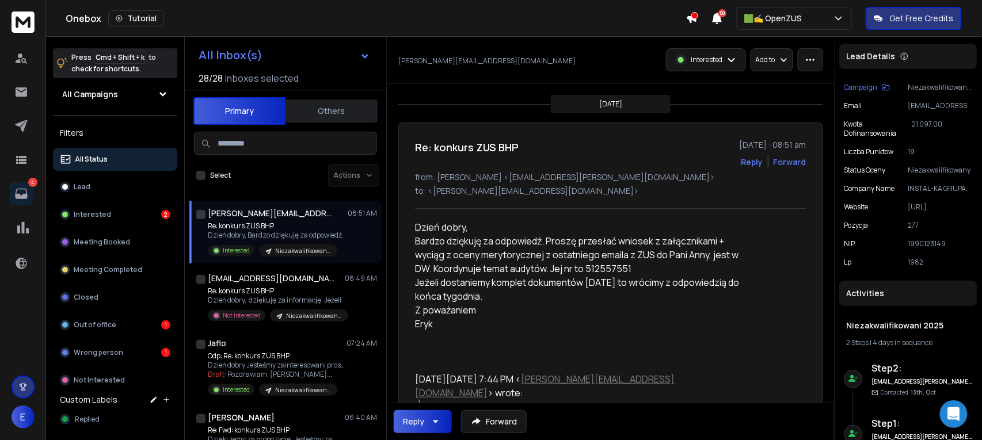
click at [311, 112] on button "Others" at bounding box center [331, 110] width 92 height 25
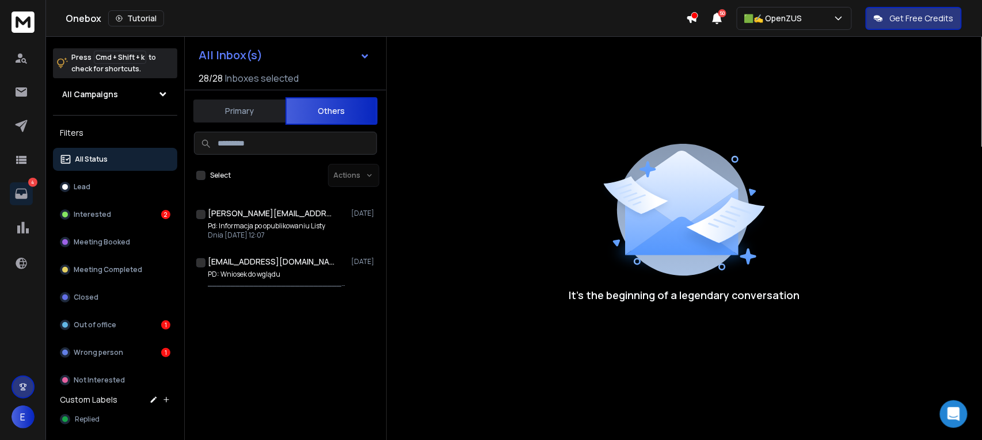
click at [247, 117] on button "Primary" at bounding box center [239, 110] width 92 height 25
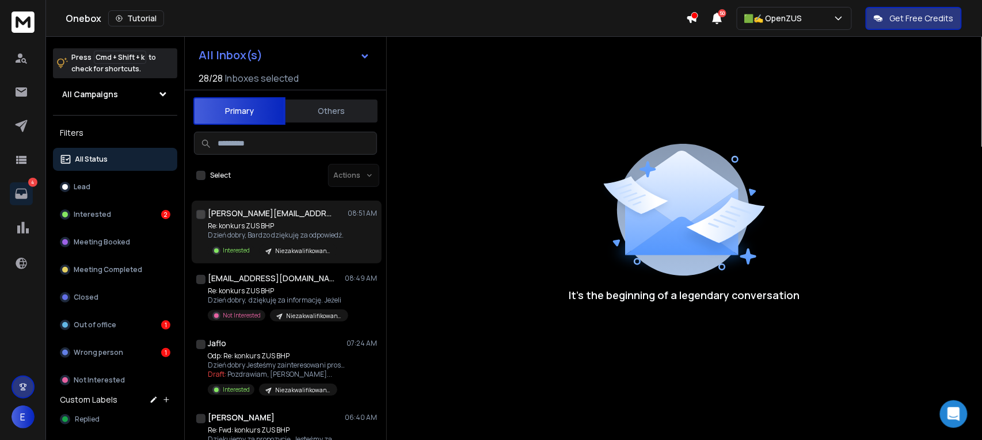
click at [319, 217] on h1 "[PERSON_NAME][EMAIL_ADDRESS][DOMAIN_NAME]" at bounding box center [271, 214] width 127 height 12
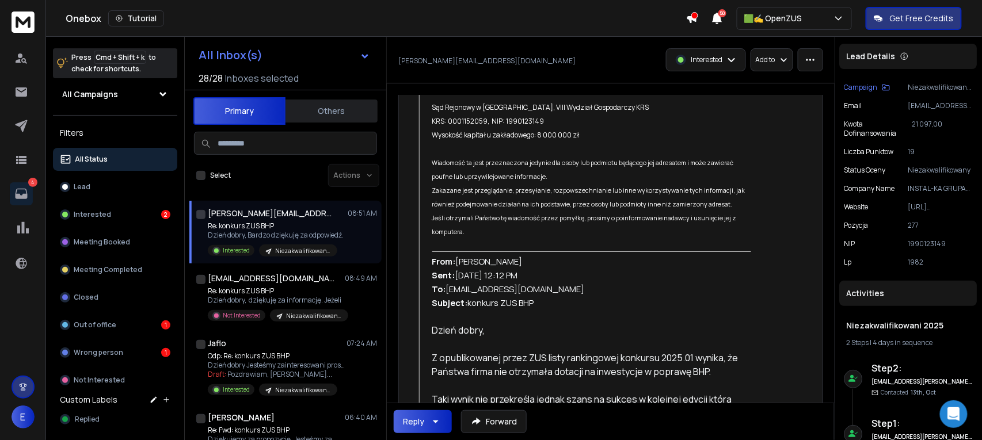
scroll to position [870, 0]
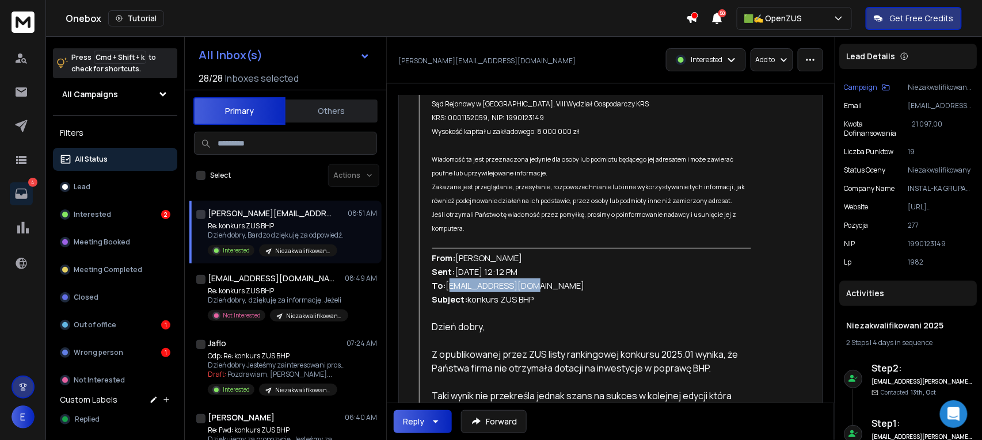
drag, startPoint x: 526, startPoint y: 271, endPoint x: 447, endPoint y: 273, distance: 78.8
click at [447, 273] on div "From: Eryk Lewandowski Sent: Thursday, October 9, 2025 12:12 PM To: biuro@insta…" at bounding box center [591, 278] width 319 height 55
click at [493, 273] on span "Eryk Lewandowski Sent: Thursday, October 9, 2025 12:12 PM To: biuro@instal-ka.p…" at bounding box center [508, 278] width 152 height 53
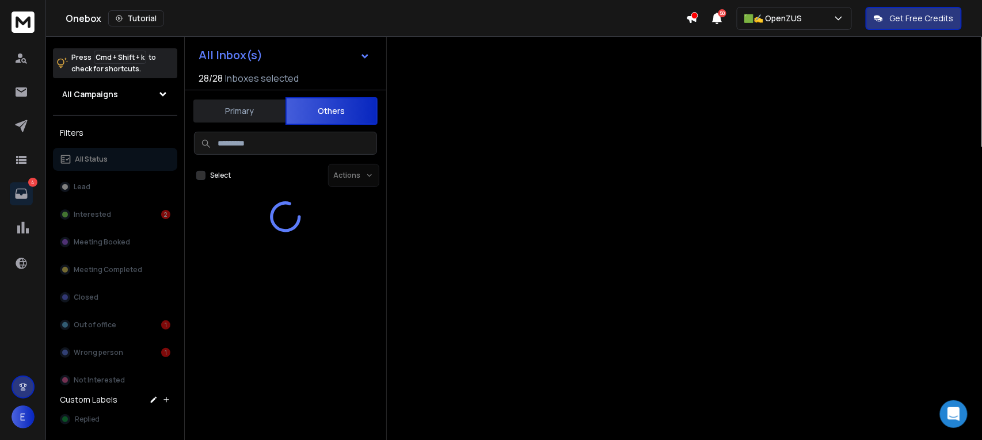
click at [353, 121] on button "Others" at bounding box center [331, 111] width 92 height 28
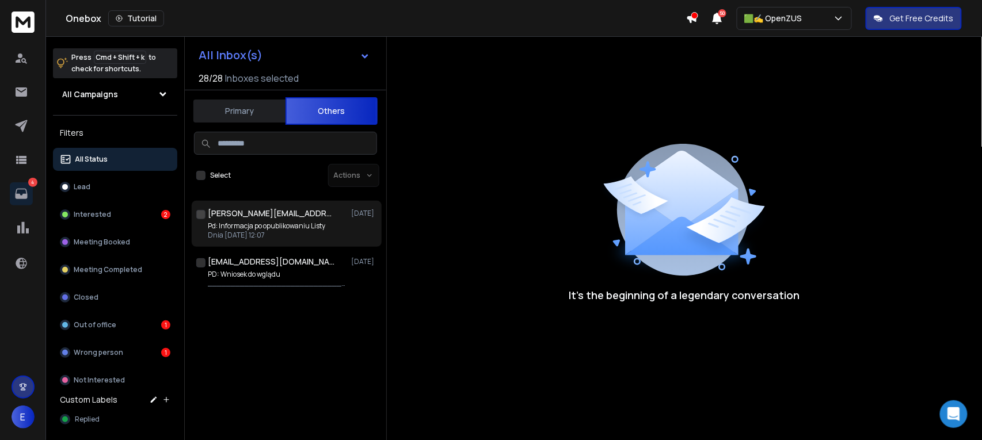
click at [265, 230] on p "Pd: Informacja po opublikowaniu Listy" at bounding box center [266, 226] width 117 height 9
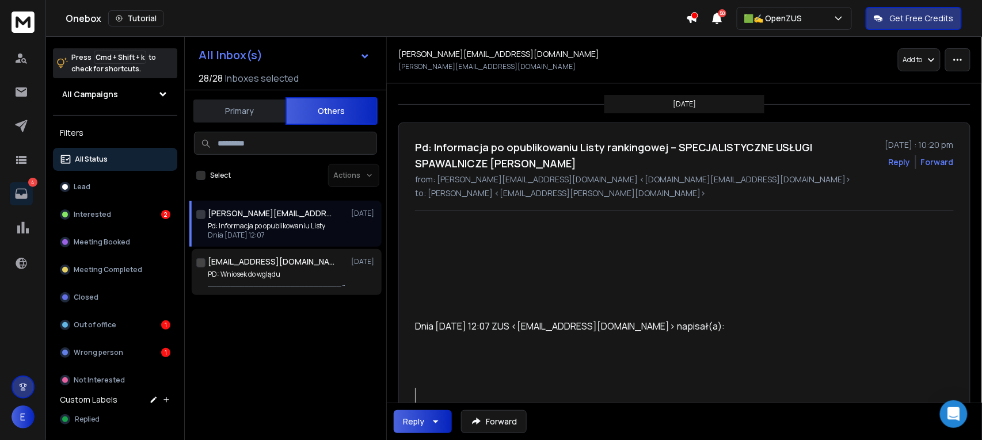
click at [262, 287] on p "________________________________ Od: [EMAIL_ADDRESS][DOMAIN_NAME] Wysłane: [DAT…" at bounding box center [277, 283] width 138 height 9
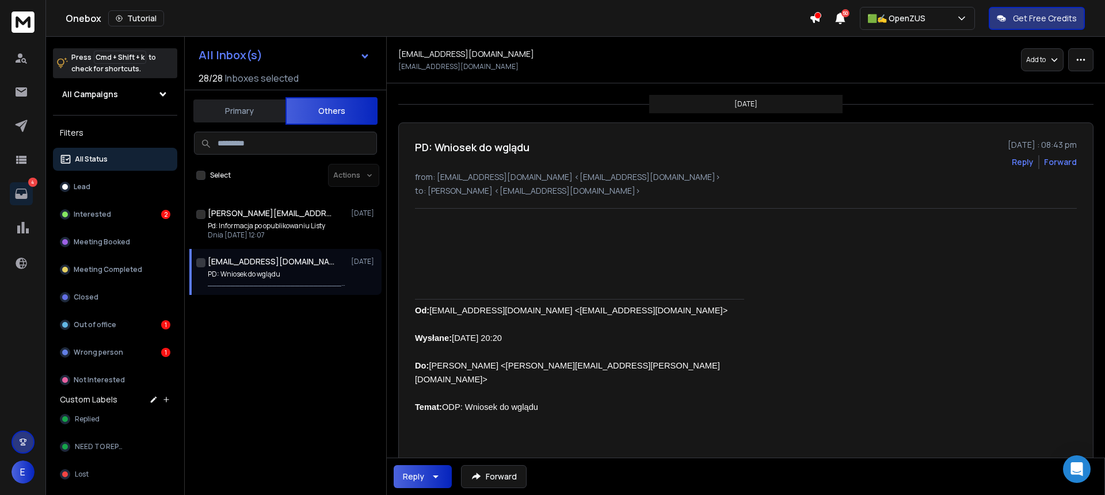
click at [981, 60] on button "button" at bounding box center [1080, 59] width 25 height 23
click at [981, 139] on div "Attach Lead" at bounding box center [1044, 141] width 60 height 12
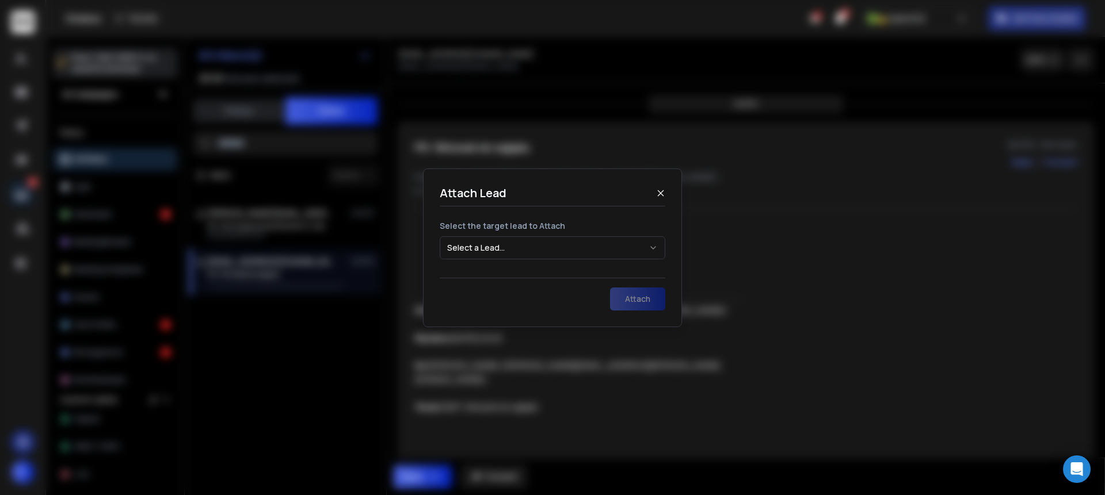
click at [655, 186] on div "Attach Lead" at bounding box center [553, 195] width 226 height 21
click at [657, 189] on icon at bounding box center [660, 193] width 9 height 9
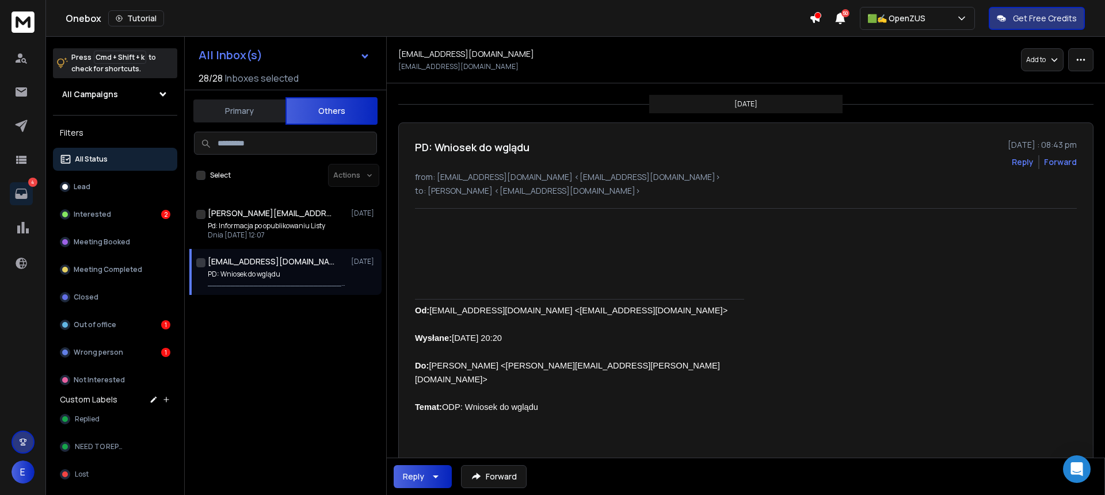
click at [981, 59] on icon "button" at bounding box center [1080, 60] width 10 height 10
click at [981, 144] on icon at bounding box center [1019, 141] width 10 height 10
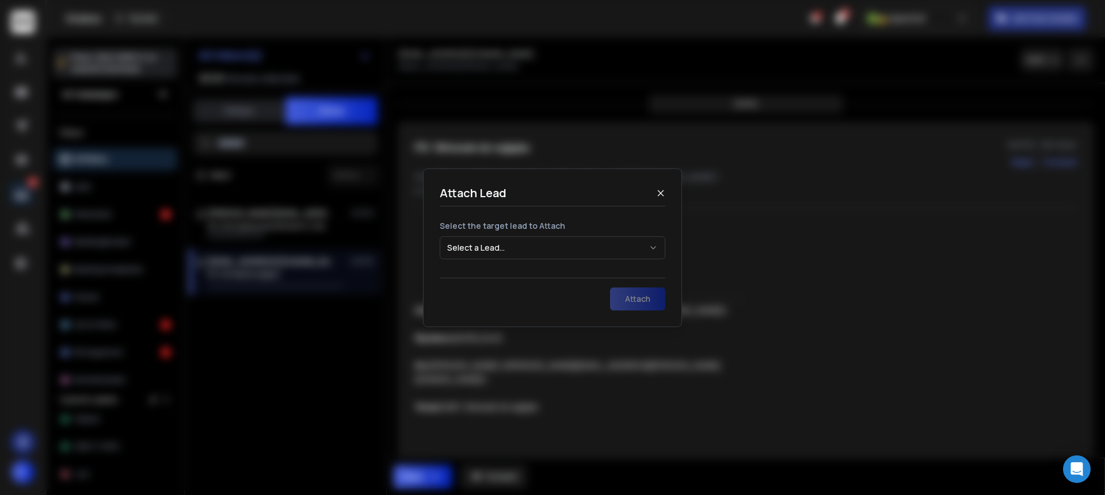
click at [480, 252] on button "Select a Lead..." at bounding box center [553, 247] width 226 height 23
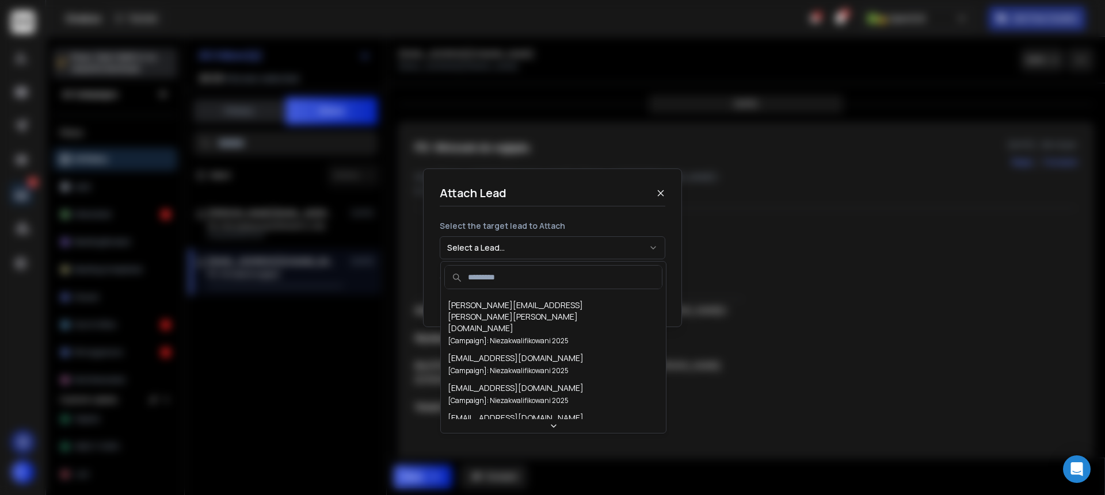
click at [489, 272] on input at bounding box center [553, 277] width 217 height 23
type input "*"
type input "******"
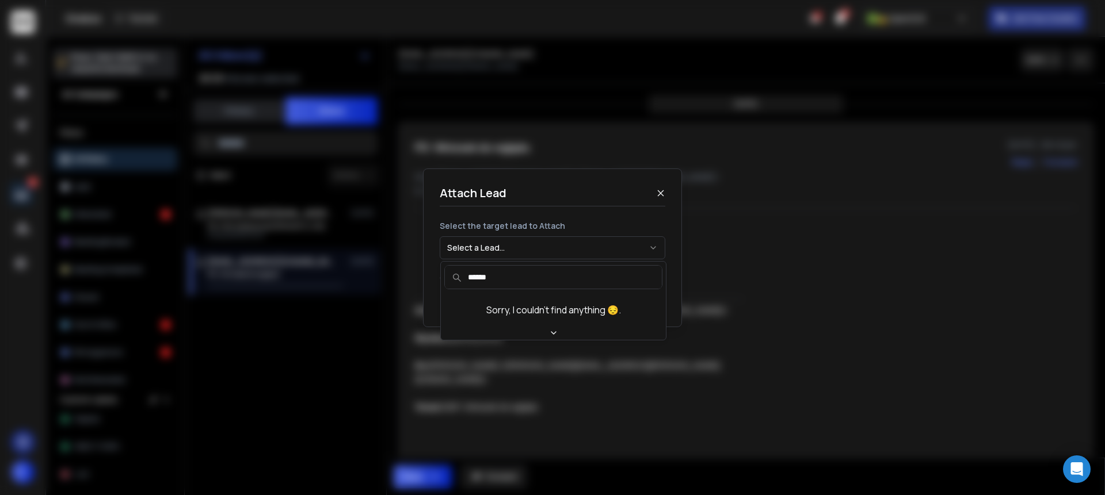
click at [539, 252] on button "Select a Lead..." at bounding box center [553, 247] width 226 height 23
click at [552, 235] on div "Select the target lead to Attach Select a Lead..." at bounding box center [553, 242] width 226 height 44
click at [536, 285] on input "******" at bounding box center [553, 277] width 217 height 23
type input "*"
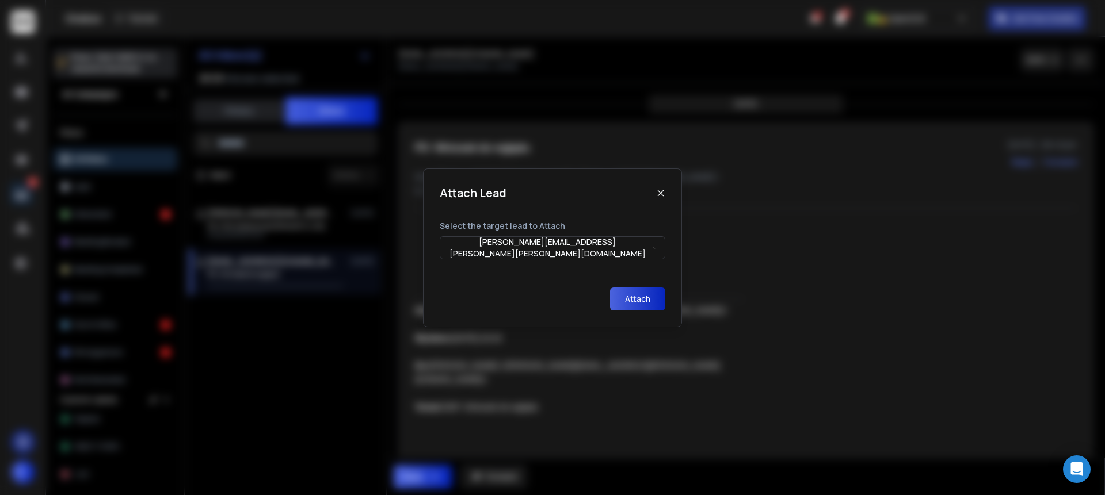
click at [660, 193] on icon at bounding box center [661, 193] width 6 height 6
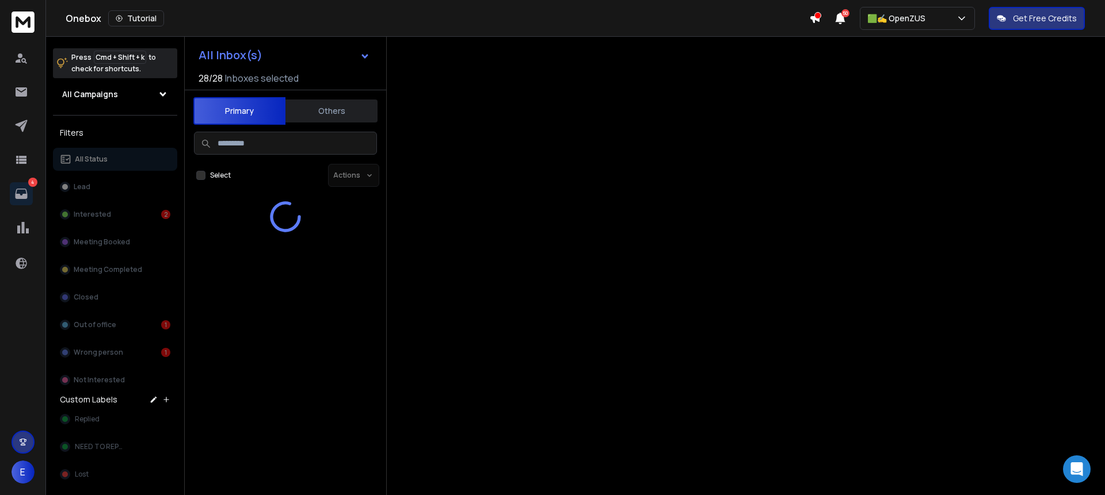
click at [227, 100] on button "Primary" at bounding box center [239, 111] width 92 height 28
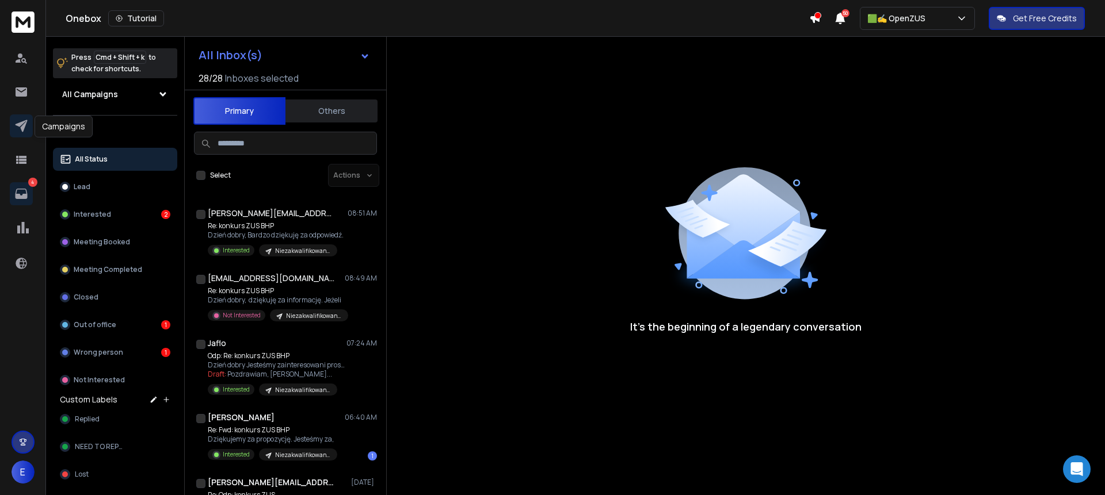
click at [17, 124] on icon at bounding box center [21, 126] width 14 height 14
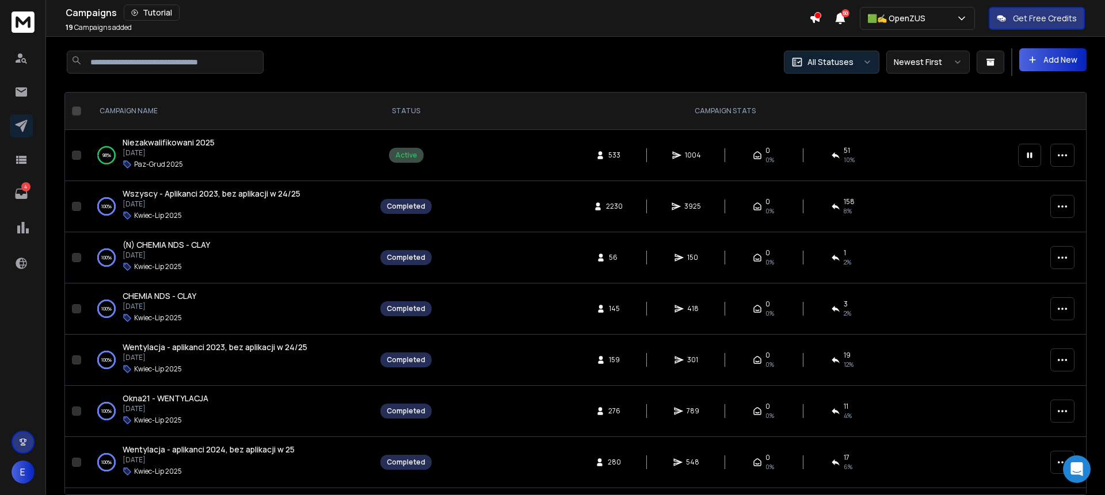
click at [861, 67] on div "All Statuses" at bounding box center [831, 62] width 81 height 12
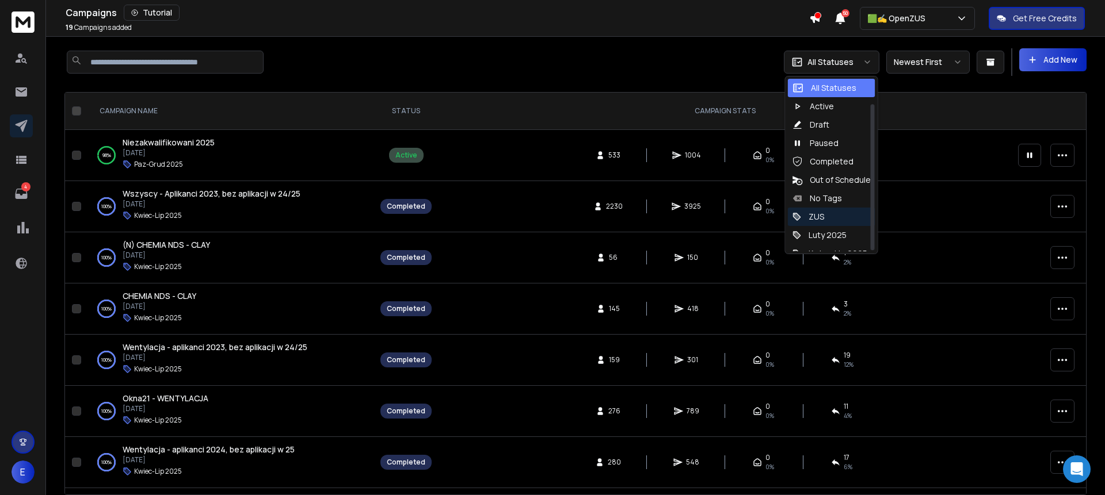
scroll to position [29, 0]
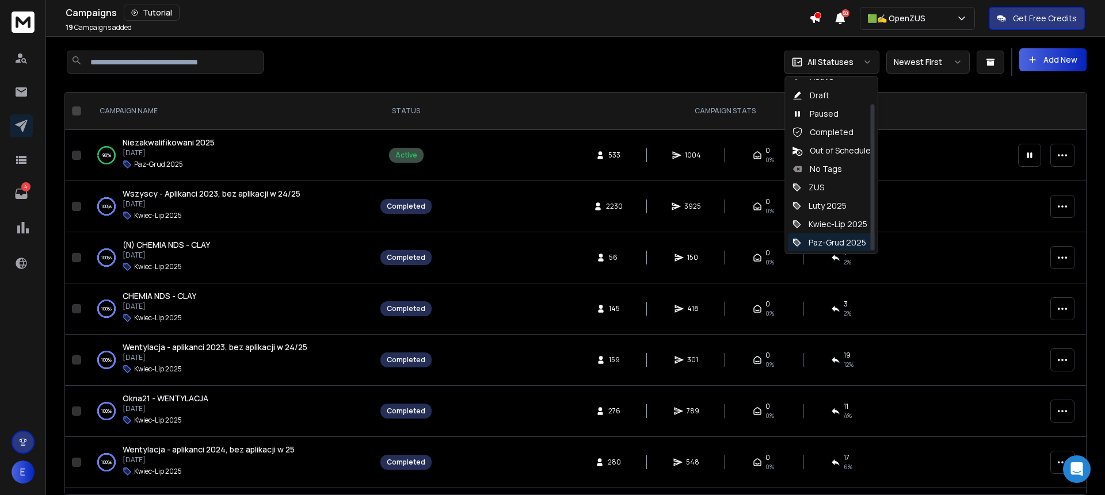
click at [830, 241] on div "Paz-Grud 2025" at bounding box center [829, 243] width 74 height 12
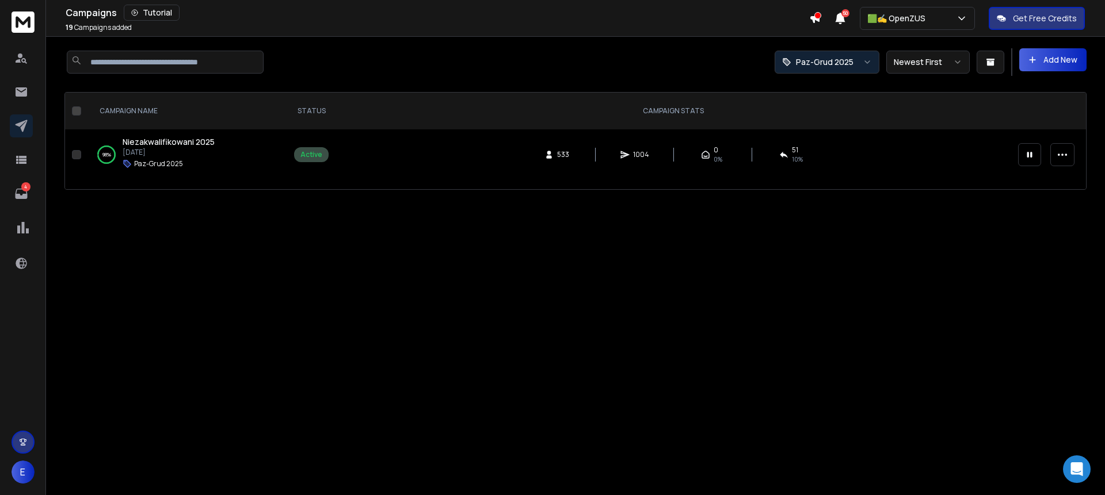
click at [816, 59] on p "Paz-Grud 2025" at bounding box center [825, 62] width 58 height 12
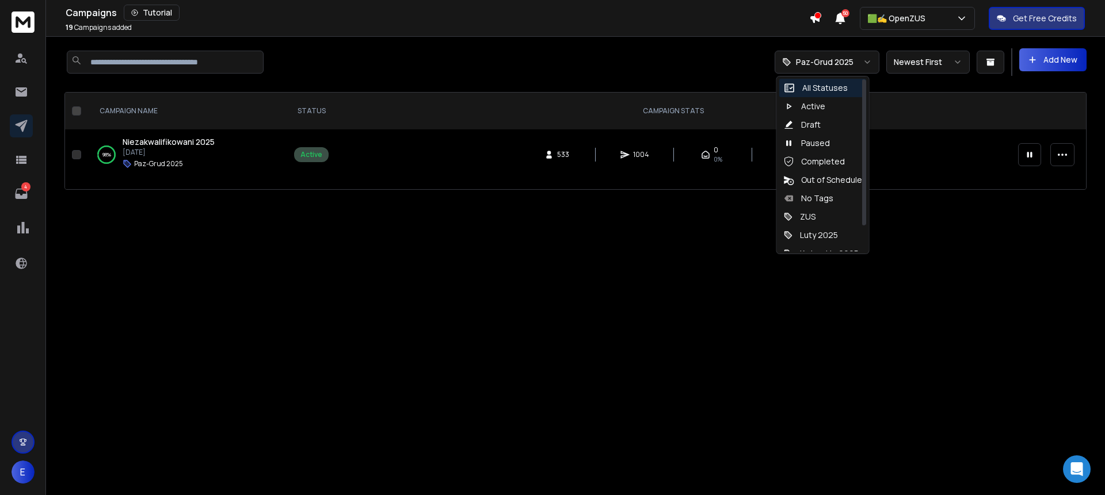
click at [826, 86] on div "All Statuses" at bounding box center [816, 88] width 64 height 12
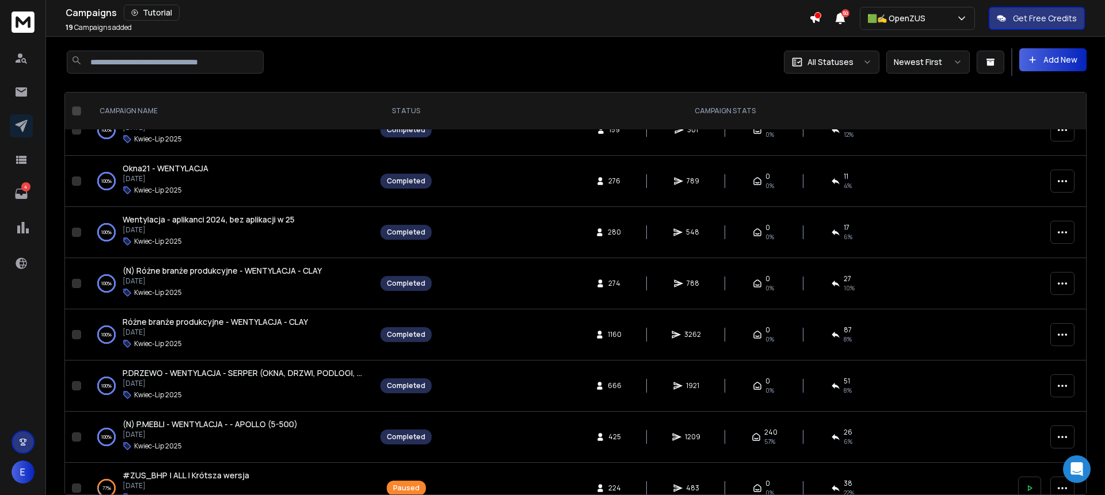
scroll to position [0, 0]
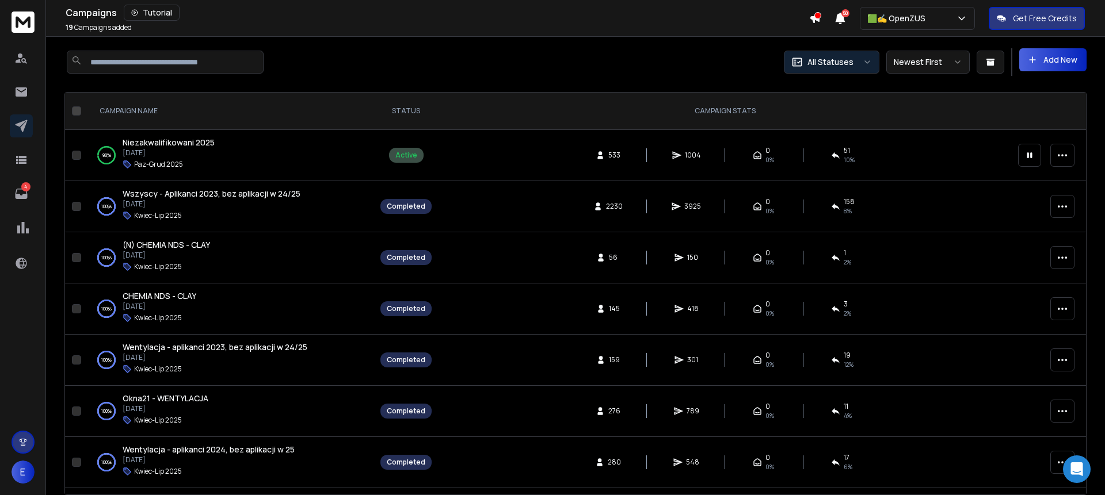
click at [810, 57] on p "All Statuses" at bounding box center [830, 62] width 46 height 12
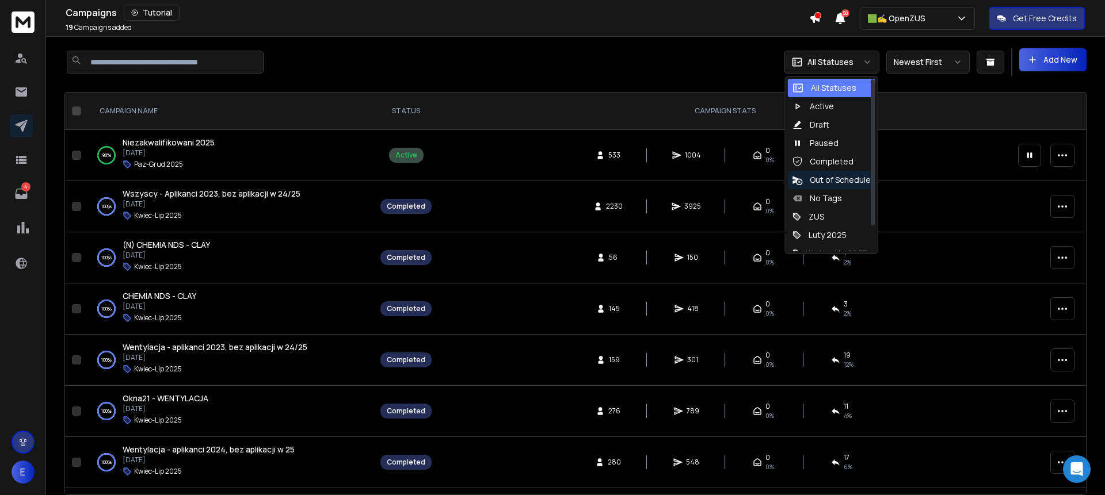
scroll to position [29, 0]
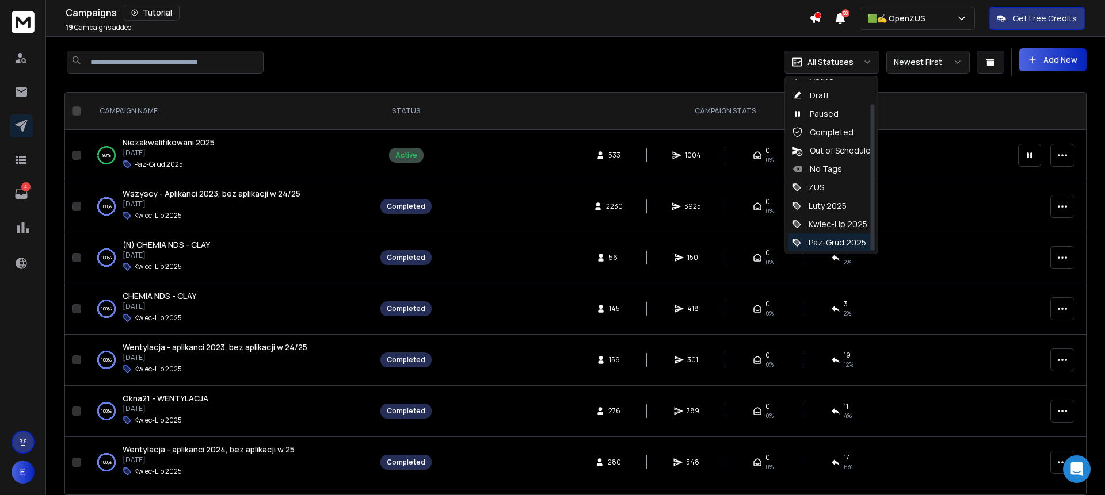
click at [825, 241] on div "Paz-Grud 2025" at bounding box center [829, 243] width 74 height 12
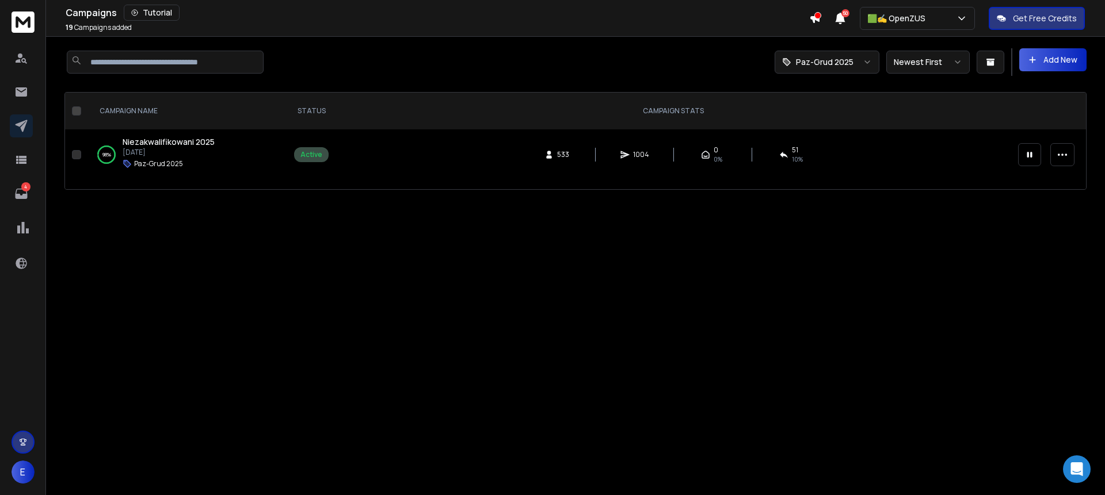
click at [234, 150] on div "98 % Niezakwalifikowani 2025 [DATE] Paz-[GEOGRAPHIC_DATA] 2025" at bounding box center [186, 154] width 178 height 37
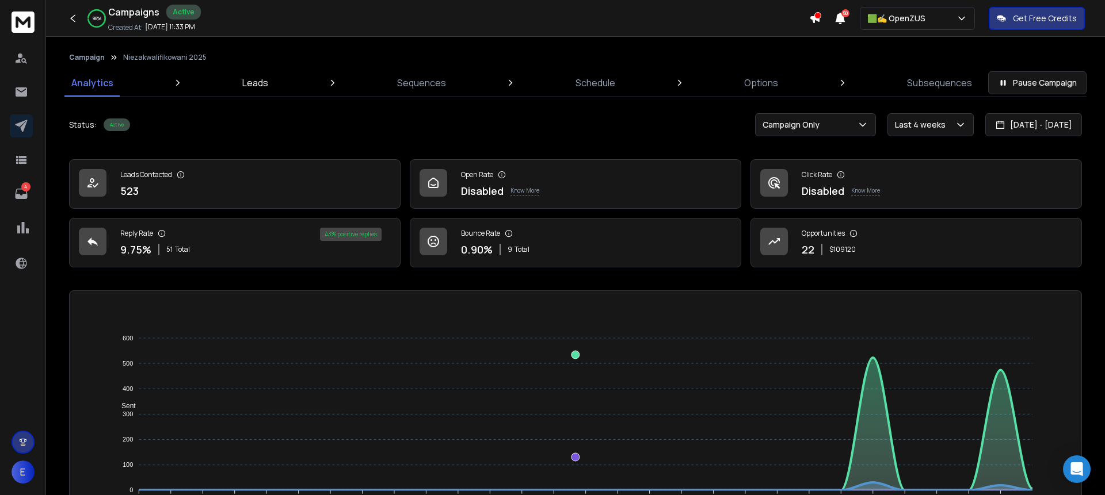
click at [265, 82] on p "Leads" at bounding box center [255, 83] width 26 height 14
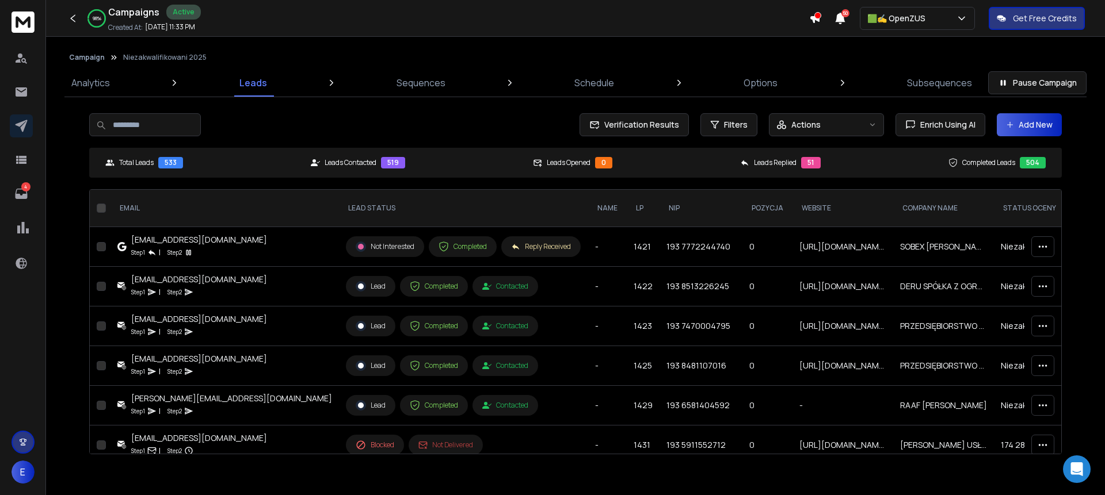
click at [194, 114] on input at bounding box center [145, 124] width 112 height 23
type input "*"
type input "****"
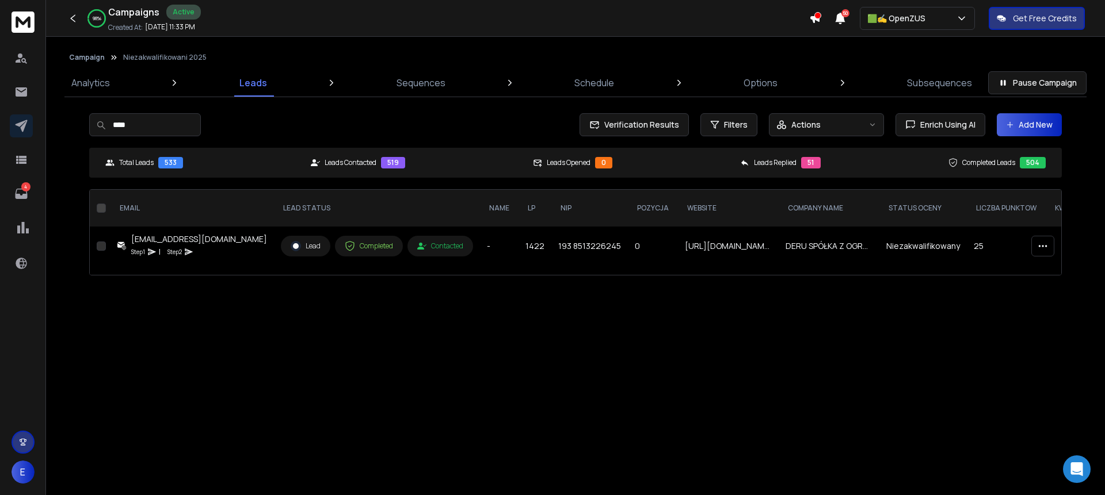
click at [981, 249] on icon "button" at bounding box center [1042, 246] width 10 height 10
click at [981, 247] on icon "button" at bounding box center [1042, 246] width 10 height 10
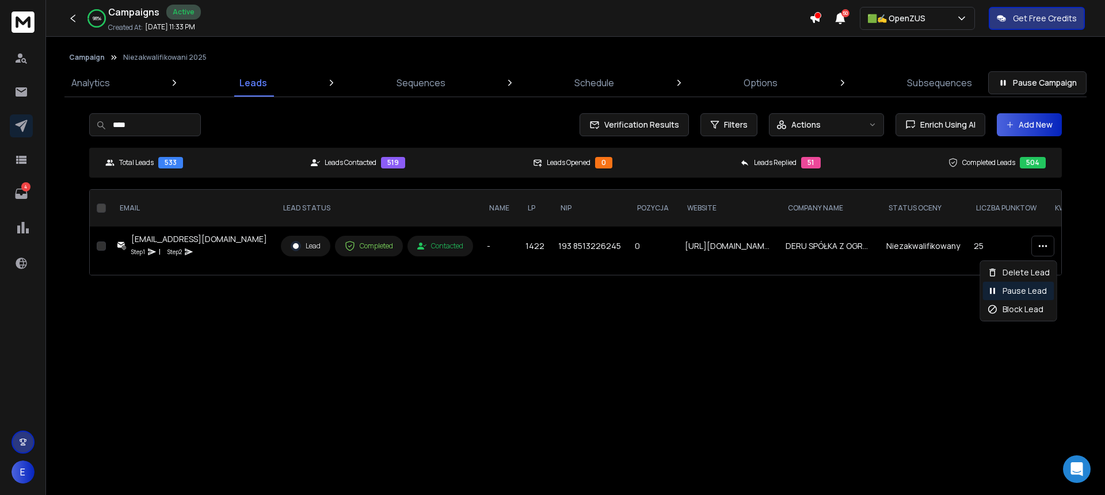
click at [981, 291] on p "Pause Lead" at bounding box center [1024, 291] width 44 height 12
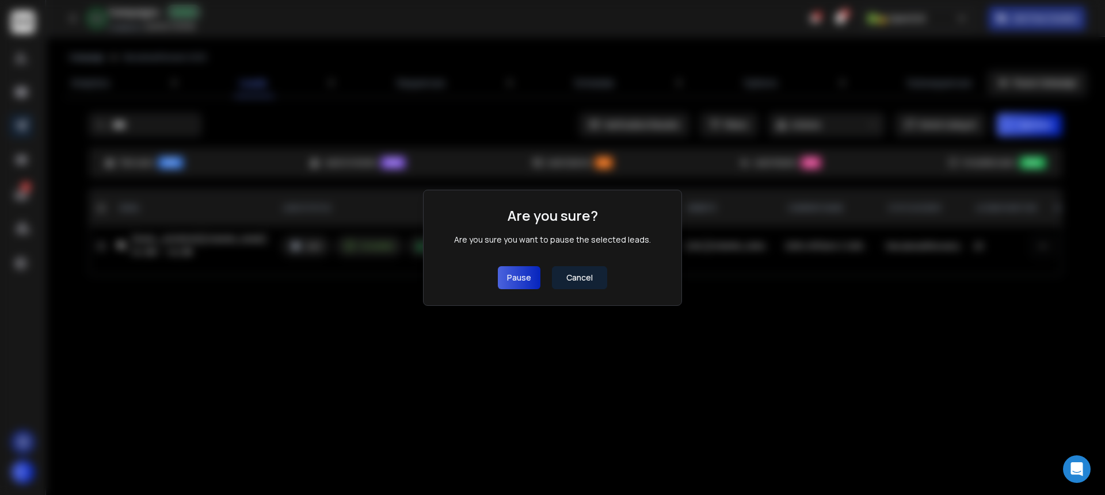
click at [572, 270] on button "Cancel" at bounding box center [579, 277] width 55 height 23
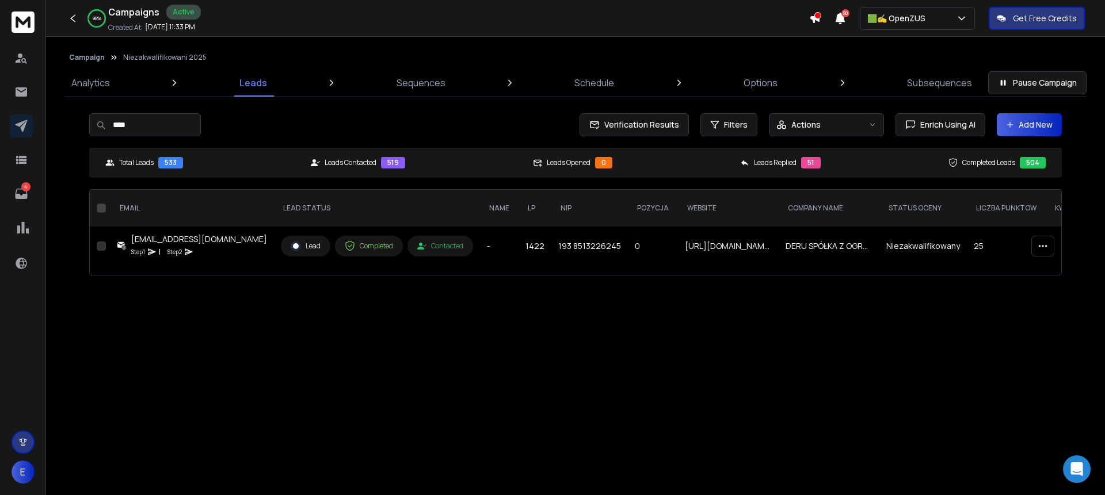
click at [556, 252] on td "193 8513226245" at bounding box center [589, 246] width 77 height 39
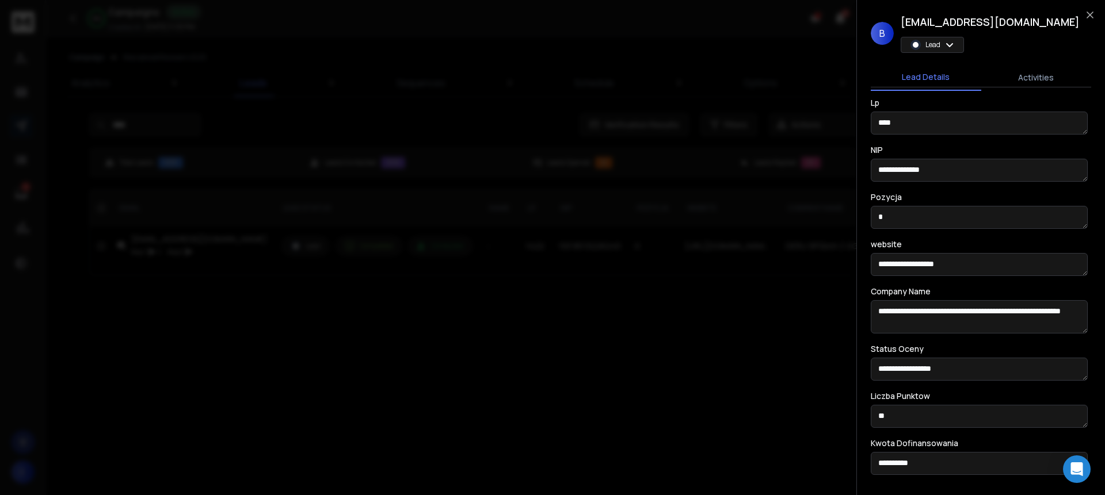
click at [685, 226] on div at bounding box center [552, 247] width 1105 height 495
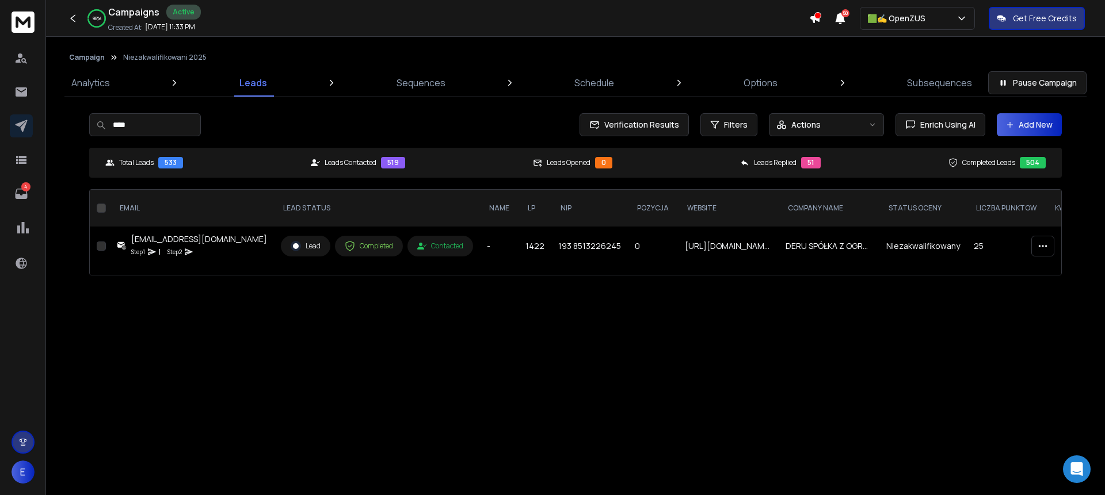
click at [628, 244] on td "0" at bounding box center [653, 246] width 50 height 39
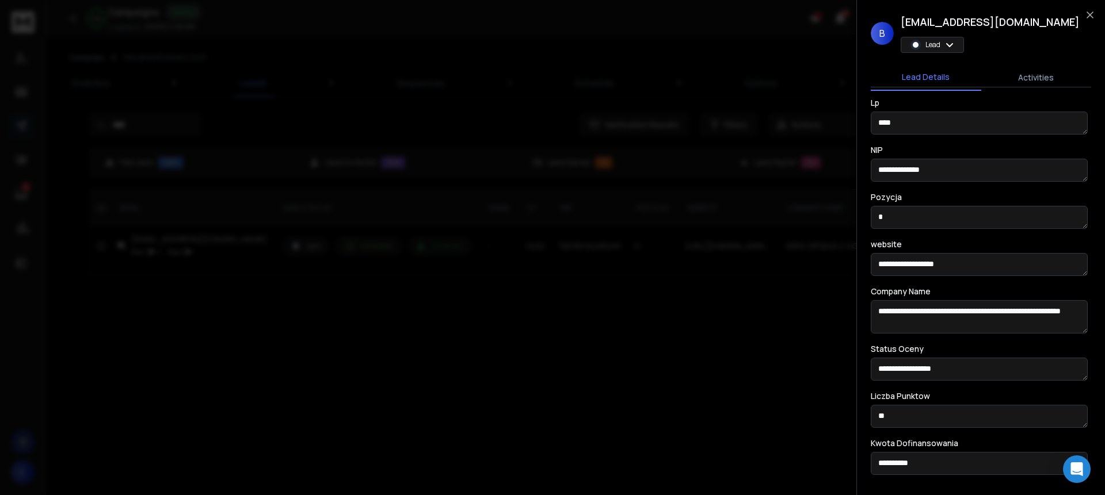
click at [942, 36] on div "biuro@deru.com.pl Lead" at bounding box center [989, 33] width 179 height 39
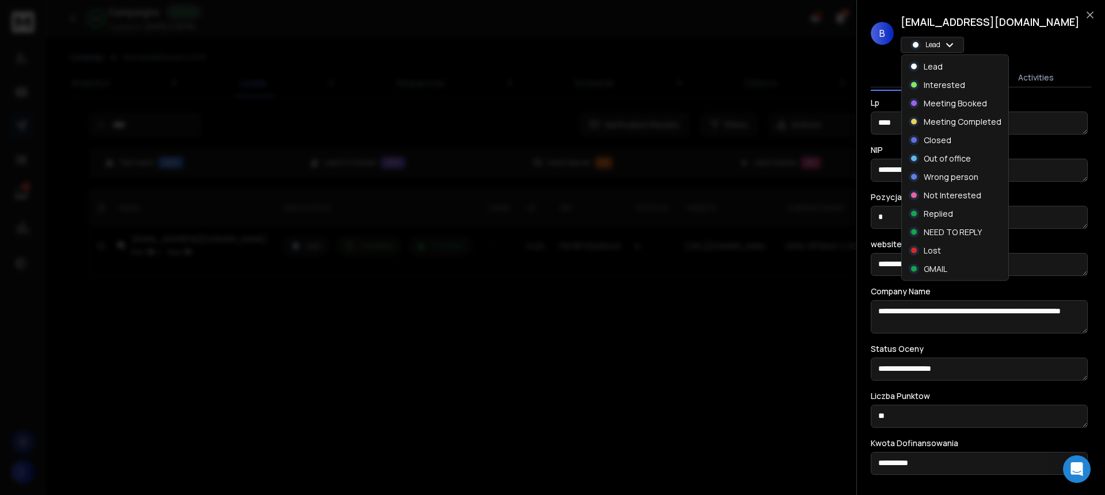
click at [937, 45] on body "**********" at bounding box center [552, 247] width 1105 height 495
click at [970, 344] on div at bounding box center [552, 247] width 1105 height 495
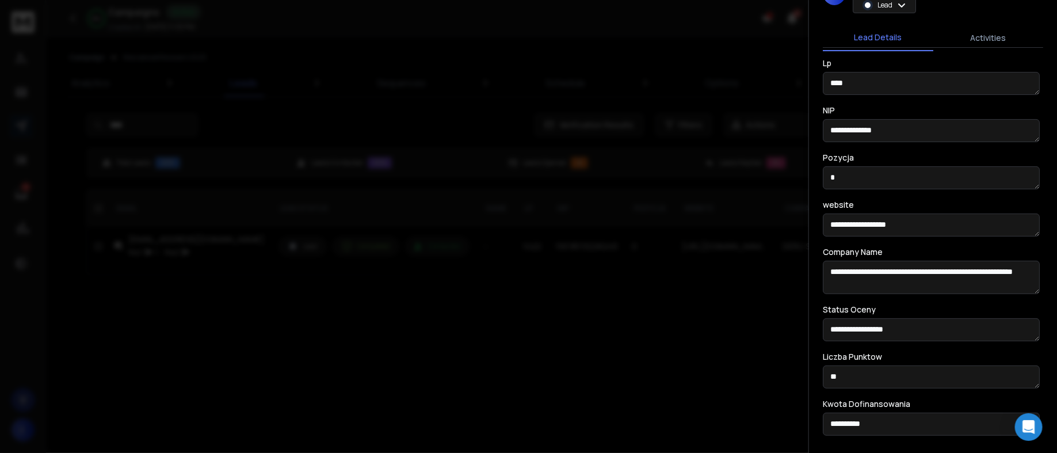
scroll to position [82, 0]
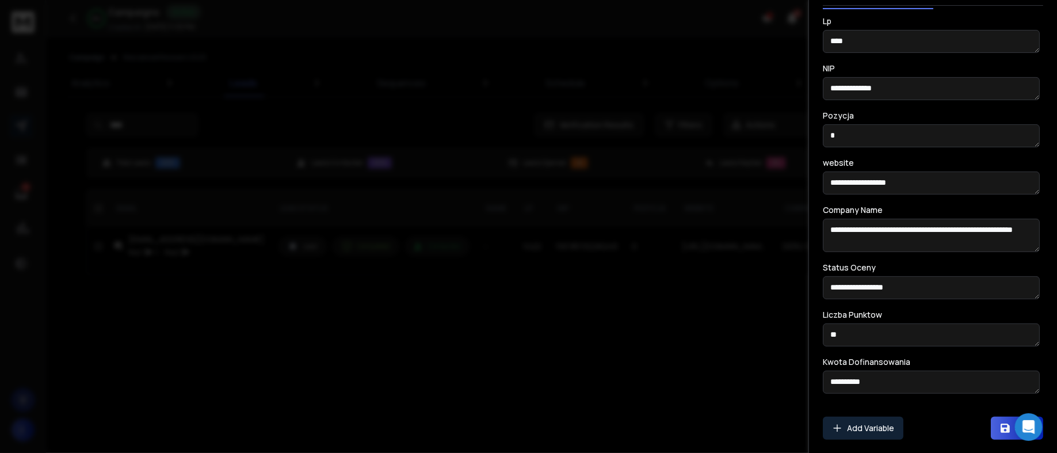
click at [870, 423] on button "Add Variable" at bounding box center [863, 428] width 81 height 23
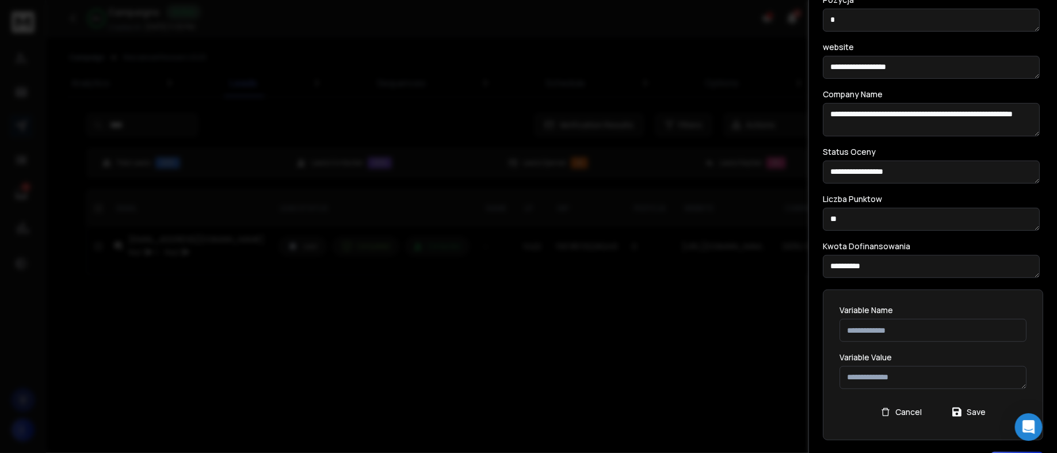
scroll to position [203, 0]
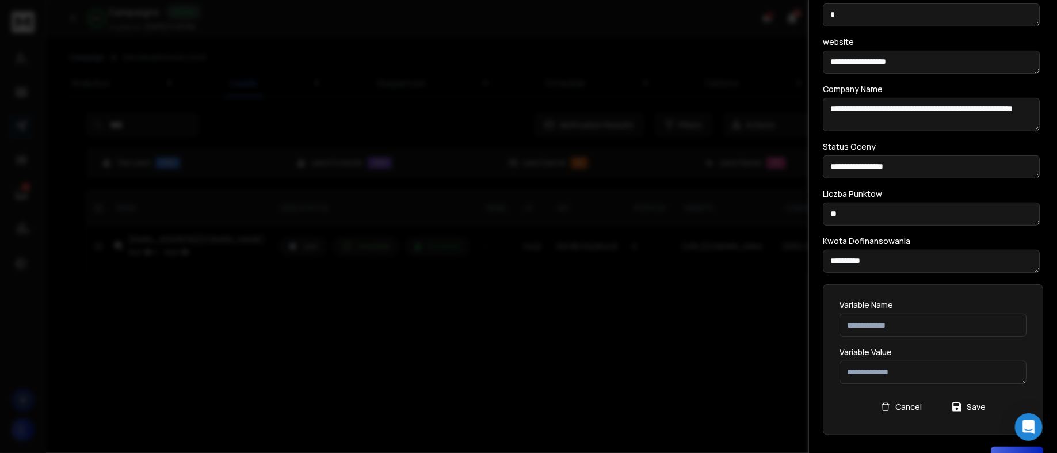
click at [904, 320] on input at bounding box center [932, 325] width 187 height 23
type input "*******"
click at [875, 376] on textarea at bounding box center [932, 372] width 187 height 23
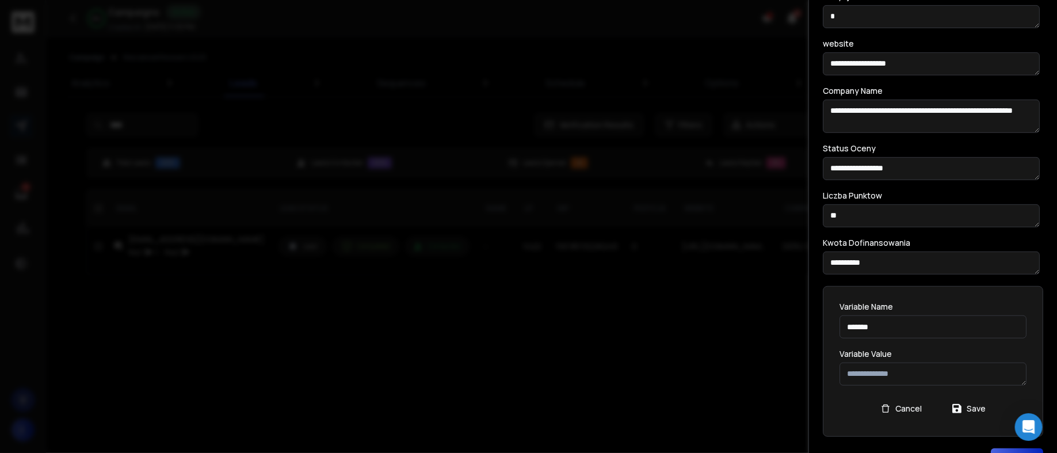
scroll to position [233, 0]
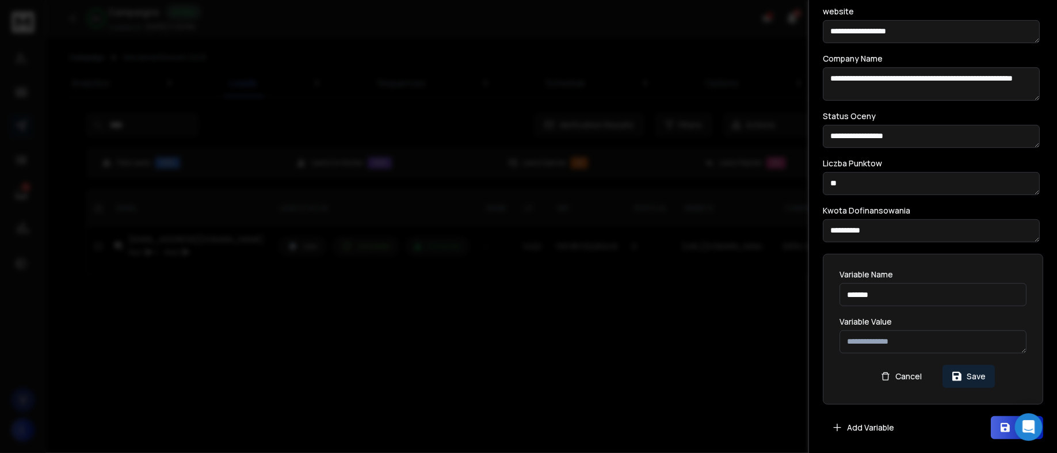
click at [965, 371] on button "Save" at bounding box center [968, 376] width 52 height 23
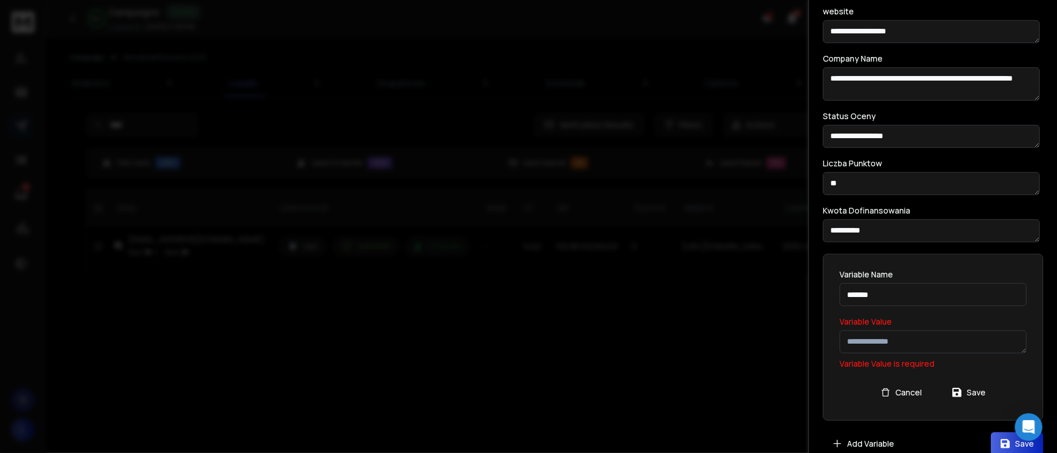
click at [933, 338] on textarea at bounding box center [932, 341] width 187 height 23
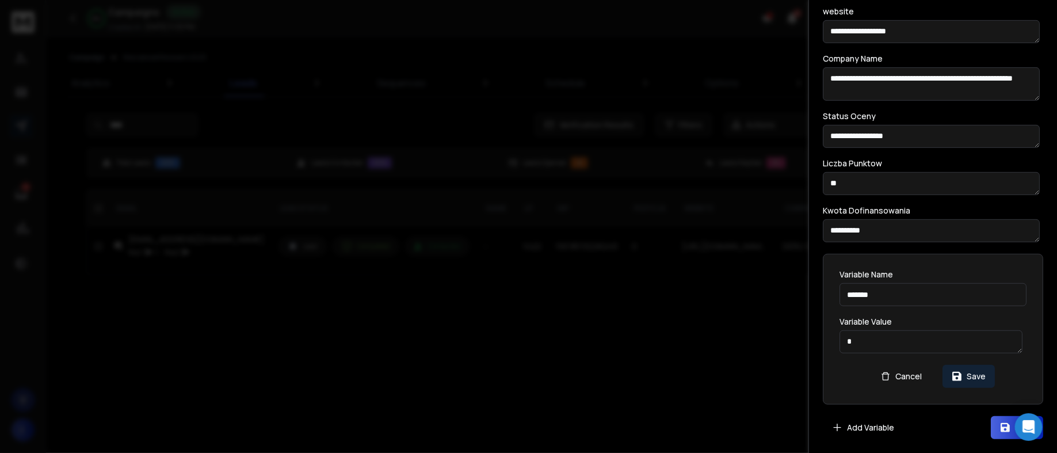
type textarea "*"
click at [975, 380] on button "Save" at bounding box center [968, 376] width 52 height 23
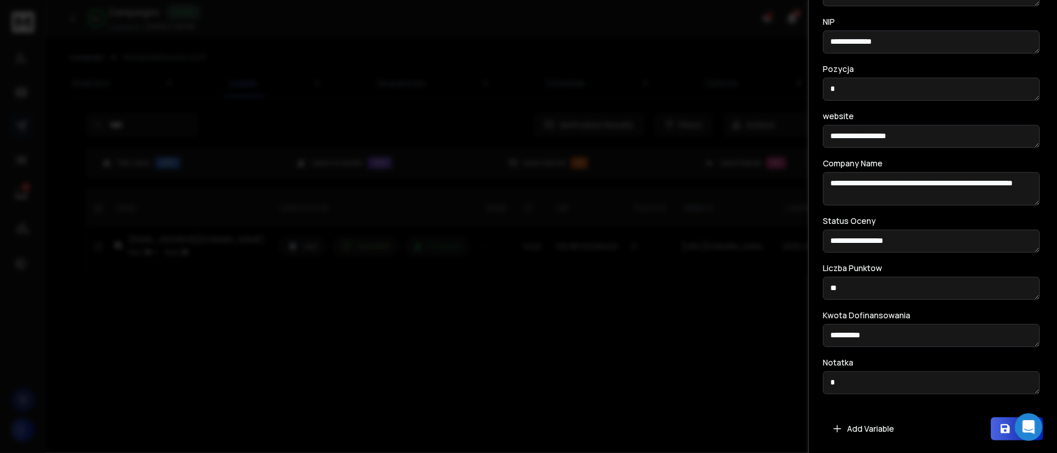
scroll to position [0, 0]
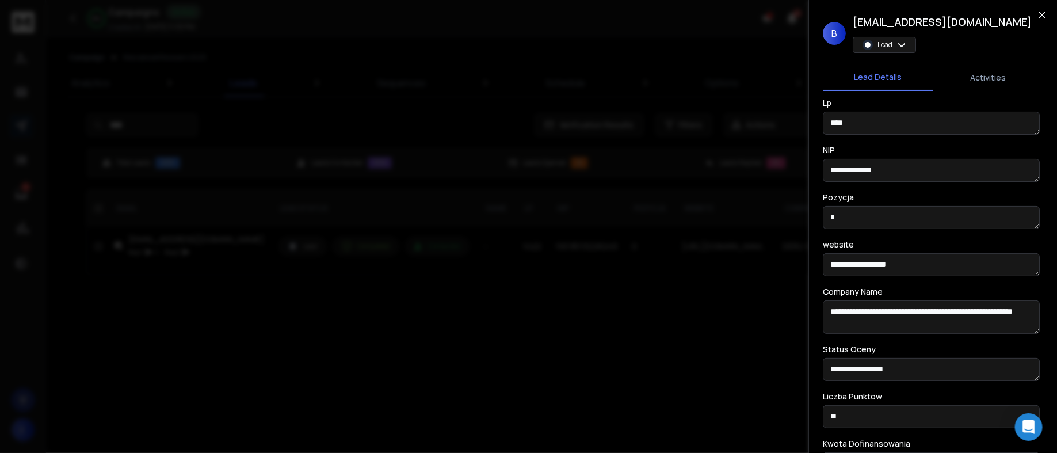
click at [981, 16] on icon "button" at bounding box center [1042, 15] width 12 height 12
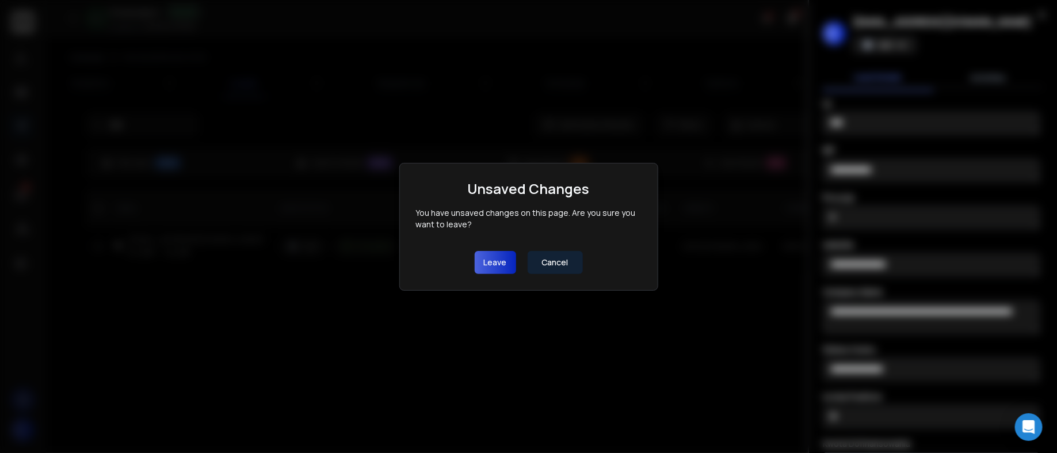
click at [552, 256] on button "Cancel" at bounding box center [555, 262] width 55 height 23
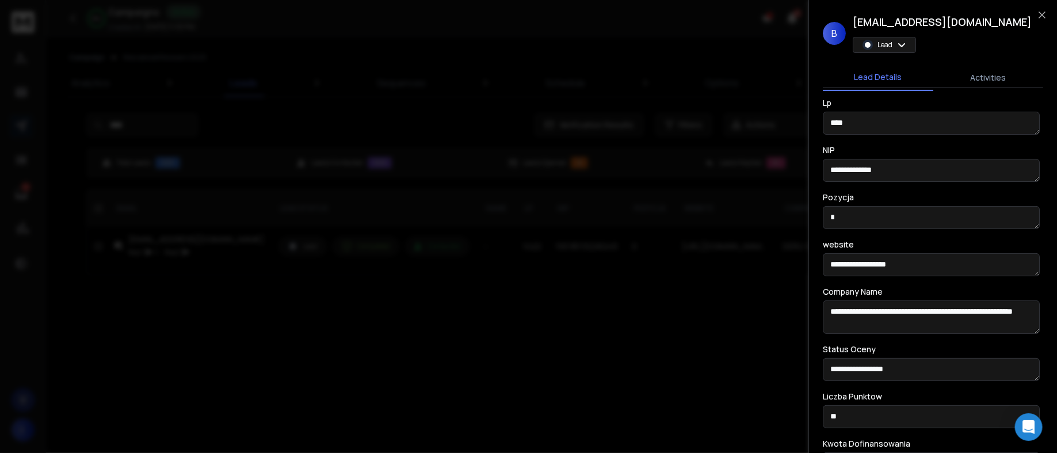
scroll to position [128, 0]
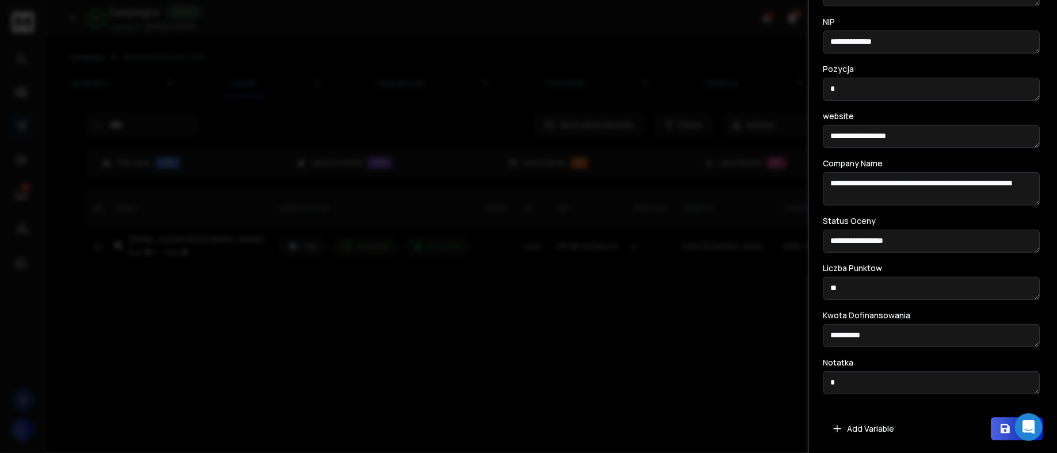
click at [981, 428] on button "Save" at bounding box center [1017, 428] width 52 height 23
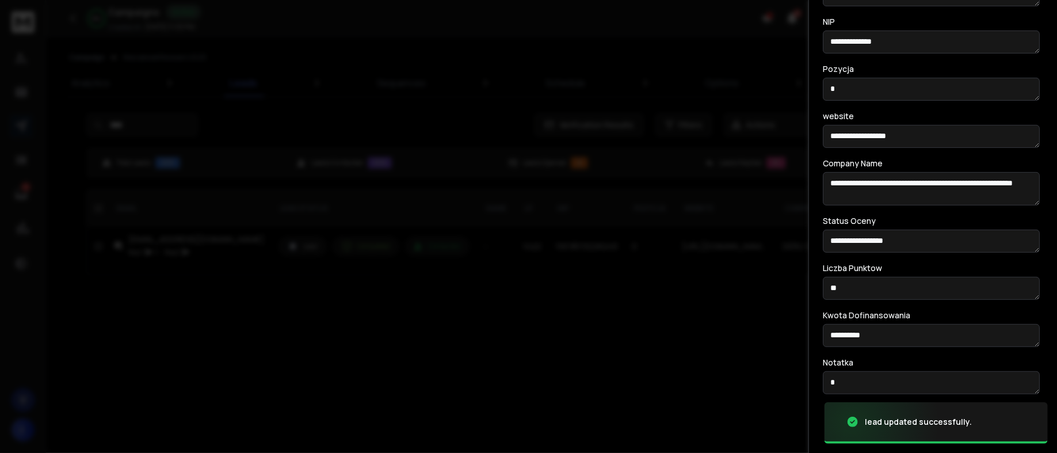
scroll to position [0, 0]
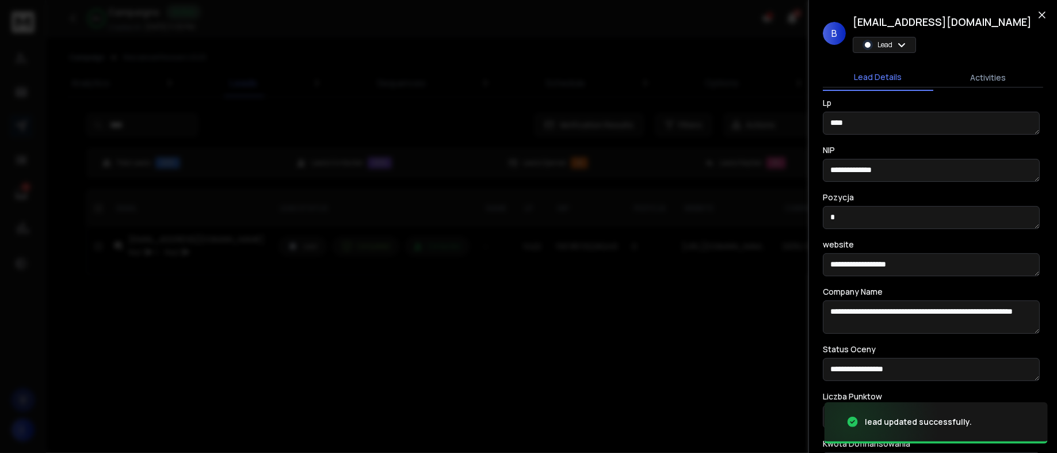
click at [981, 14] on icon "button" at bounding box center [1042, 15] width 12 height 12
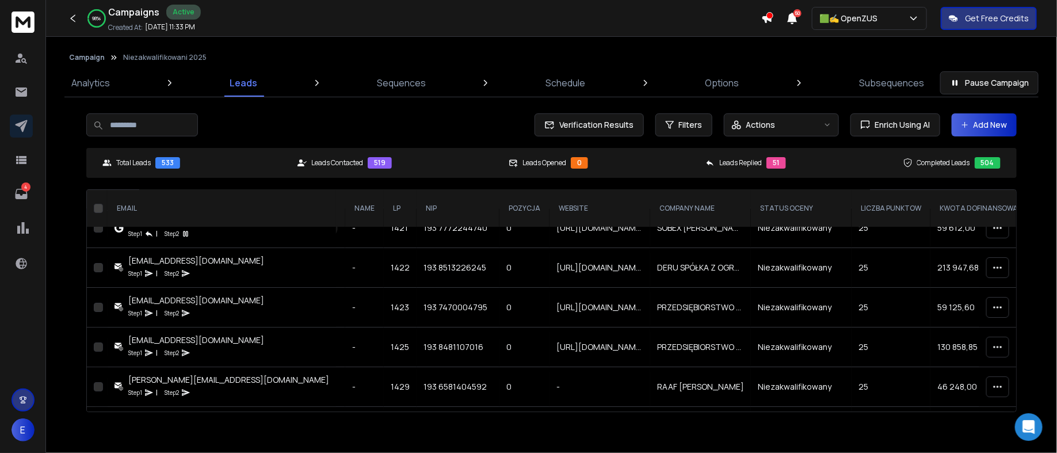
scroll to position [0, 240]
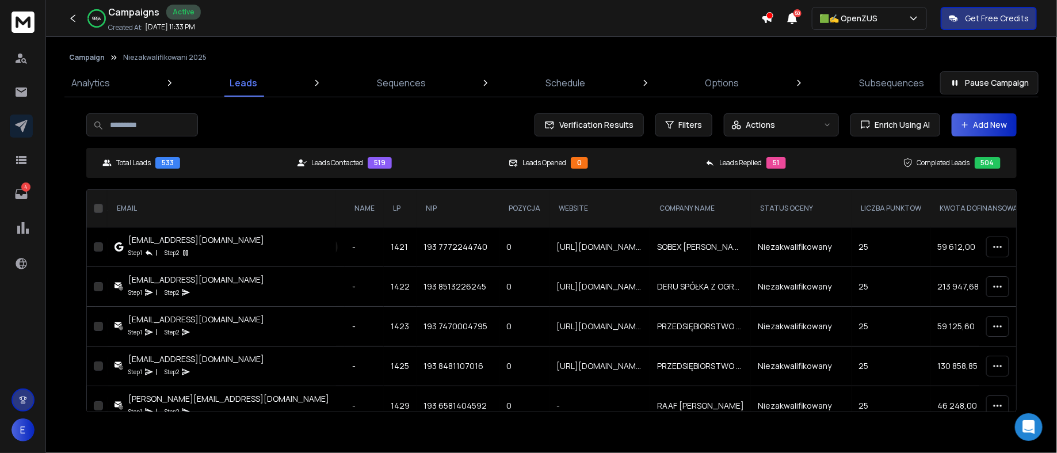
drag, startPoint x: 938, startPoint y: 209, endPoint x: 1009, endPoint y: 210, distance: 70.8
click at [1009, 210] on tr "EMAIL LEAD STATUS NAME Lp NIP Pozycja website Company Name Status Oceny Liczba …" at bounding box center [484, 208] width 1274 height 37
click at [795, 118] on button "Actions" at bounding box center [781, 124] width 115 height 23
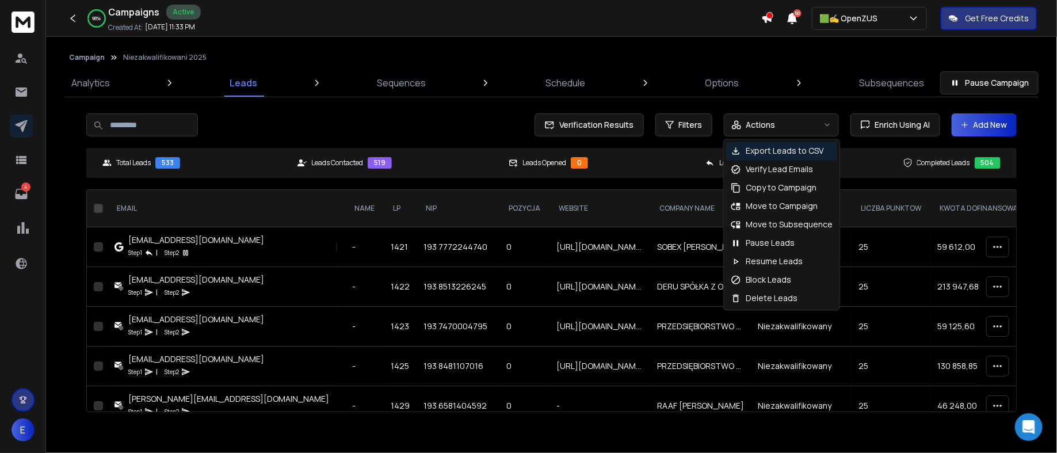
click at [790, 146] on p "Export Leads to CSV" at bounding box center [785, 152] width 78 height 12
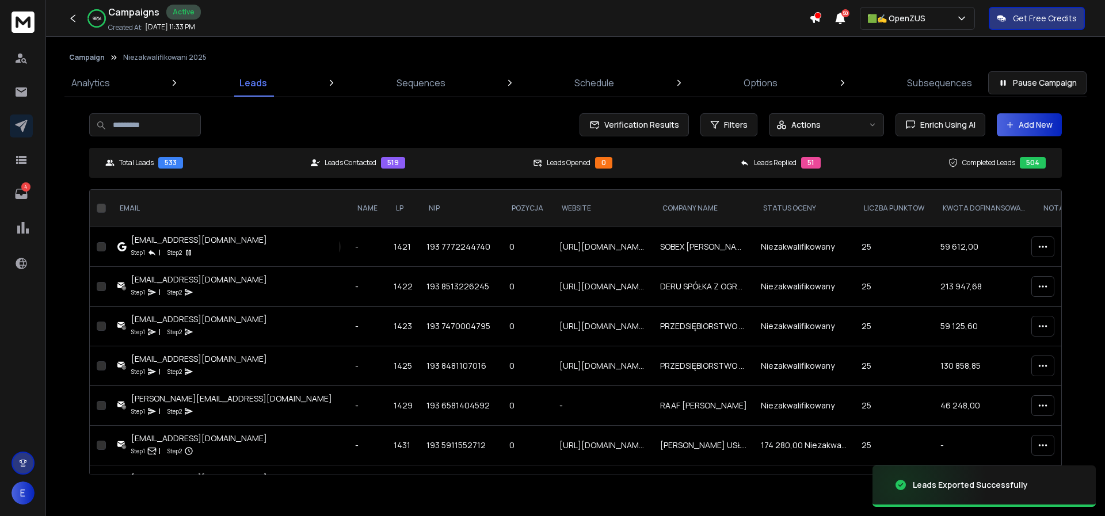
scroll to position [0, 199]
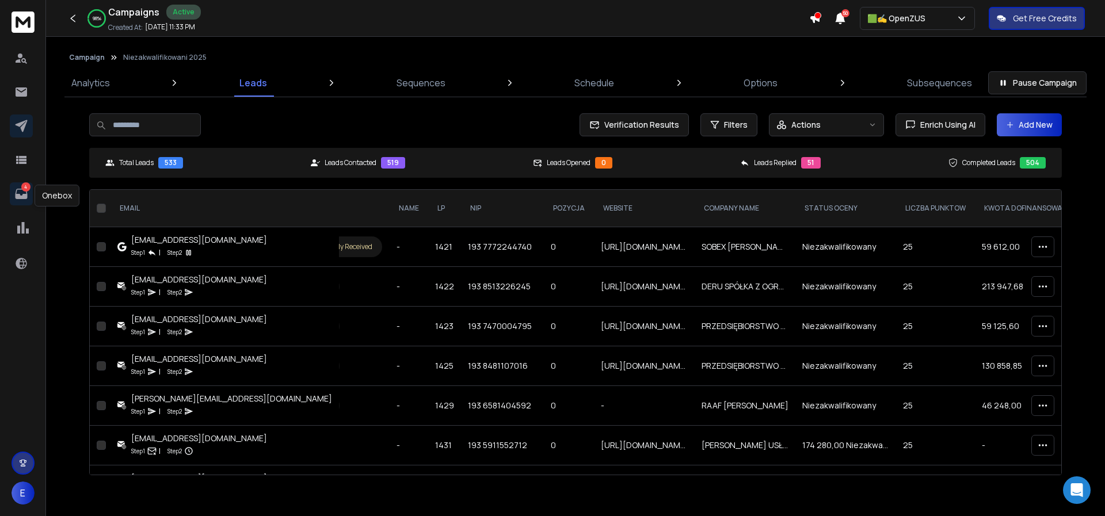
click at [10, 190] on link "4" at bounding box center [21, 193] width 23 height 23
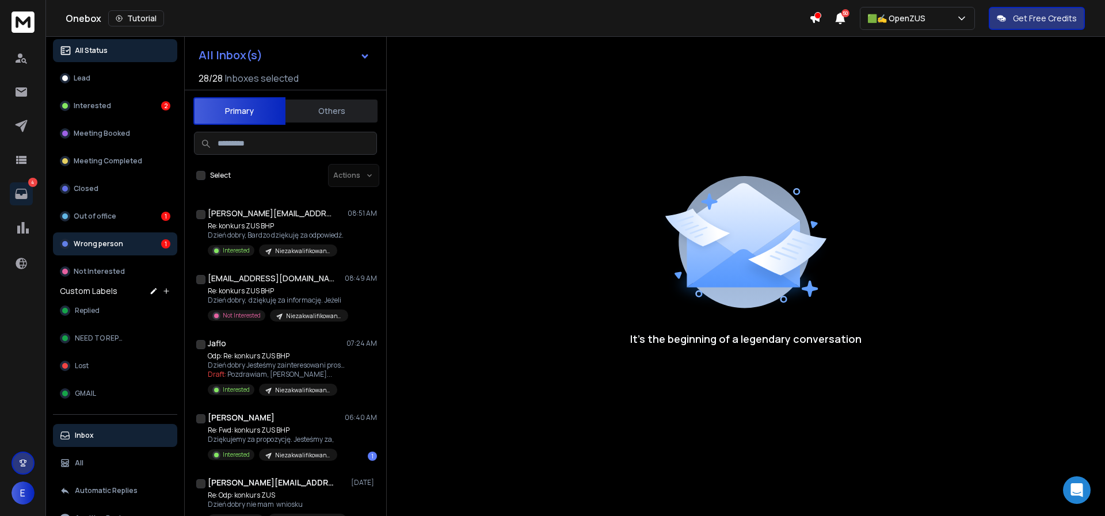
scroll to position [255, 0]
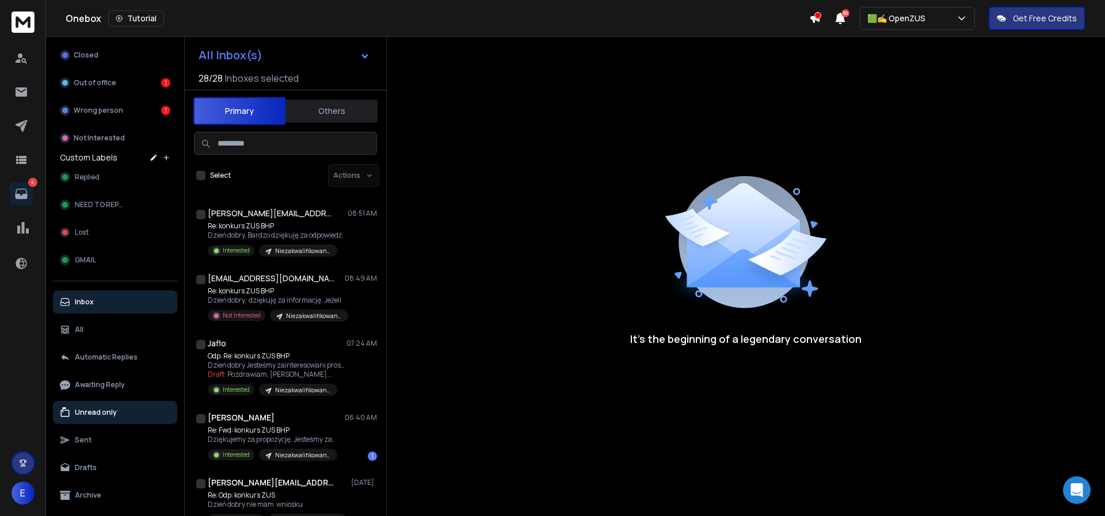
click at [118, 401] on button "Unread only" at bounding box center [115, 412] width 124 height 23
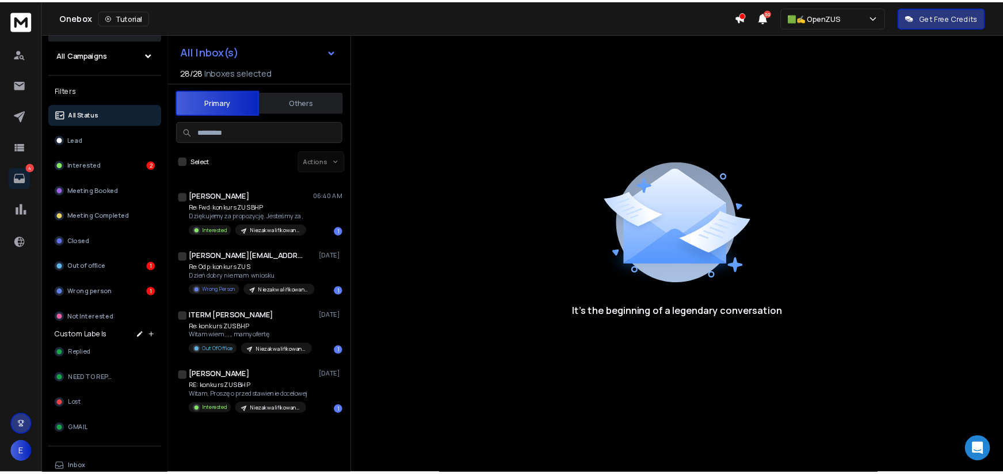
scroll to position [0, 0]
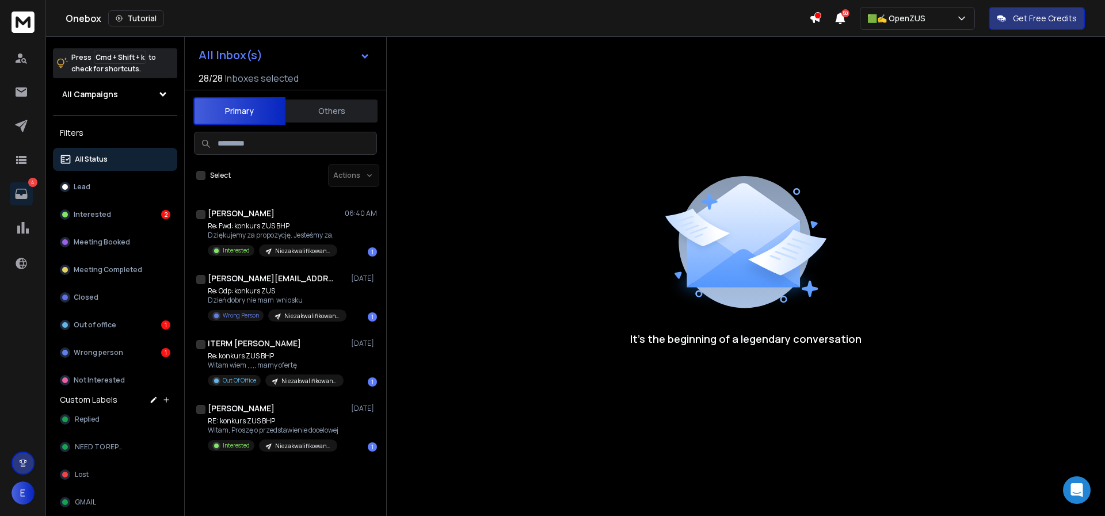
click at [108, 153] on button "All Status" at bounding box center [115, 159] width 124 height 23
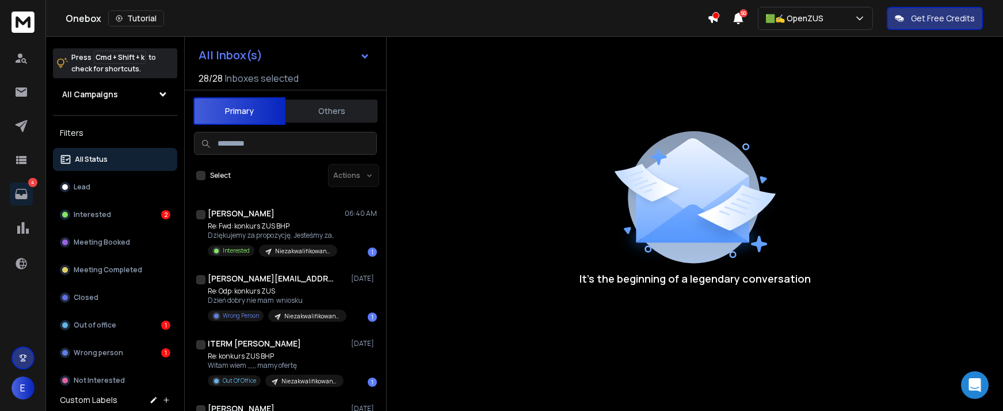
drag, startPoint x: 976, startPoint y: 407, endPoint x: 974, endPoint y: 430, distance: 23.1
click at [974, 411] on html "ReferralStack Unlock AI-powered affiliate growth Lifetime Deals available! Clai…" at bounding box center [501, 205] width 1003 height 411
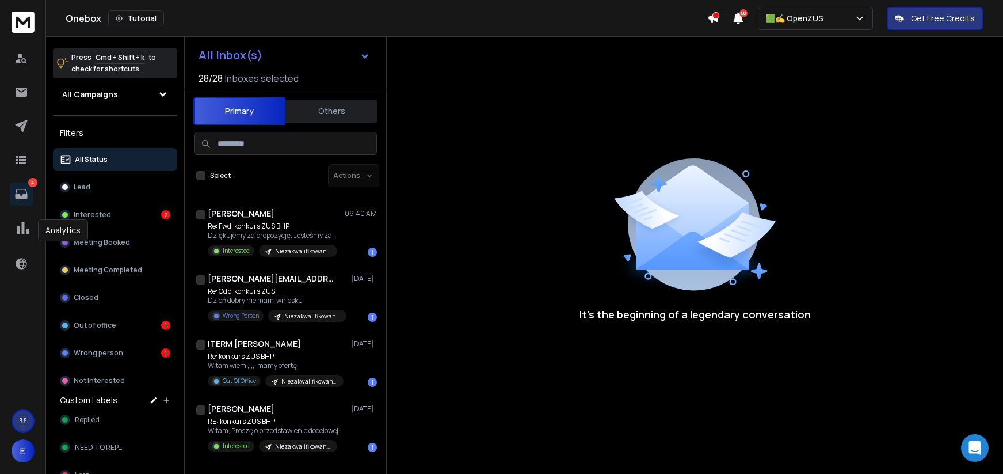
click at [37, 197] on div "4 E" at bounding box center [23, 237] width 46 height 474
click at [25, 128] on icon at bounding box center [21, 126] width 14 height 14
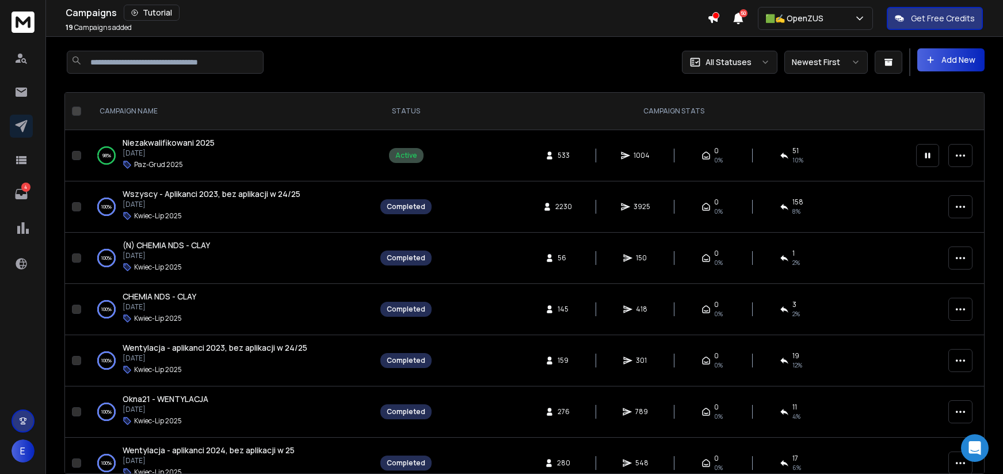
click at [207, 137] on span "Niezakwalifikowani 2025" at bounding box center [169, 142] width 92 height 11
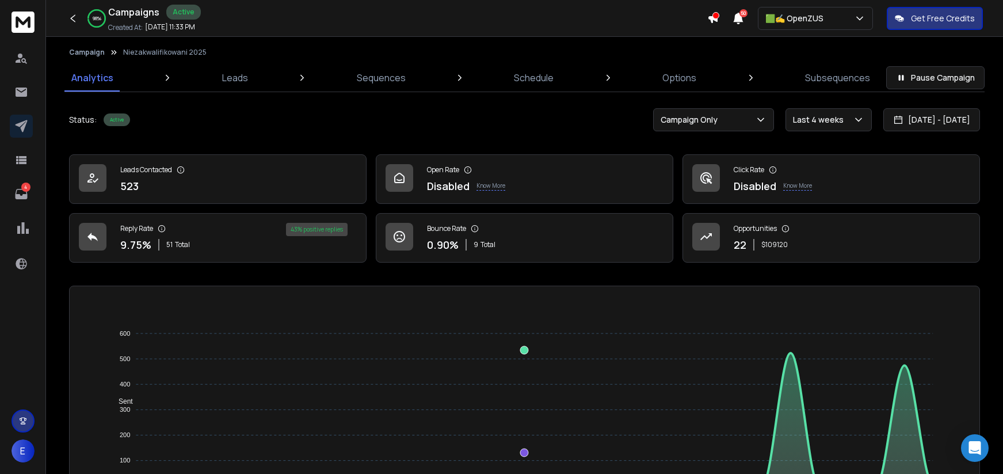
scroll to position [6, 0]
click at [227, 85] on link "Leads" at bounding box center [235, 77] width 40 height 28
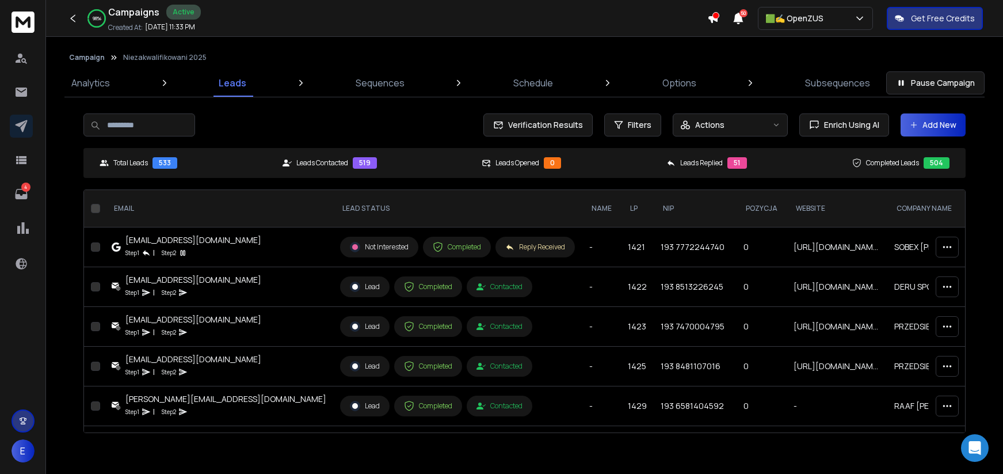
click at [141, 132] on input at bounding box center [139, 124] width 112 height 23
click at [99, 102] on div "Campaign Niezakwalifikowani 2025 Analytics Leads Sequences Schedule Options Sub…" at bounding box center [524, 236] width 920 height 377
click at [99, 88] on p "Analytics" at bounding box center [90, 83] width 39 height 14
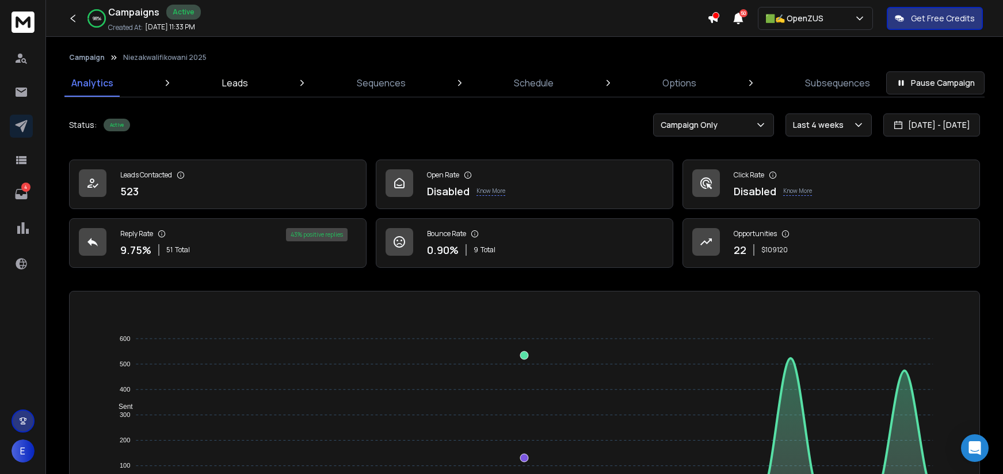
click at [238, 85] on p "Leads" at bounding box center [235, 83] width 26 height 14
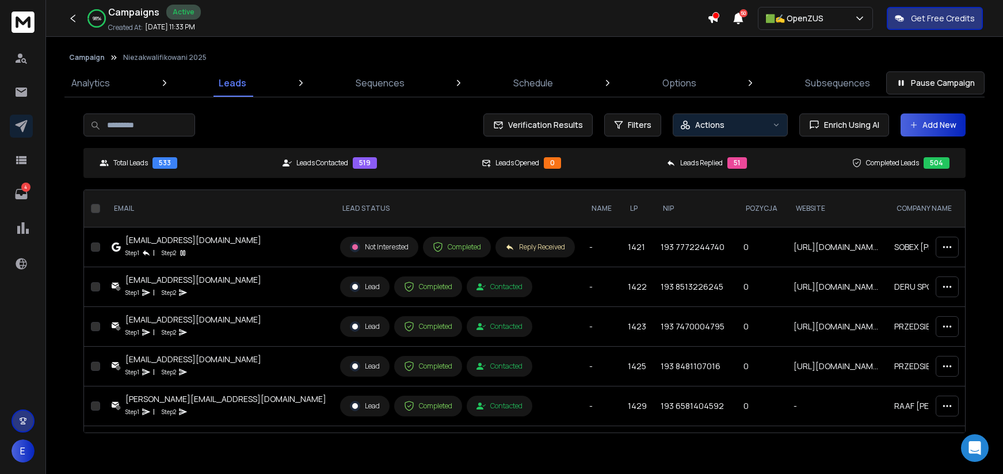
click at [721, 128] on p "Actions" at bounding box center [709, 125] width 29 height 12
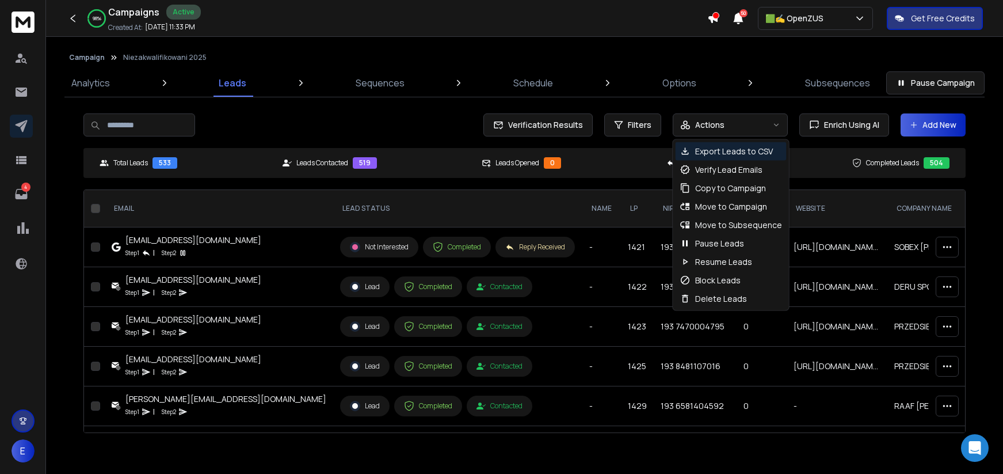
click at [421, 140] on div "Verification Results Filters Actions Enrich Using AI Add New Total Leads 533 Le…" at bounding box center [524, 267] width 883 height 308
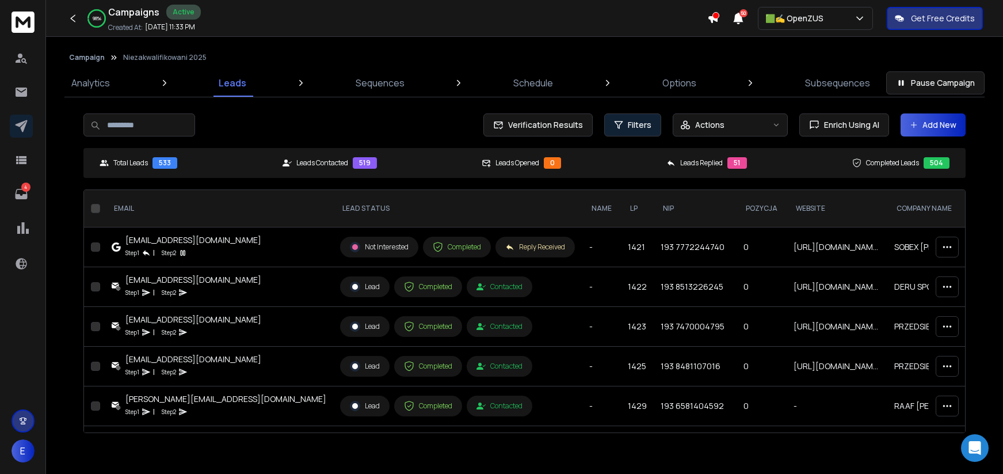
click at [633, 125] on span "Filters" at bounding box center [640, 125] width 24 height 12
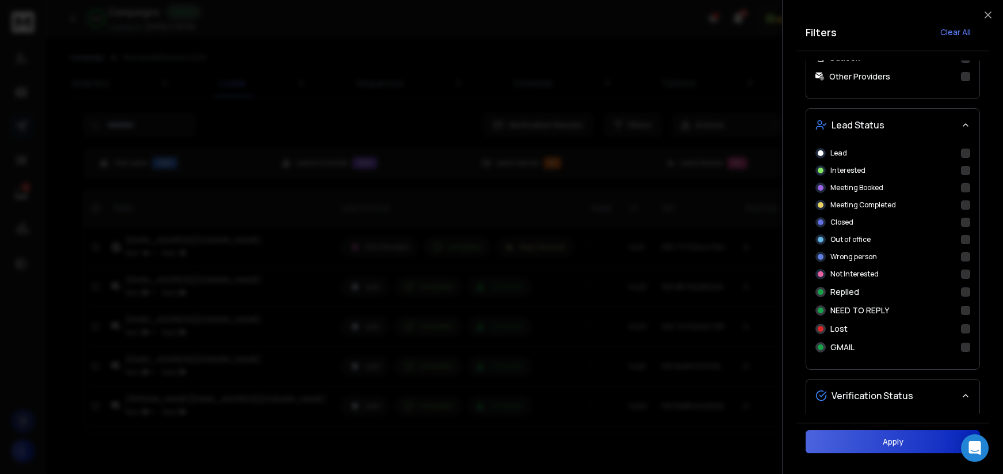
scroll to position [470, 0]
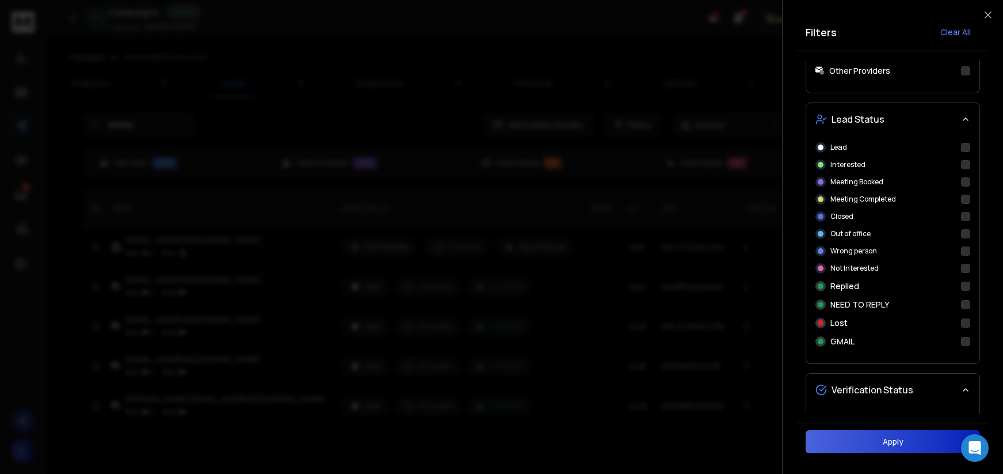
click at [495, 191] on div at bounding box center [501, 237] width 1003 height 474
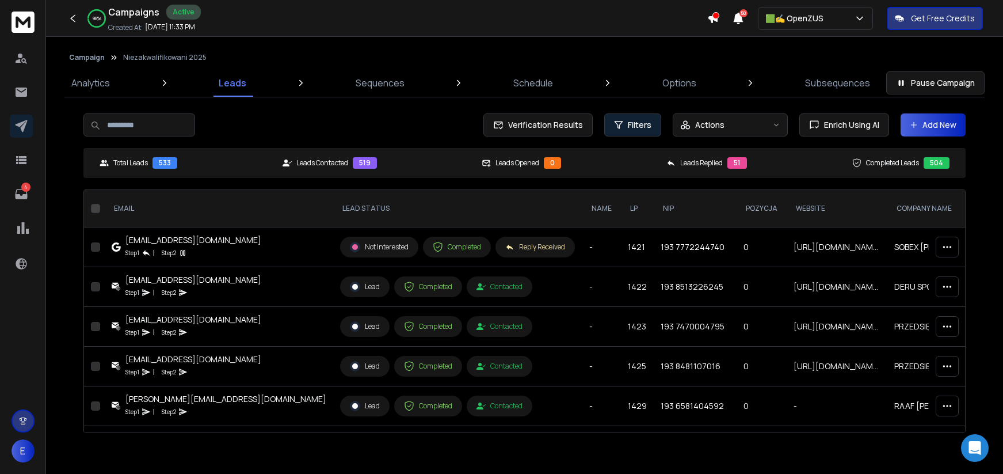
click at [628, 127] on span "Filters" at bounding box center [640, 125] width 24 height 12
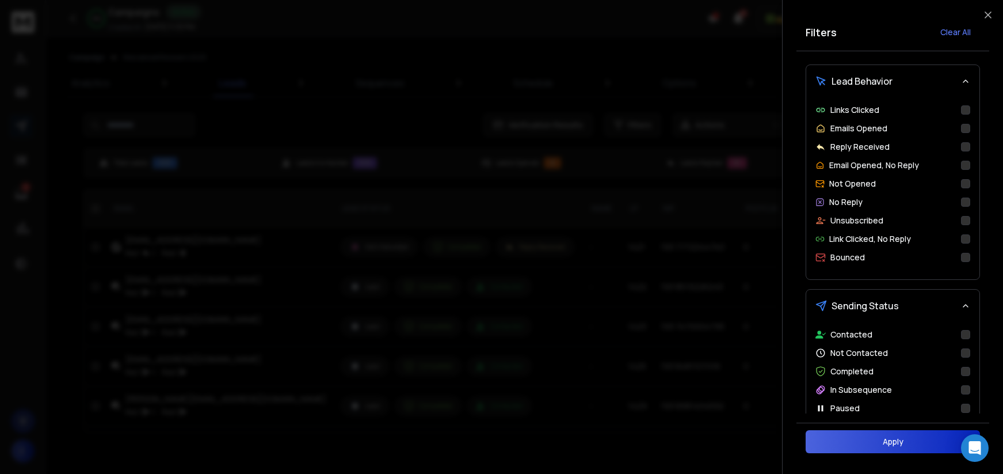
scroll to position [0, 0]
click at [967, 199] on button "No Reply" at bounding box center [965, 202] width 9 height 9
click at [896, 445] on button "Apply" at bounding box center [893, 441] width 174 height 23
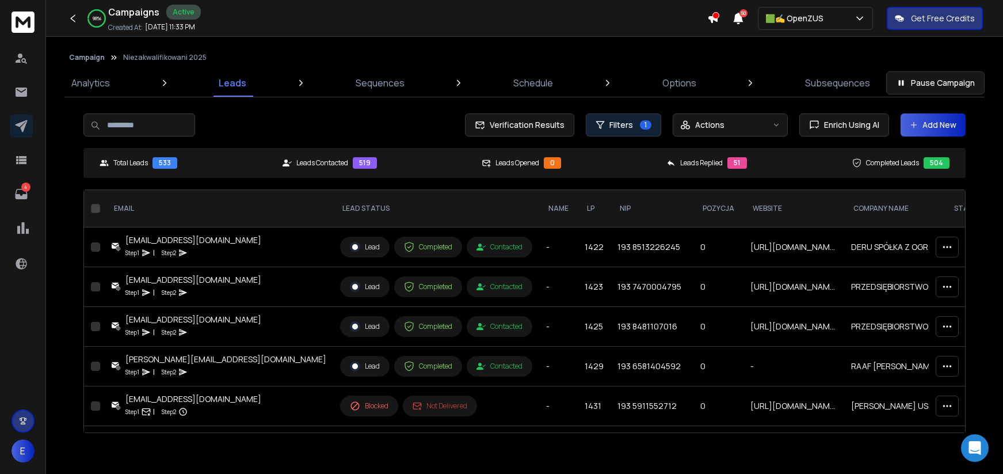
click at [622, 115] on button "Filters 1" at bounding box center [623, 124] width 75 height 23
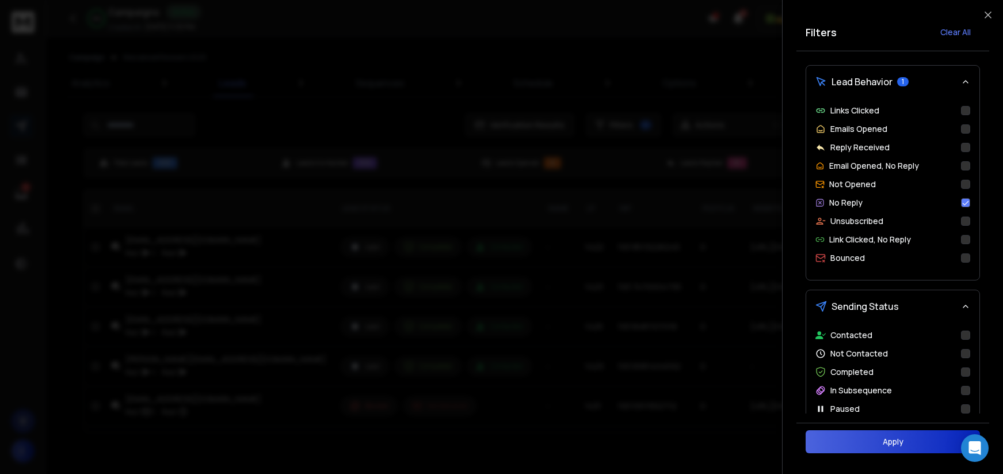
click at [964, 198] on button "No Reply" at bounding box center [965, 202] width 9 height 9
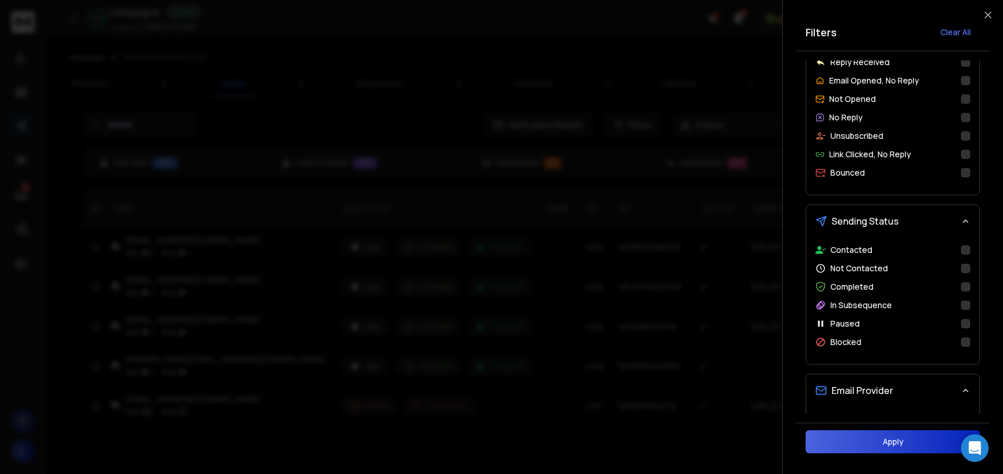
scroll to position [87, 0]
click at [964, 132] on button "Unsubscribed" at bounding box center [965, 133] width 9 height 9
click at [970, 128] on div "Unsubscribed" at bounding box center [892, 134] width 155 height 12
click at [968, 129] on button "Unsubscribed" at bounding box center [965, 133] width 9 height 9
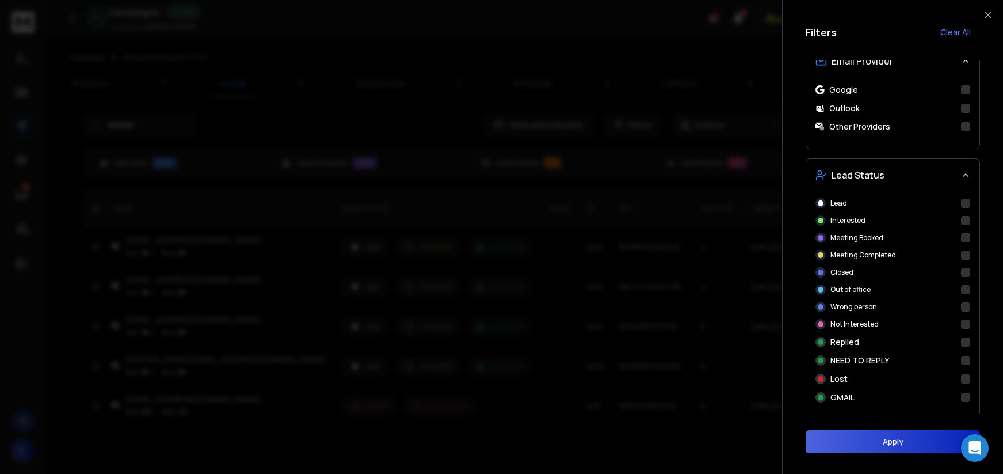
scroll to position [416, 0]
click at [961, 300] on person "Wrong person" at bounding box center [965, 304] width 9 height 9
click at [867, 439] on button "Apply" at bounding box center [893, 441] width 174 height 23
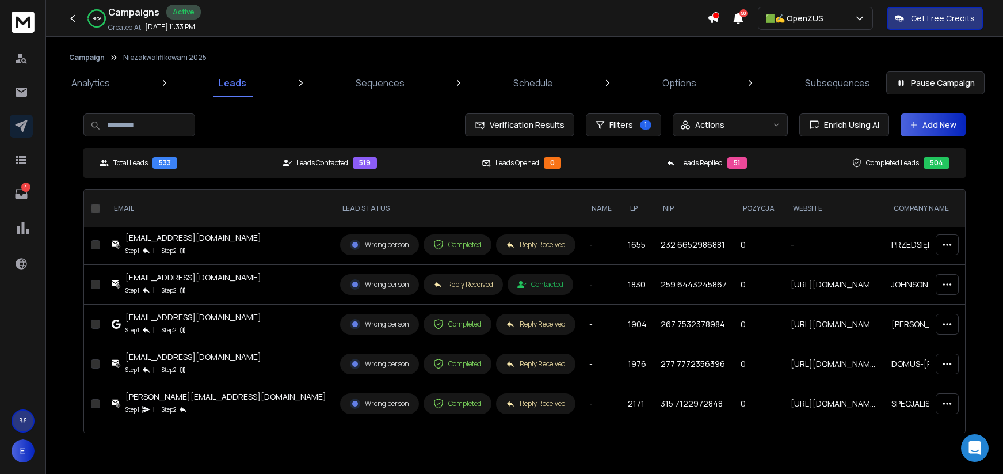
scroll to position [0, 0]
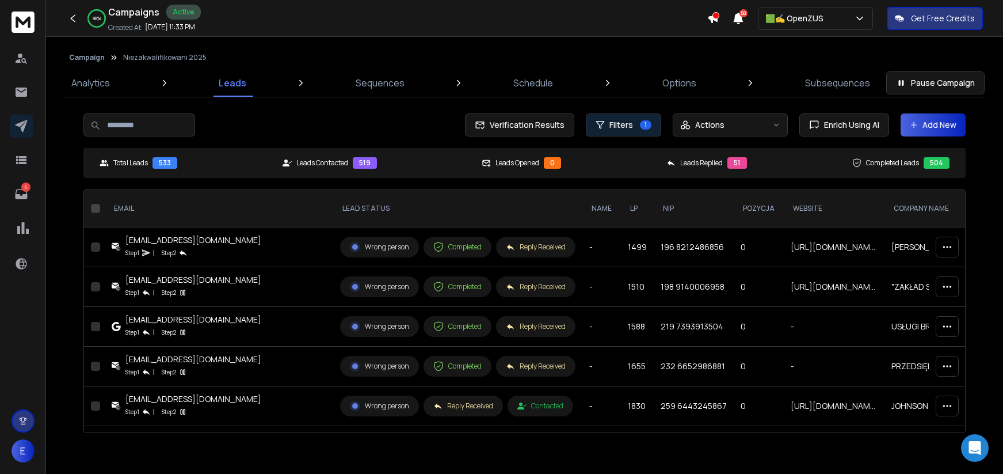
click at [658, 119] on button "Filters 1" at bounding box center [623, 124] width 75 height 23
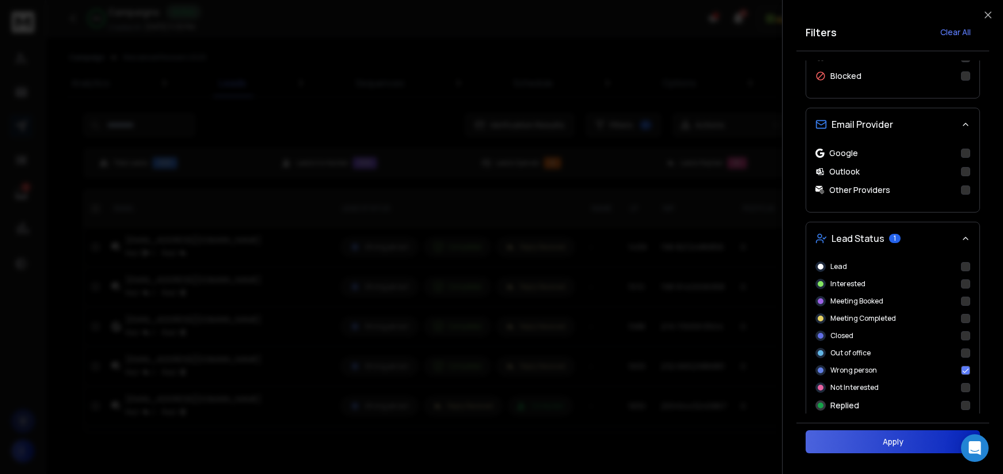
scroll to position [380, 0]
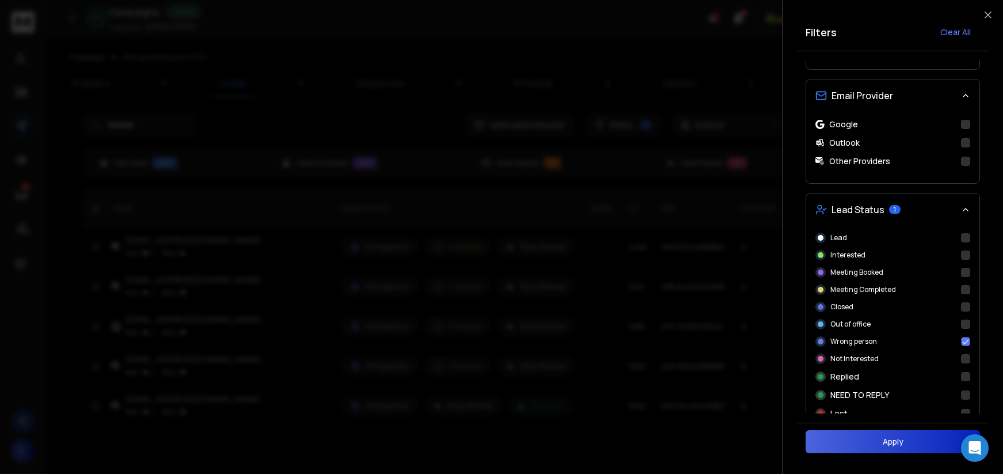
click at [967, 337] on person "Wrong person" at bounding box center [965, 341] width 9 height 9
click at [964, 354] on Interested "Not Interested" at bounding box center [965, 358] width 9 height 9
click at [965, 337] on person "Wrong person" at bounding box center [965, 341] width 9 height 9
click at [898, 439] on button "Apply" at bounding box center [893, 441] width 174 height 23
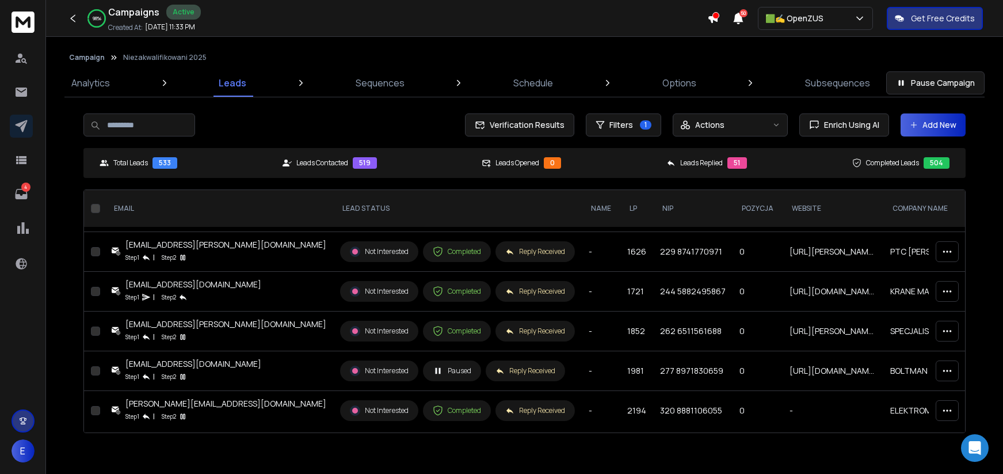
scroll to position [192, 0]
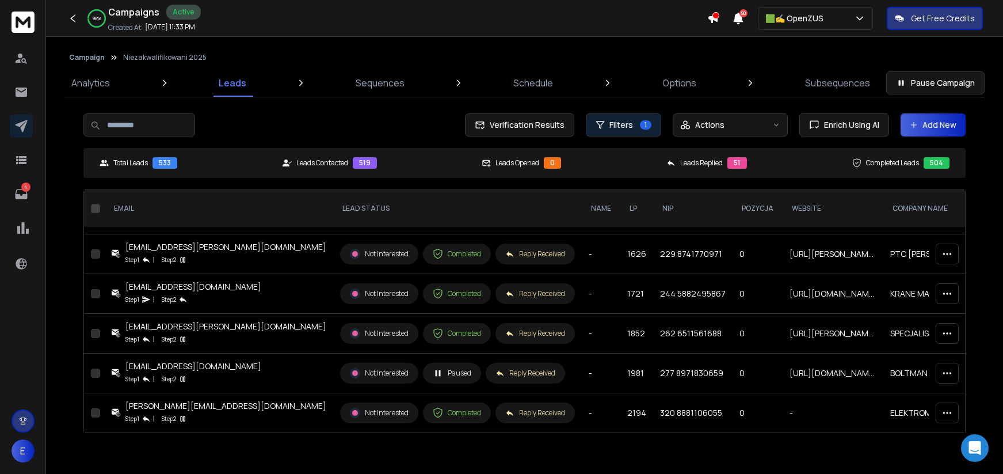
click at [623, 124] on span "Filters" at bounding box center [621, 125] width 24 height 12
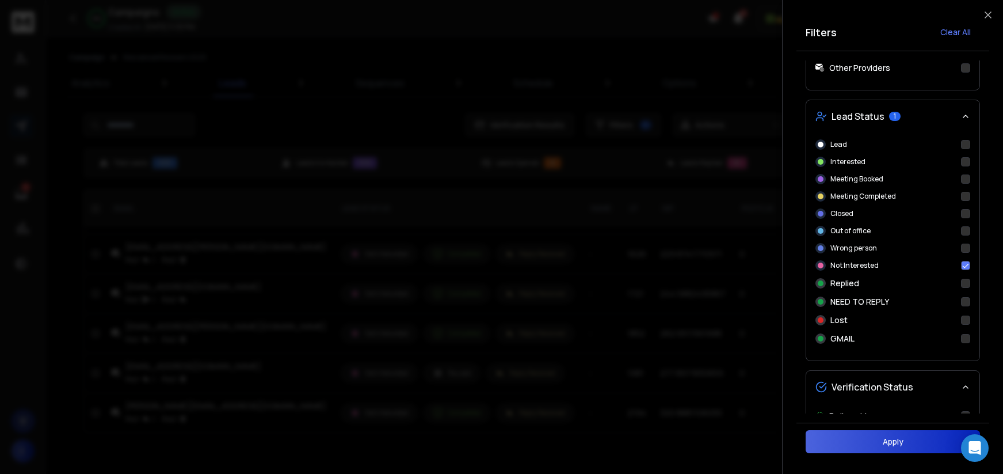
scroll to position [475, 0]
click at [987, 14] on icon "button" at bounding box center [988, 15] width 6 height 6
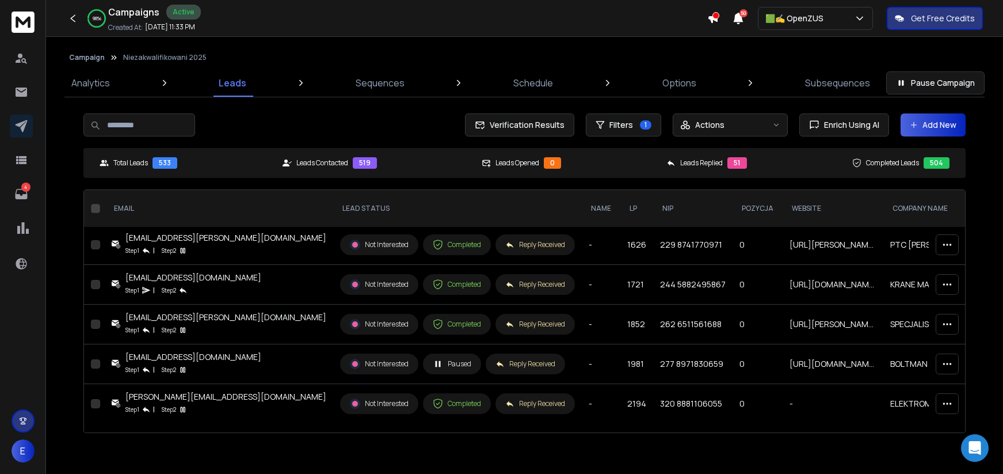
scroll to position [0, 0]
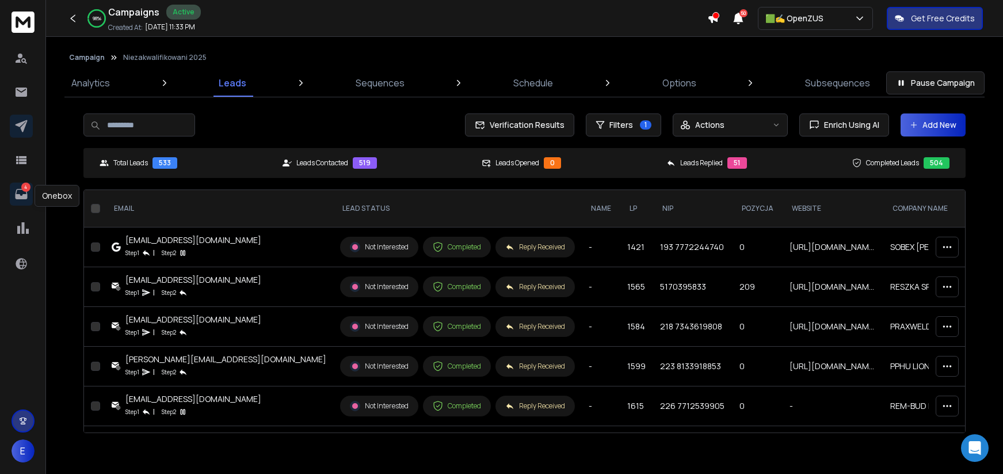
click at [28, 194] on link "4" at bounding box center [21, 193] width 23 height 23
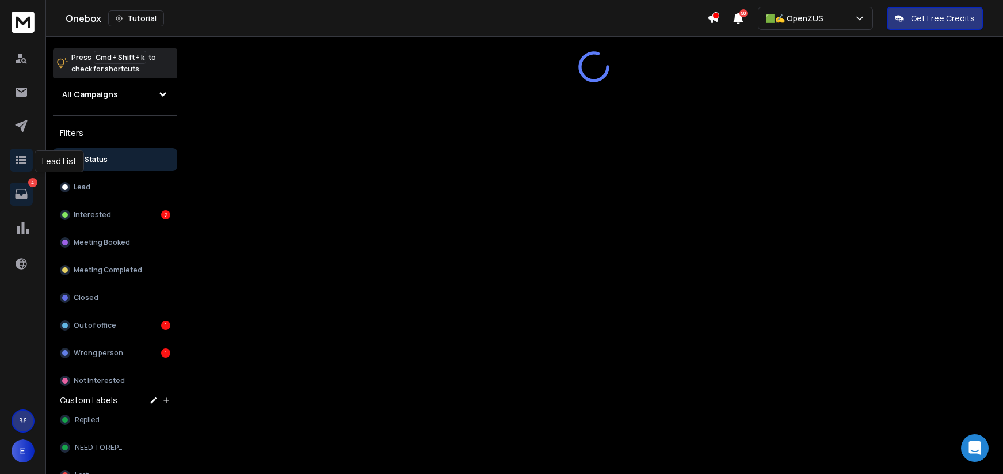
click at [27, 157] on icon at bounding box center [21, 160] width 14 height 14
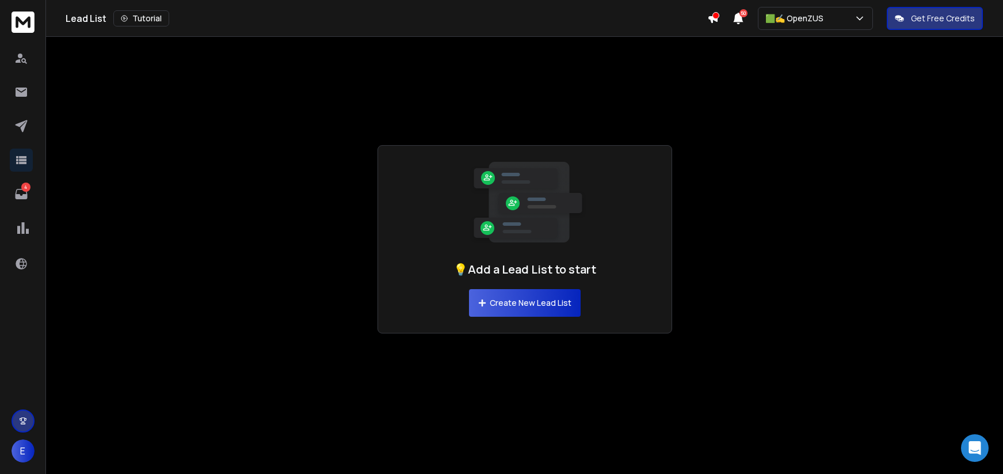
click at [530, 307] on button "Create New Lead List" at bounding box center [525, 303] width 112 height 28
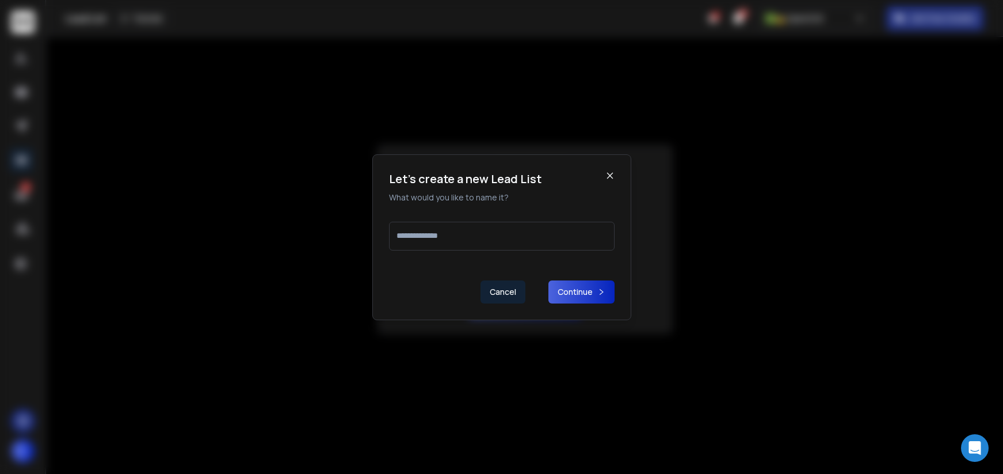
click at [520, 295] on button "Cancel" at bounding box center [502, 291] width 45 height 23
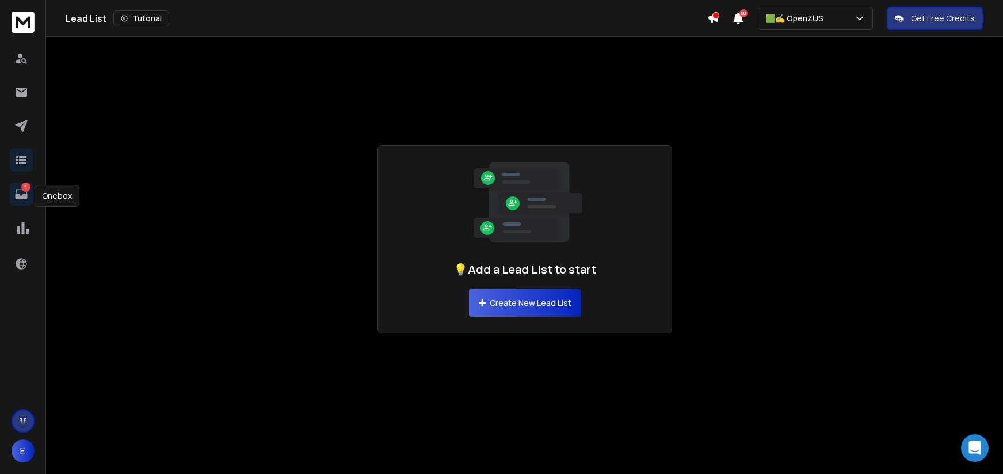
click at [24, 199] on icon at bounding box center [21, 194] width 12 height 10
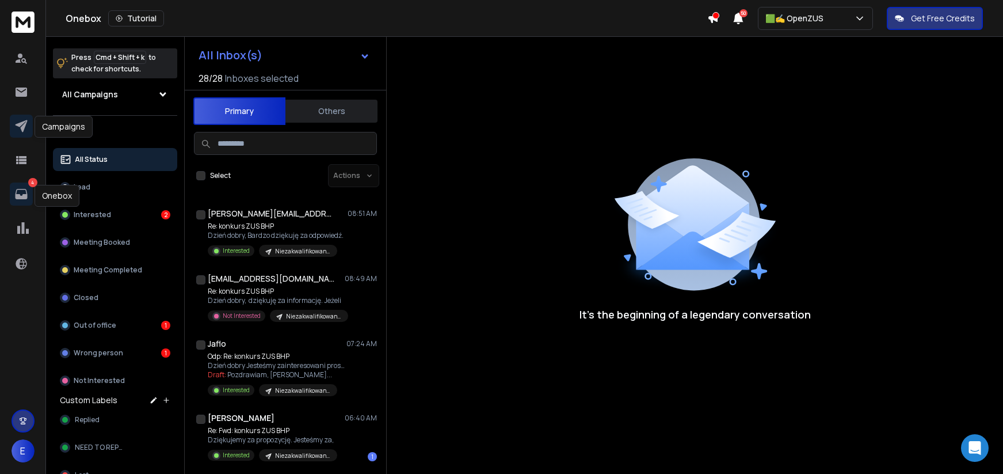
click at [22, 129] on icon at bounding box center [21, 126] width 12 height 12
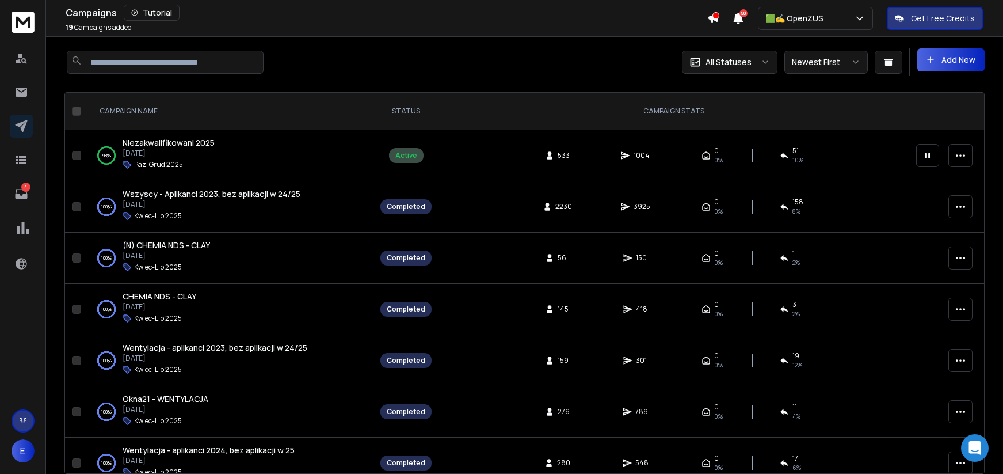
click at [224, 152] on div "98 % Niezakwalifikowani 2025 [DATE] Paz-[GEOGRAPHIC_DATA] 2025" at bounding box center [229, 155] width 265 height 37
